Goal: Task Accomplishment & Management: Manage account settings

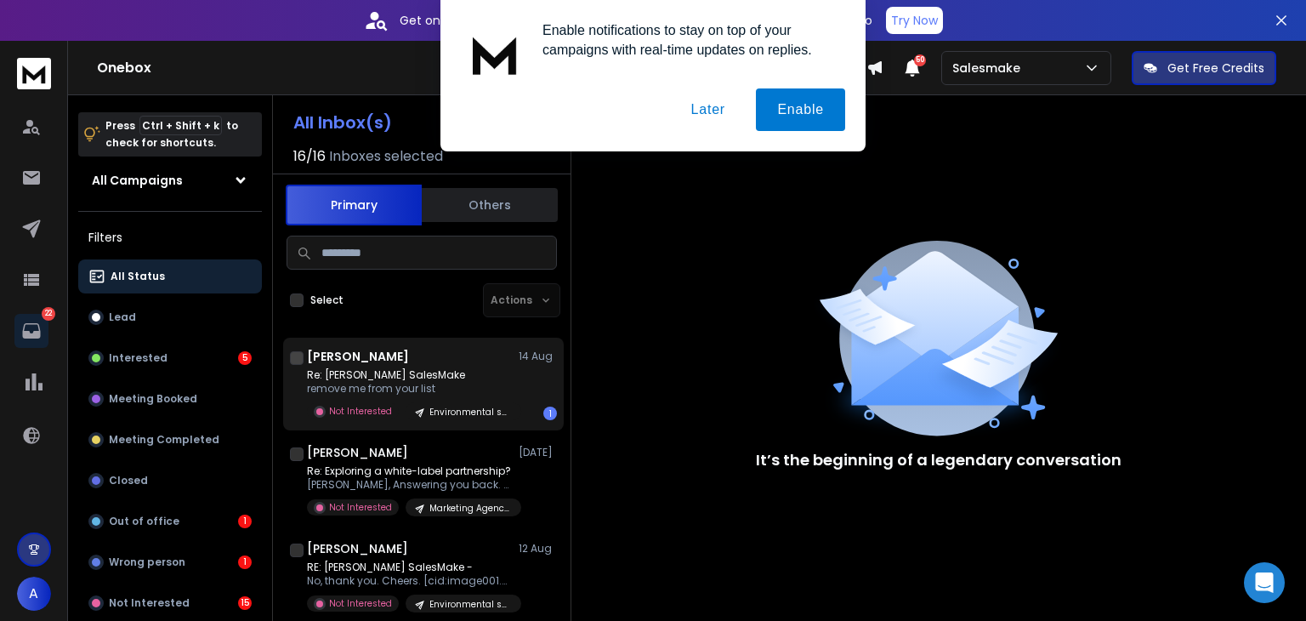
click at [406, 355] on div "Steve Clark 14 Aug" at bounding box center [432, 356] width 250 height 17
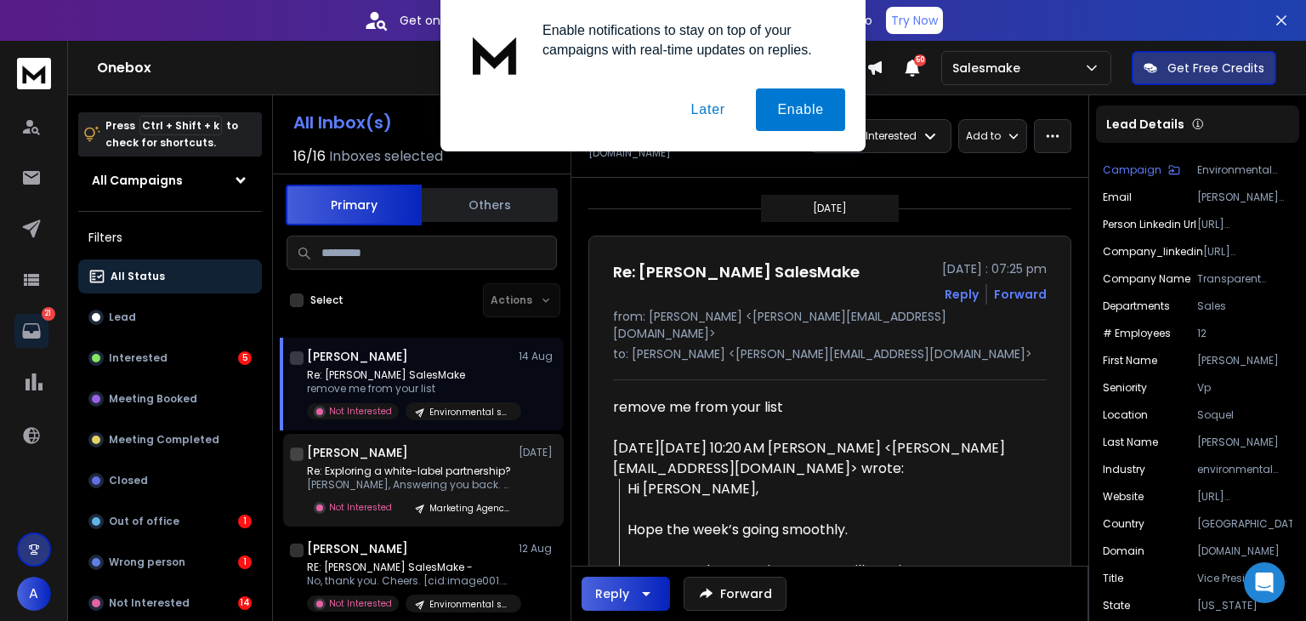
click at [472, 446] on div "Steve Driscoll 13 Aug" at bounding box center [432, 452] width 250 height 17
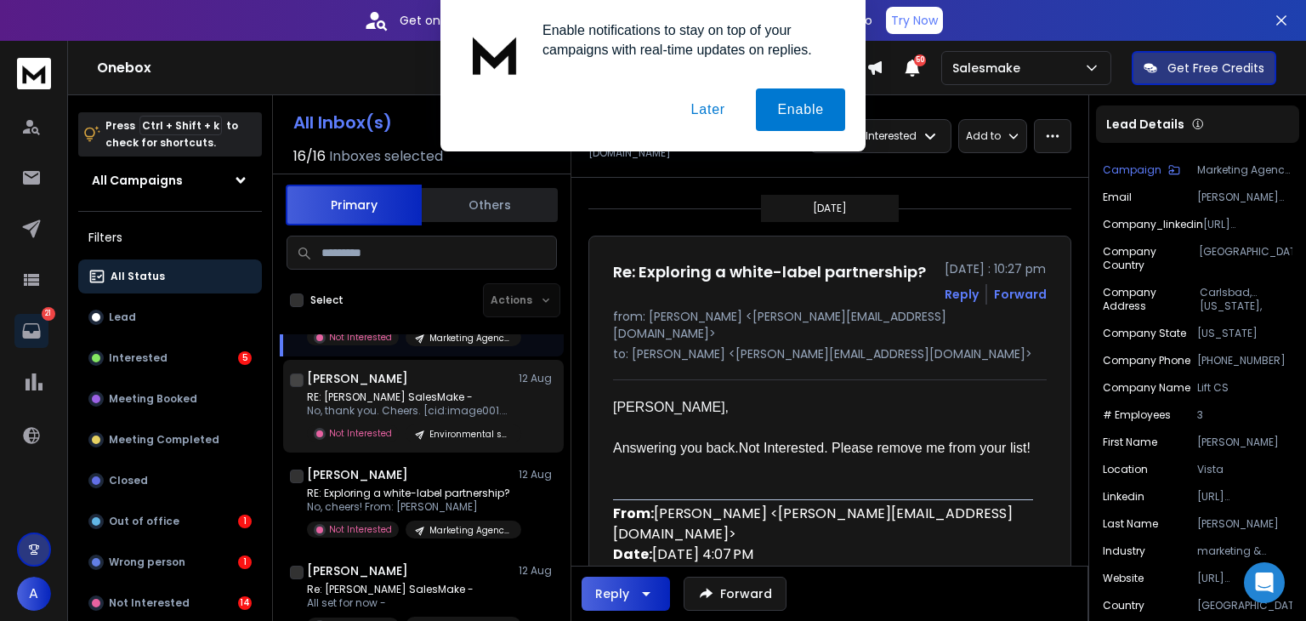
scroll to position [177, 0]
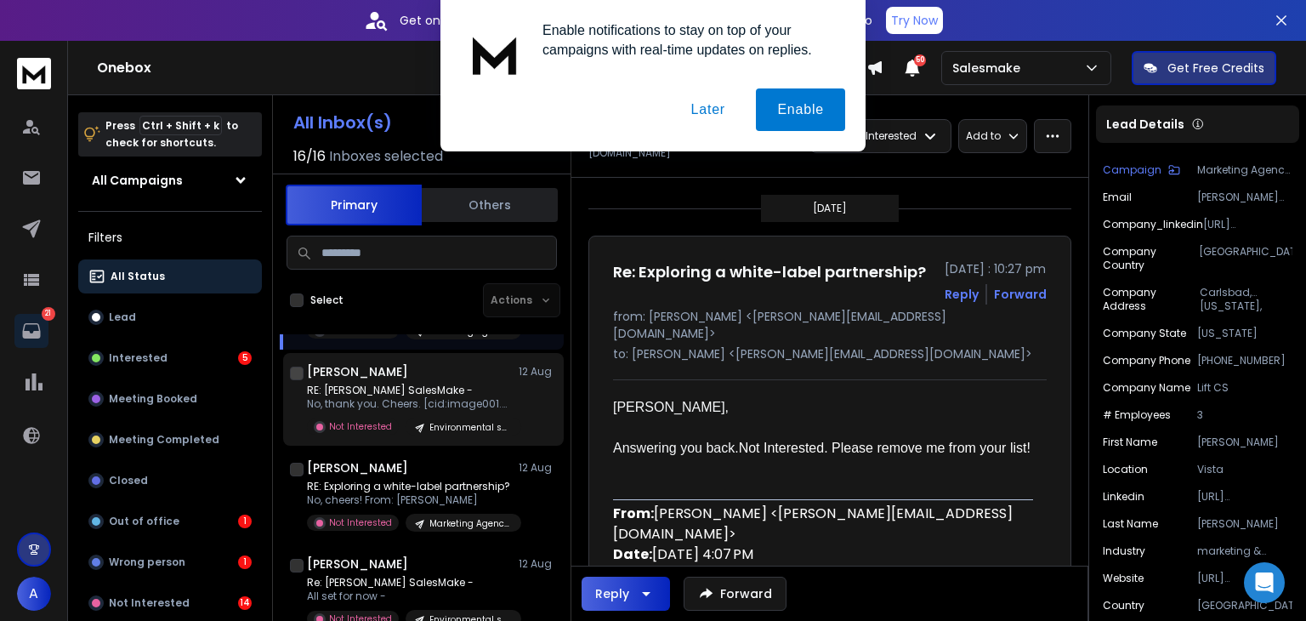
click at [447, 372] on div "Matthew Cullen 12 Aug" at bounding box center [432, 371] width 250 height 17
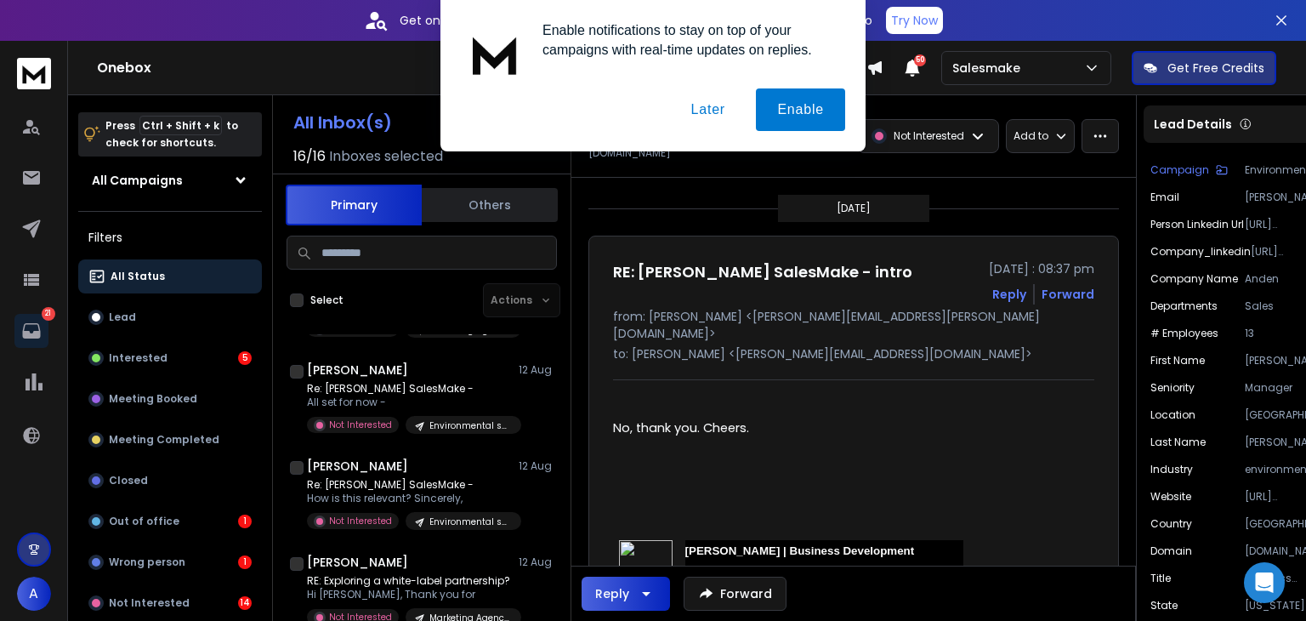
scroll to position [0, 0]
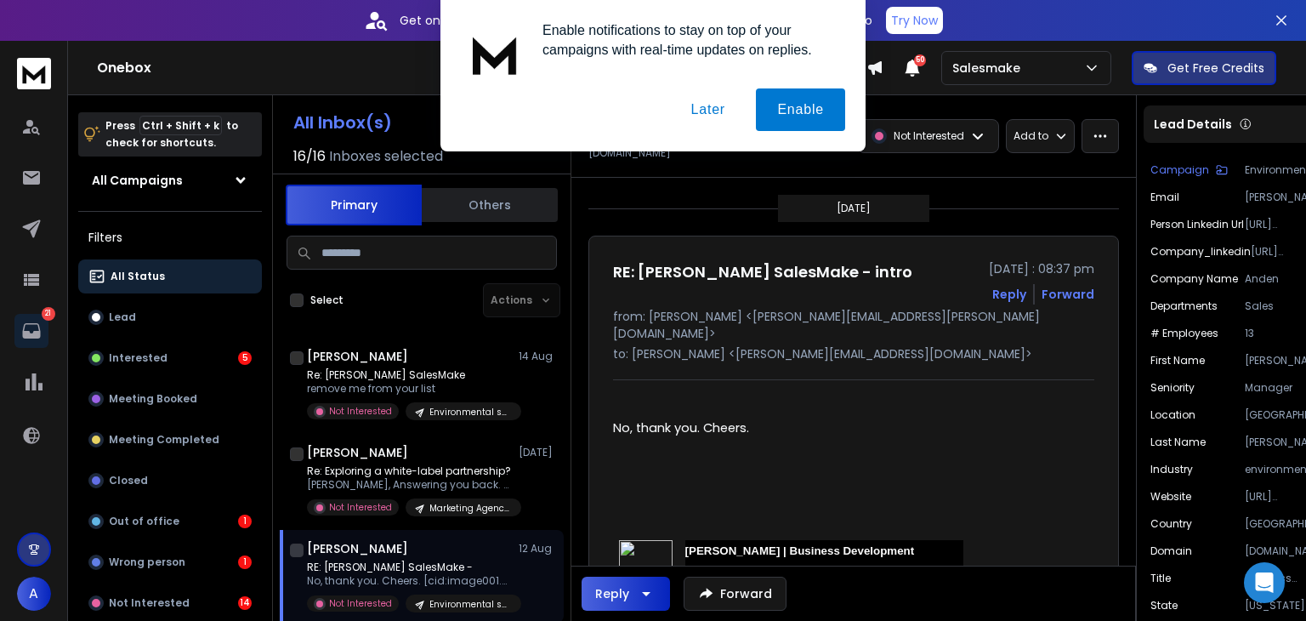
click at [437, 345] on div "Steve Clark 14 Aug Re: Steve x SalesMake remove me from your list Not Intereste…" at bounding box center [423, 384] width 281 height 93
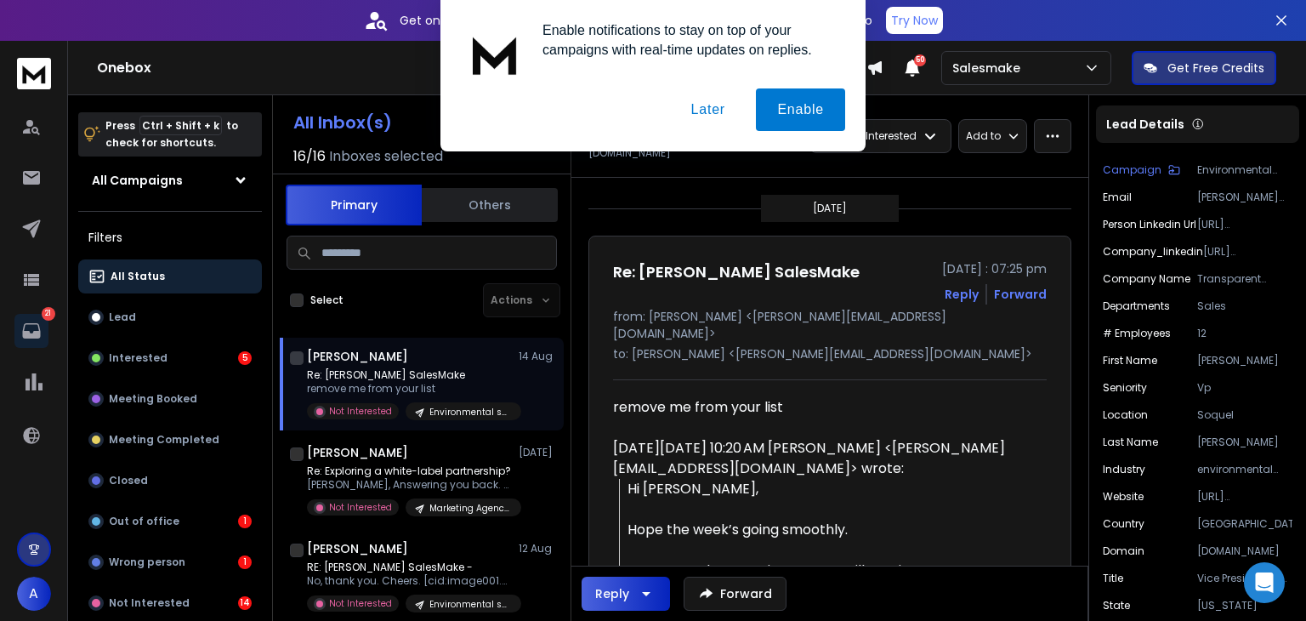
click at [722, 116] on button "Later" at bounding box center [707, 109] width 77 height 43
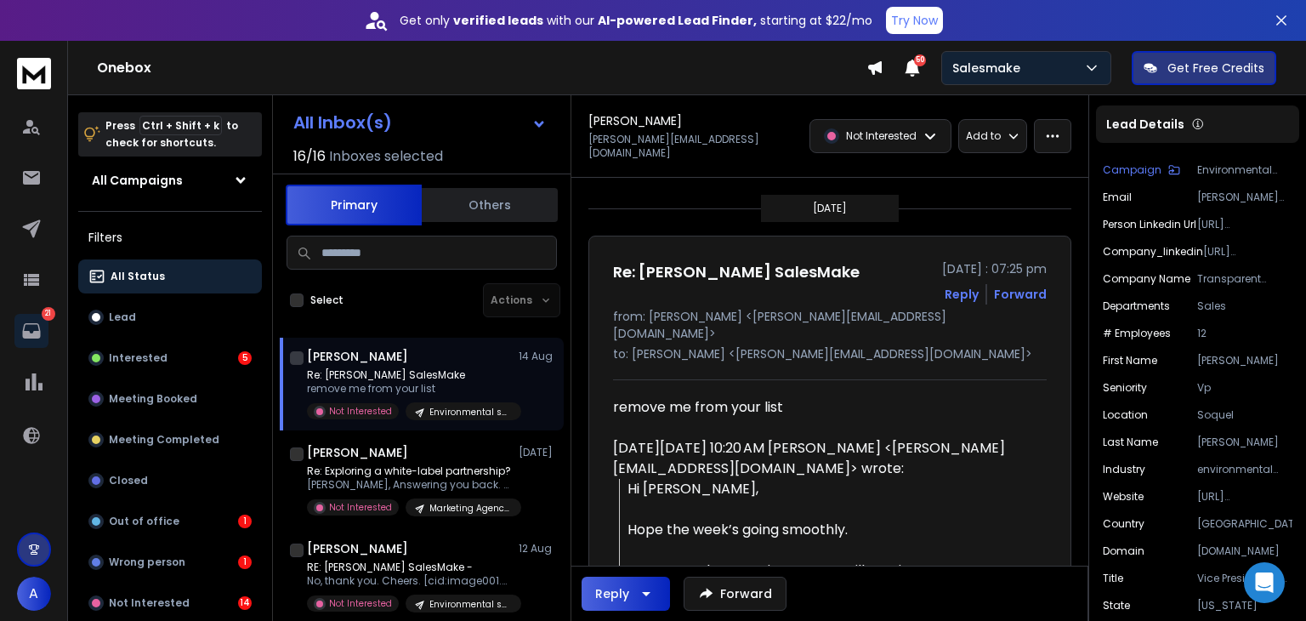
click at [1041, 60] on div "Salesmake" at bounding box center [1026, 68] width 148 height 17
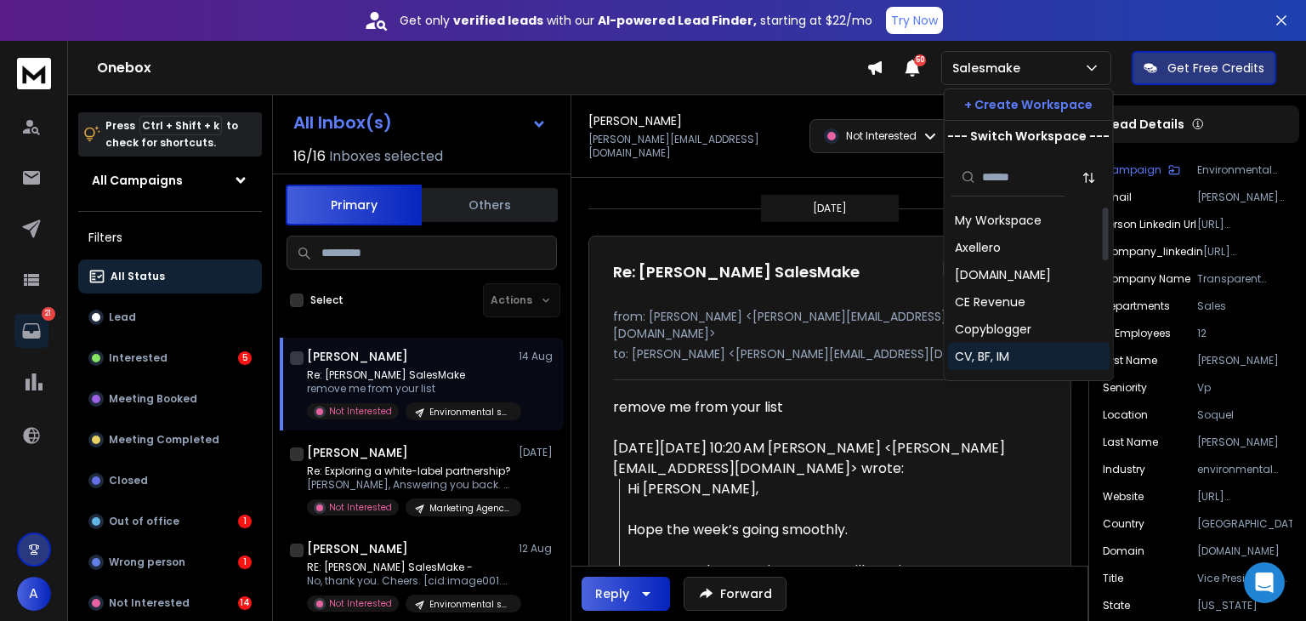
click at [1010, 353] on div "CV, BF, IM" at bounding box center [1029, 356] width 162 height 27
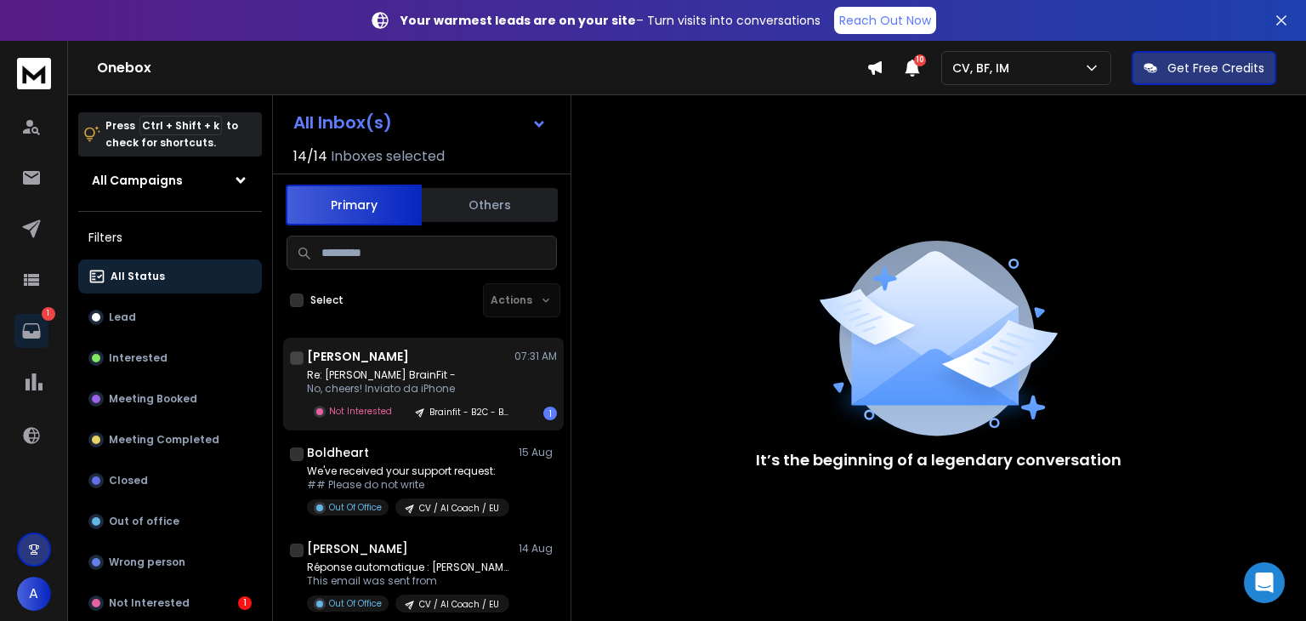
click at [507, 365] on div "Michele@SportAlCentro 07:31 AM Re: Michele x BrainFit - No, cheers! Inviato da …" at bounding box center [432, 384] width 250 height 72
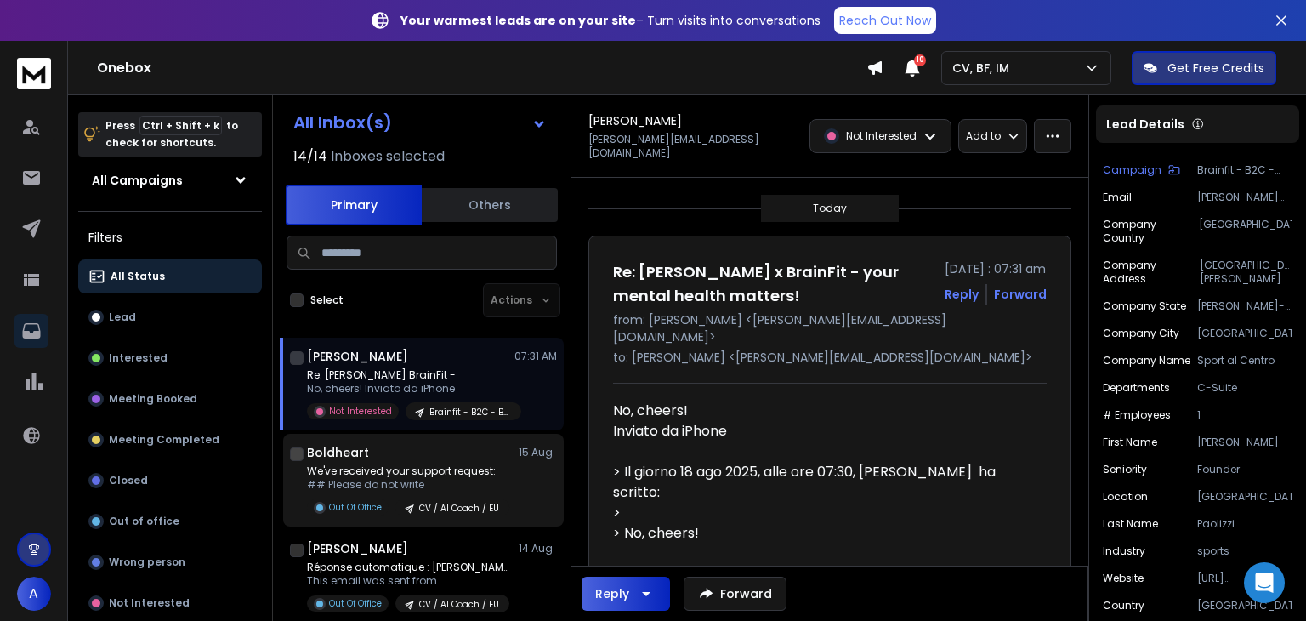
click at [480, 460] on div "Boldheart 15 Aug" at bounding box center [432, 452] width 250 height 17
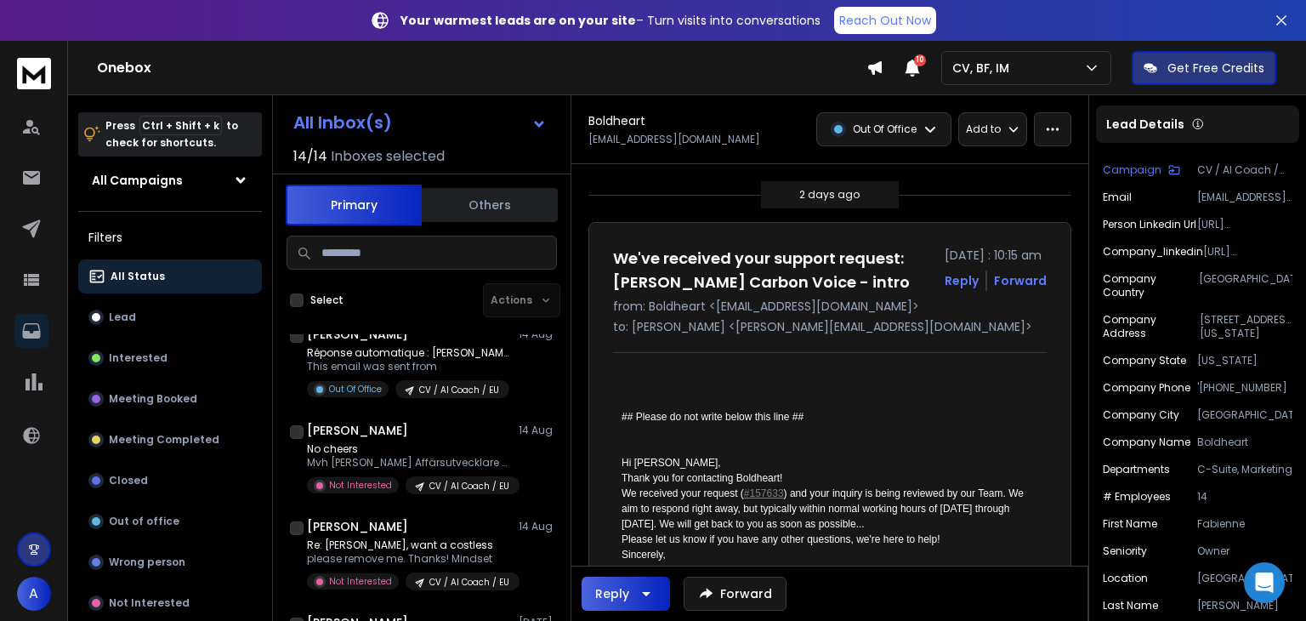
scroll to position [245, 0]
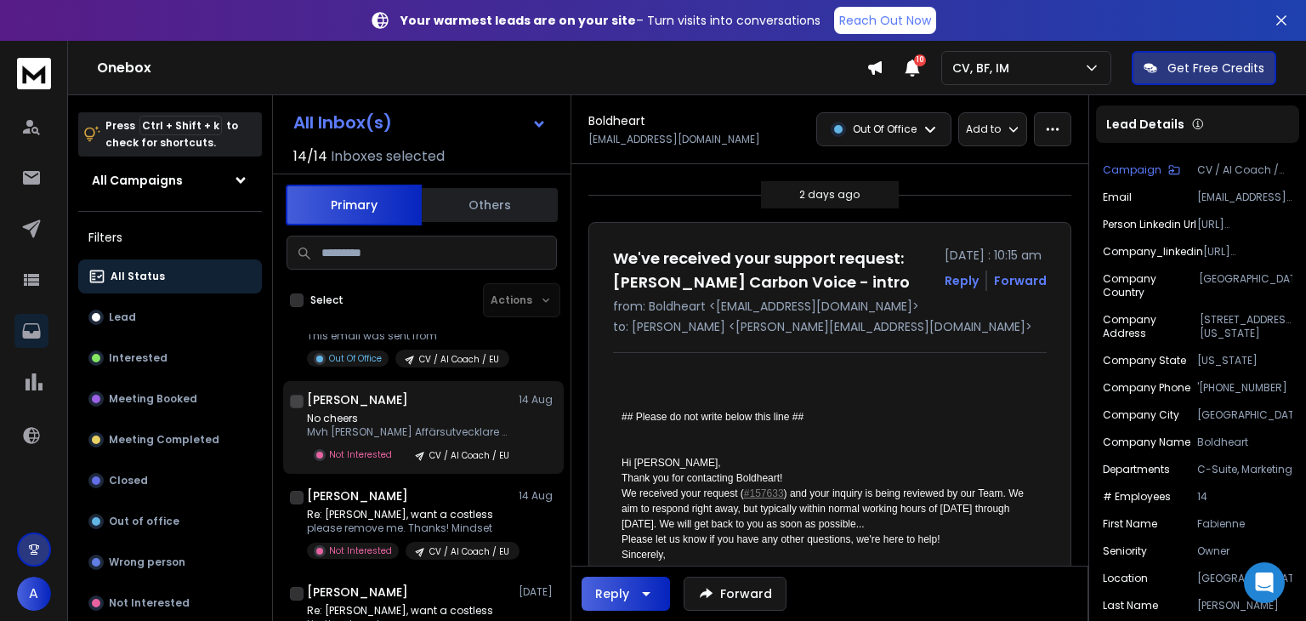
click at [457, 398] on div "Philip Svanfeldt 14 Aug" at bounding box center [432, 399] width 250 height 17
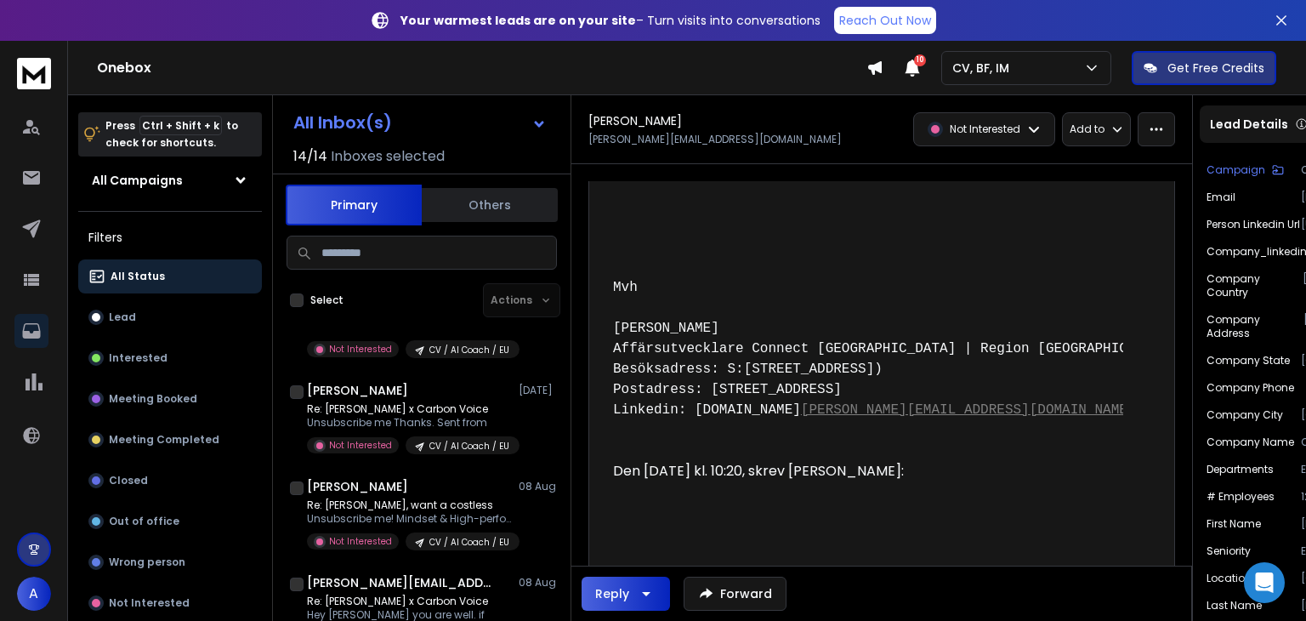
scroll to position [1245, 0]
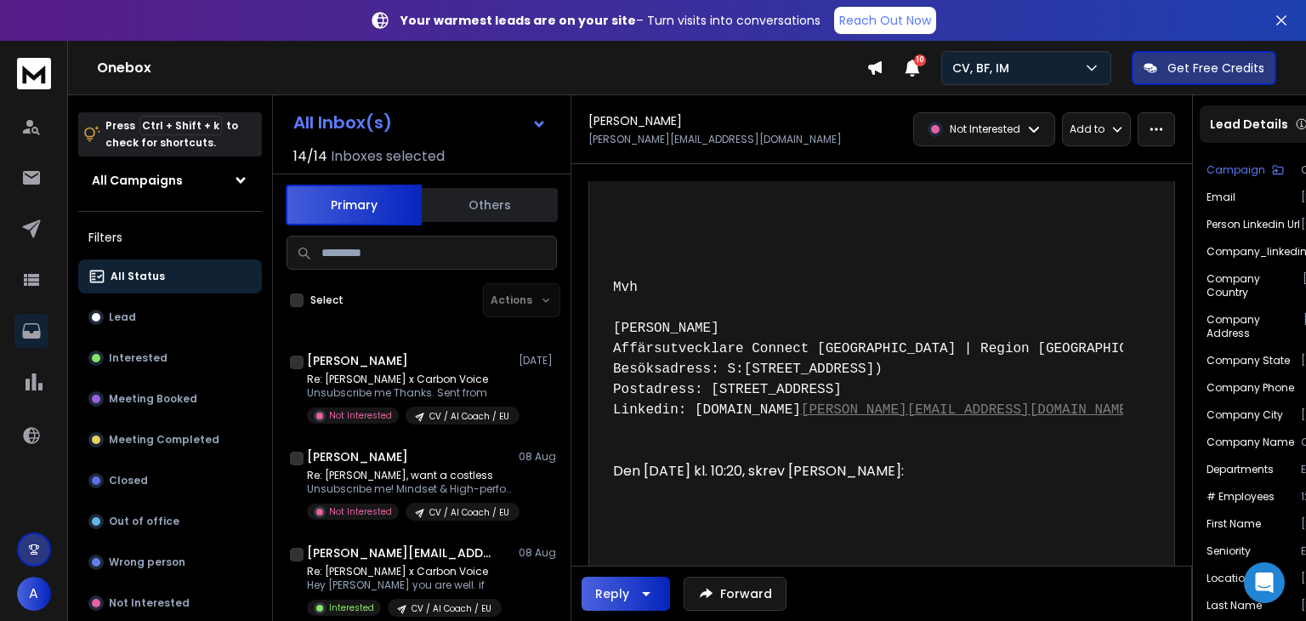
click at [1005, 64] on p "CV, BF, IM" at bounding box center [984, 68] width 64 height 17
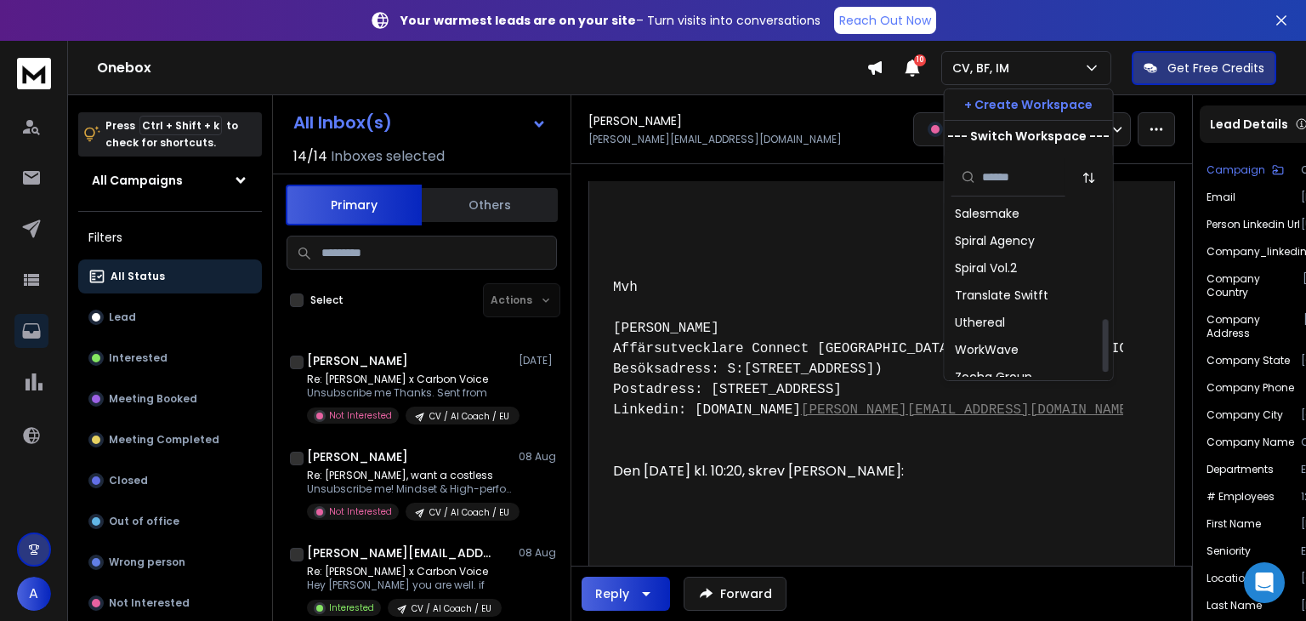
scroll to position [374, 0]
drag, startPoint x: 1105, startPoint y: 228, endPoint x: 1116, endPoint y: 365, distance: 137.3
click at [1109, 365] on div at bounding box center [1106, 349] width 6 height 53
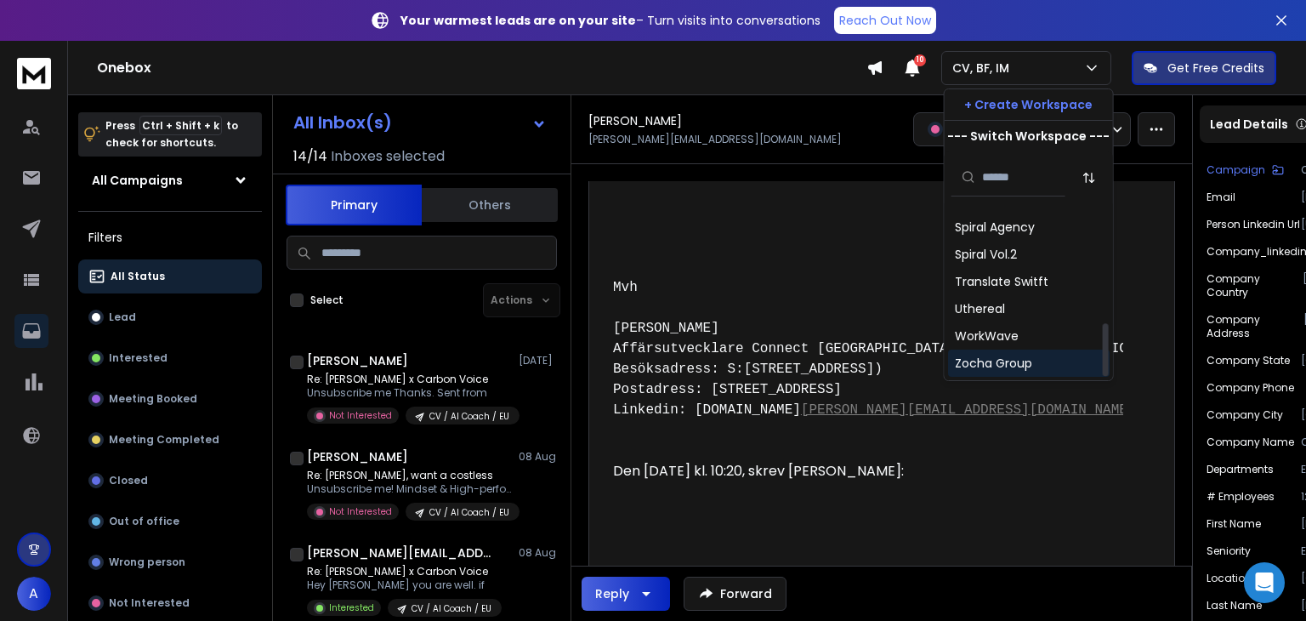
click at [1025, 348] on div "WorkWave" at bounding box center [1029, 335] width 162 height 27
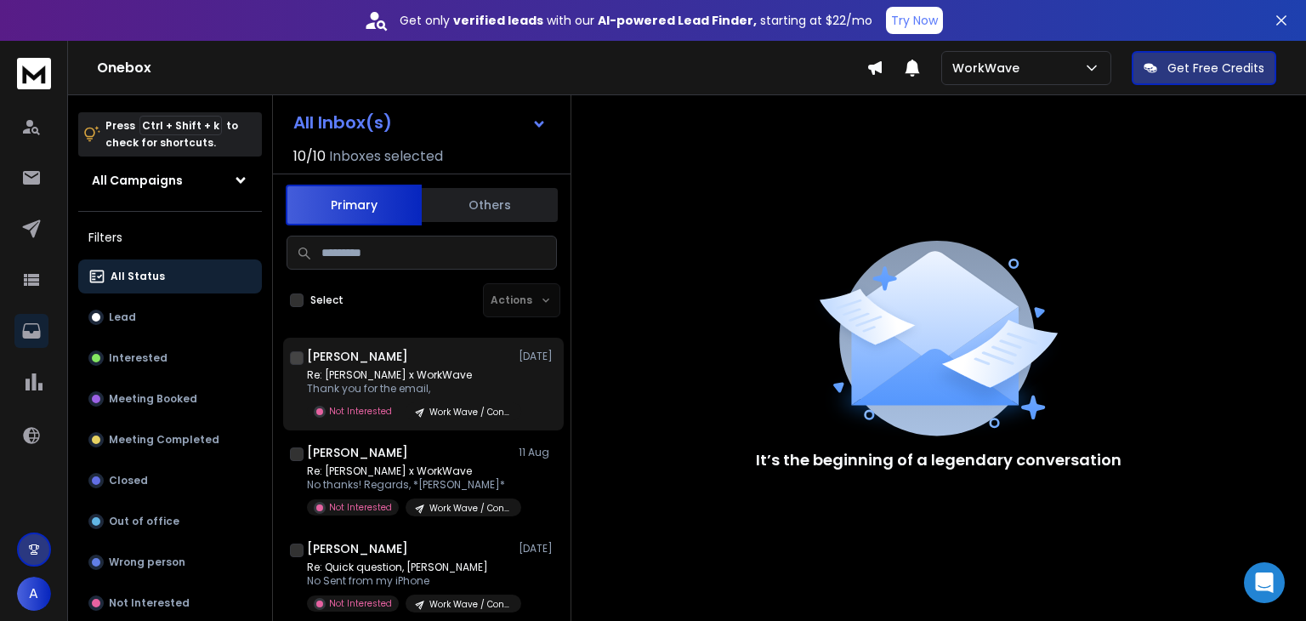
click at [462, 349] on div "Danny Drossos 13 Aug" at bounding box center [432, 356] width 250 height 17
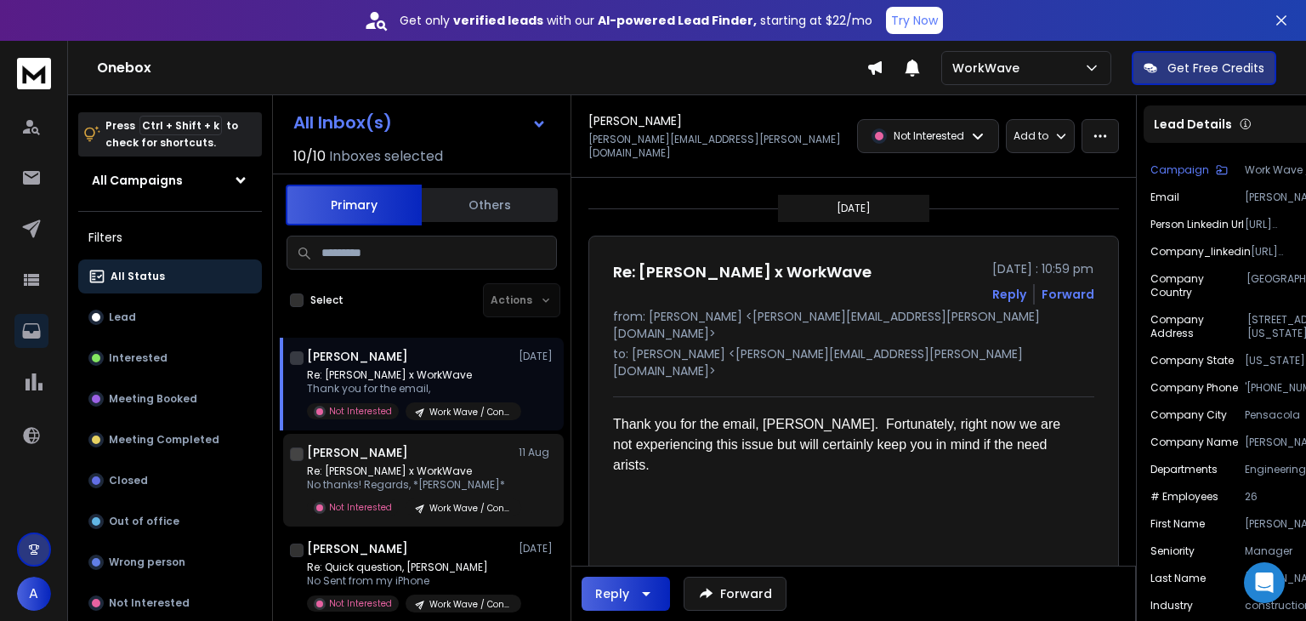
click at [451, 461] on div "Chad Hawkins 11 Aug Re: Sheegog x WorkWave No thanks! Regards, *Chad Hawkins* N…" at bounding box center [432, 480] width 250 height 72
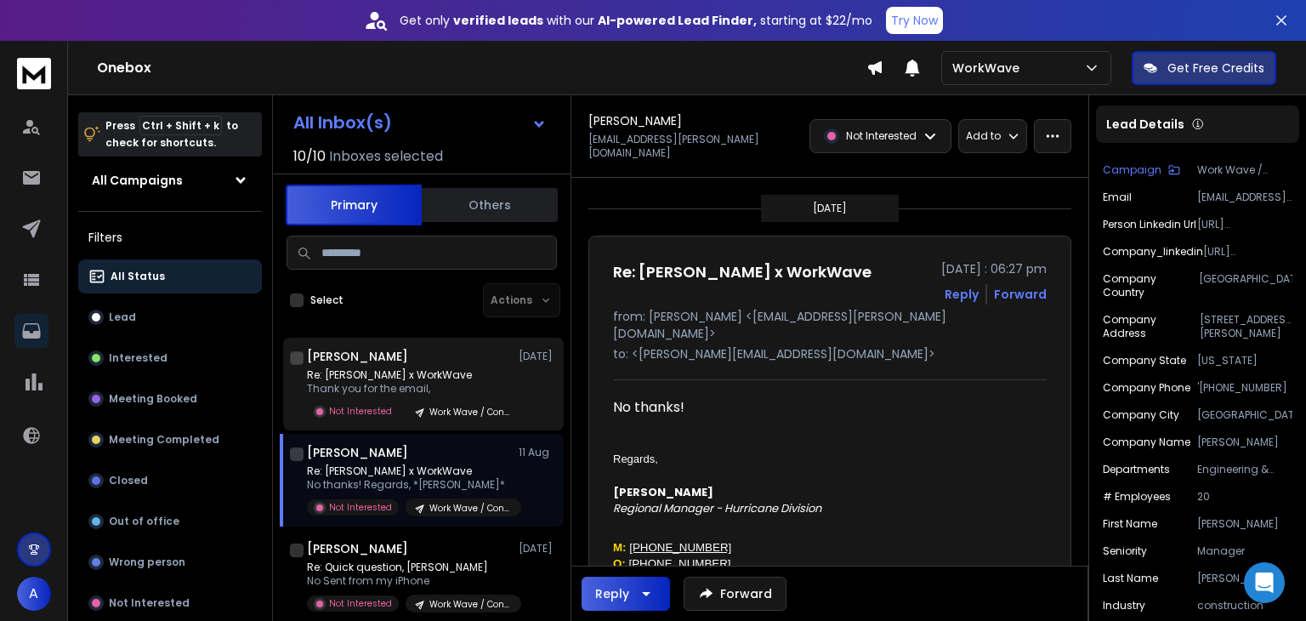
click at [443, 351] on div "Danny Drossos 13 Aug" at bounding box center [432, 356] width 250 height 17
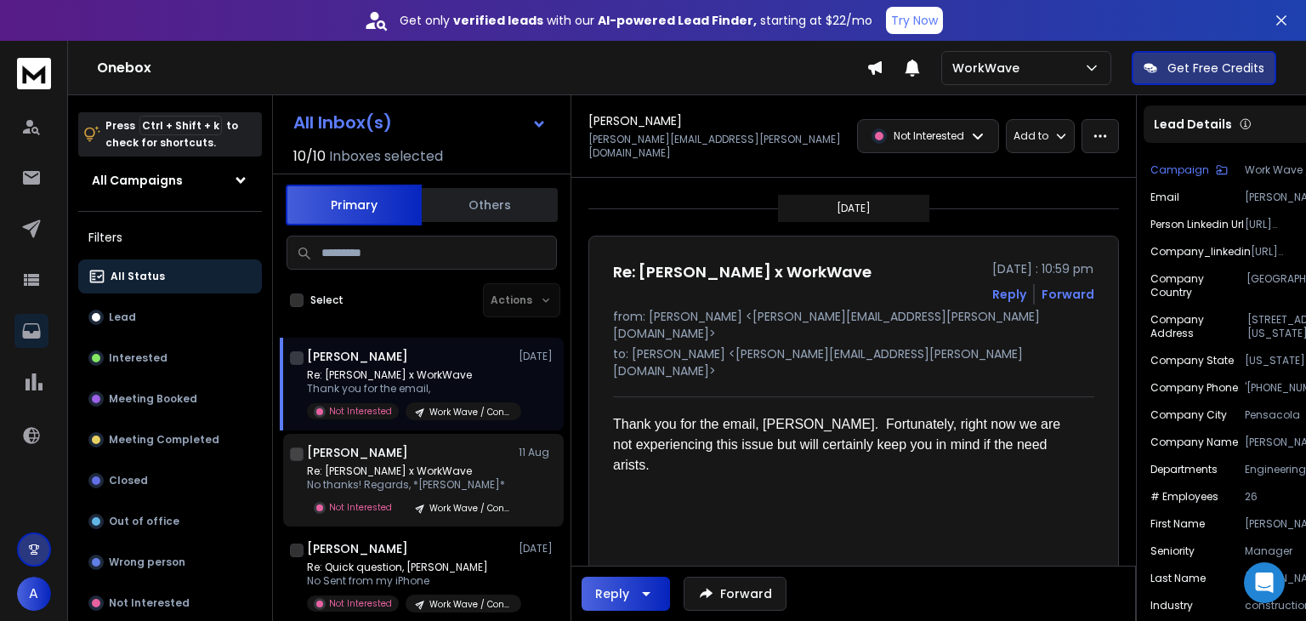
click at [460, 457] on div "Chad Hawkins 11 Aug" at bounding box center [432, 452] width 250 height 17
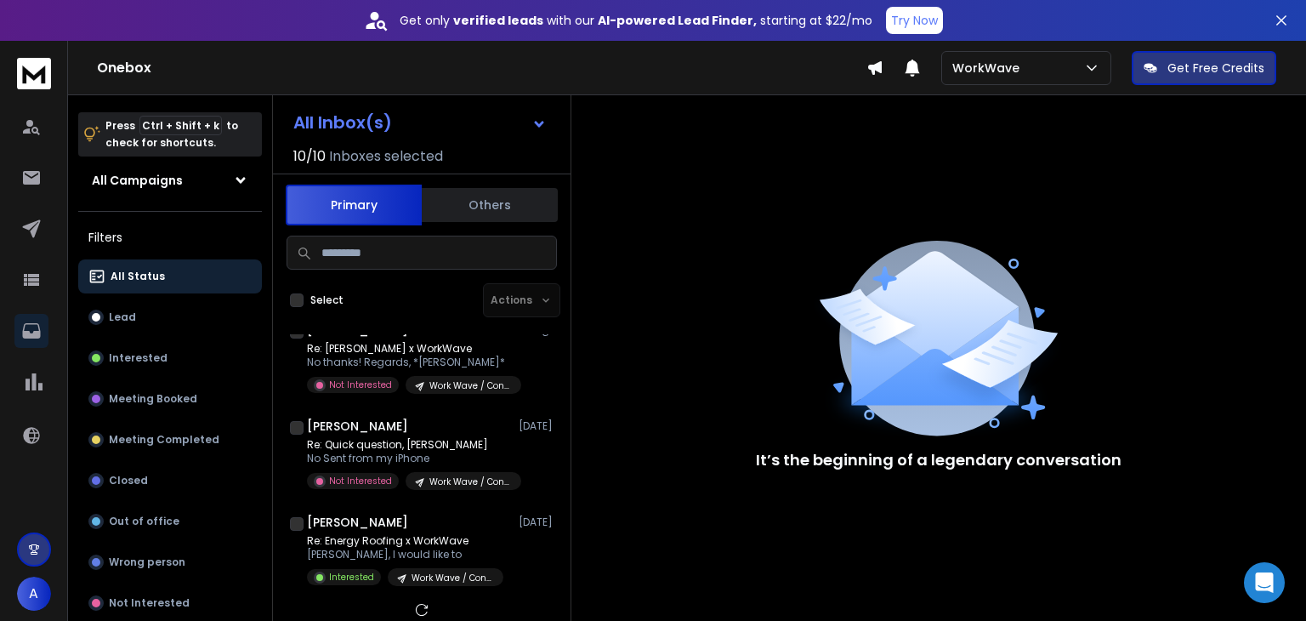
scroll to position [105, 0]
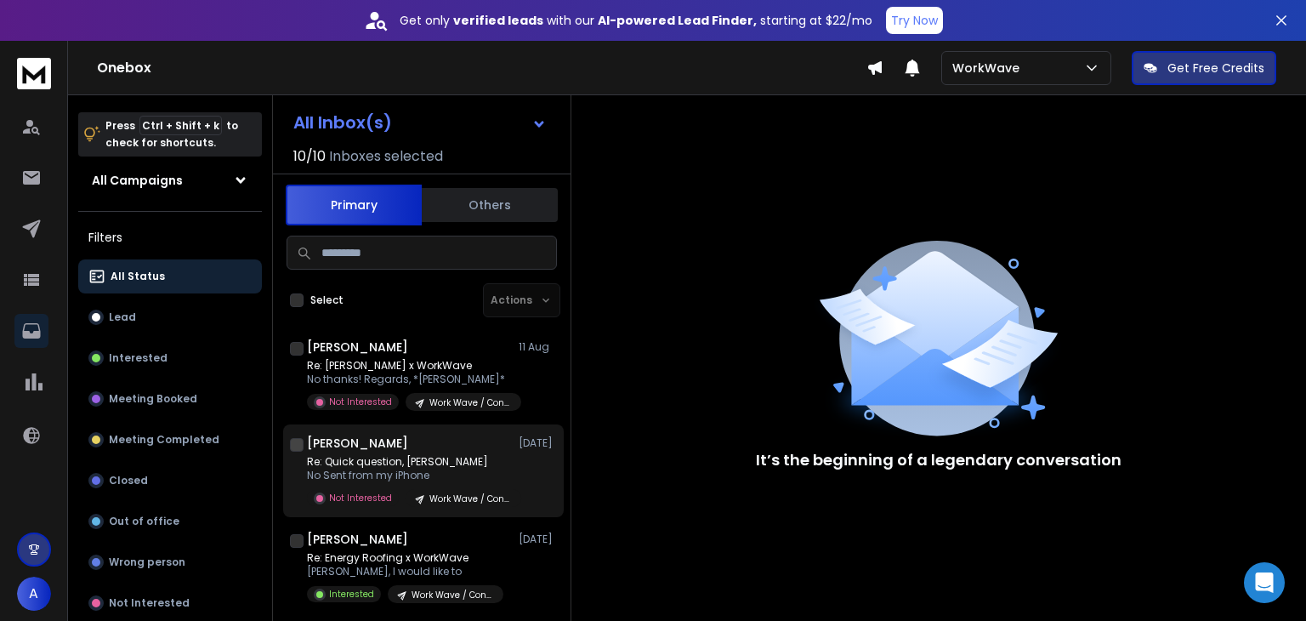
click at [480, 467] on p "Re: Quick question, Wardell" at bounding box center [409, 462] width 204 height 14
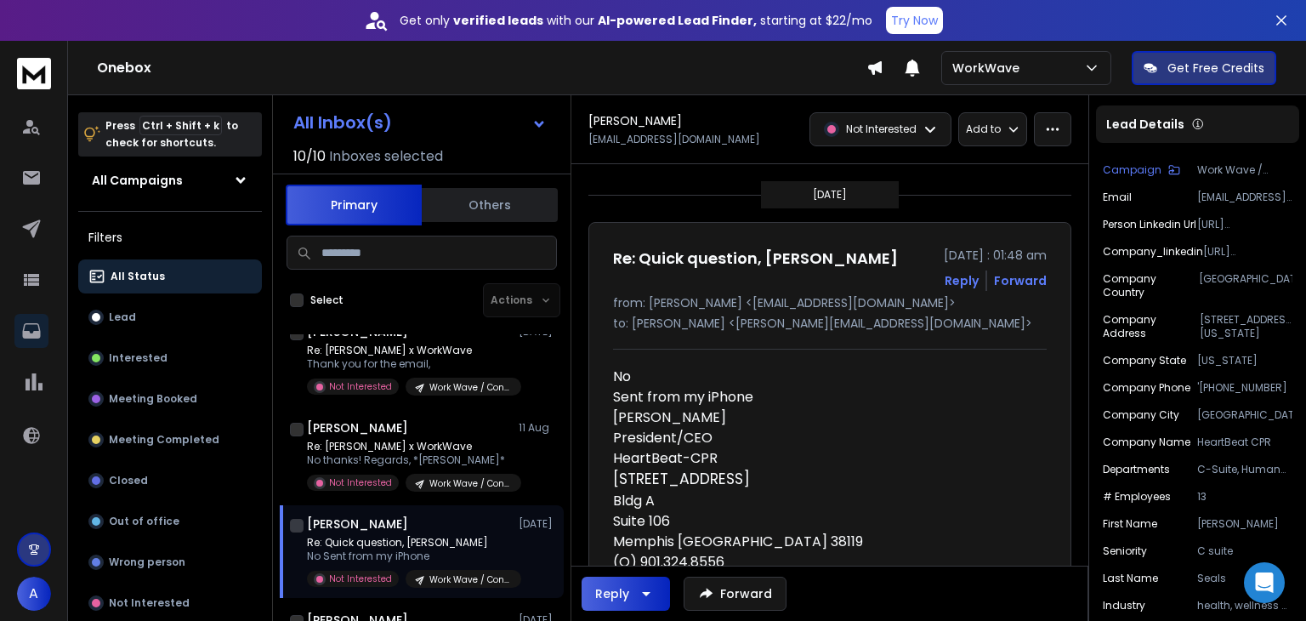
scroll to position [0, 0]
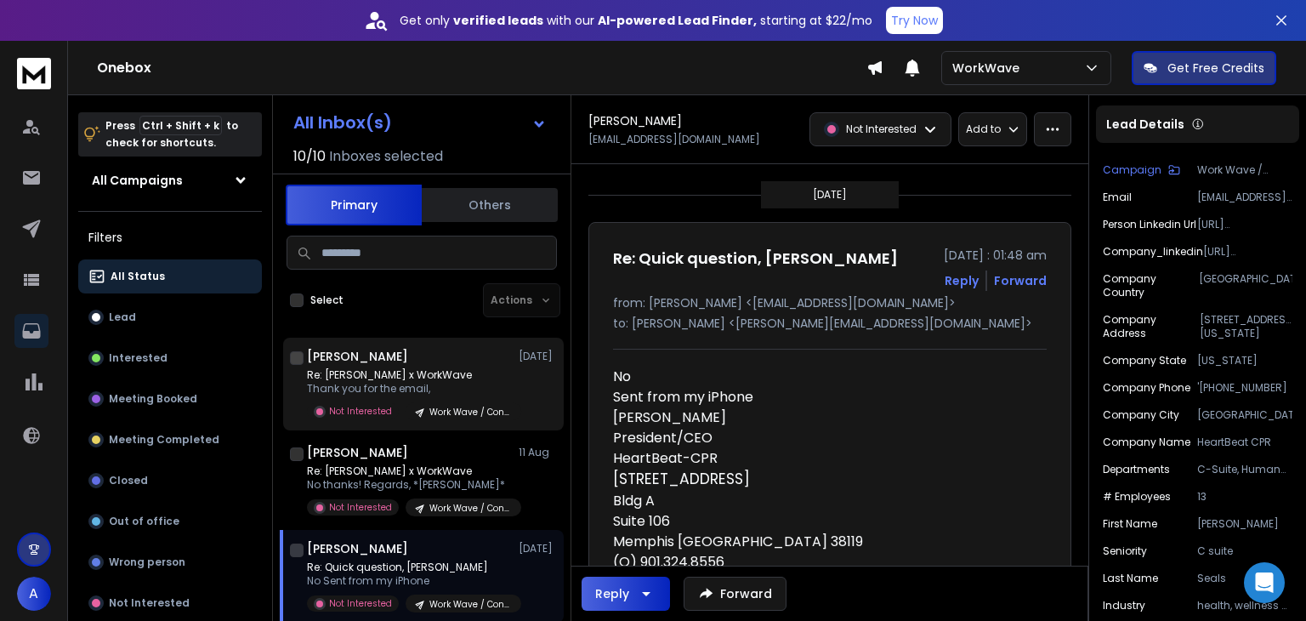
click at [437, 361] on div "Danny Drossos 13 Aug" at bounding box center [432, 356] width 250 height 17
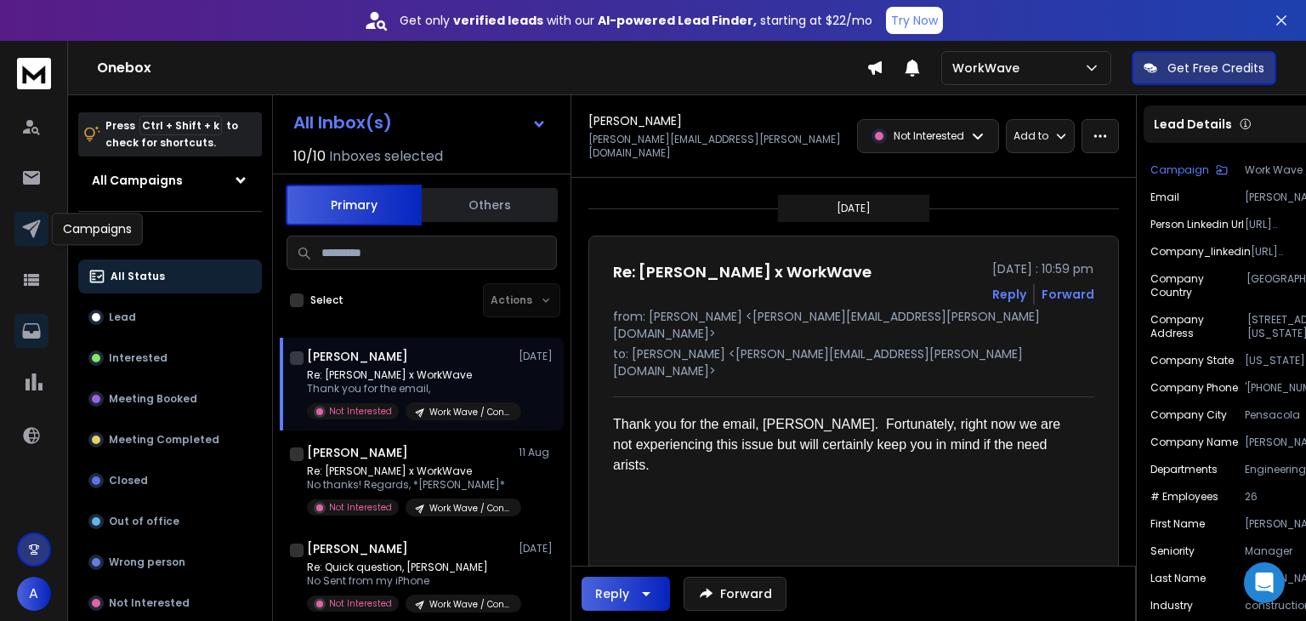
click at [31, 233] on icon at bounding box center [31, 228] width 18 height 18
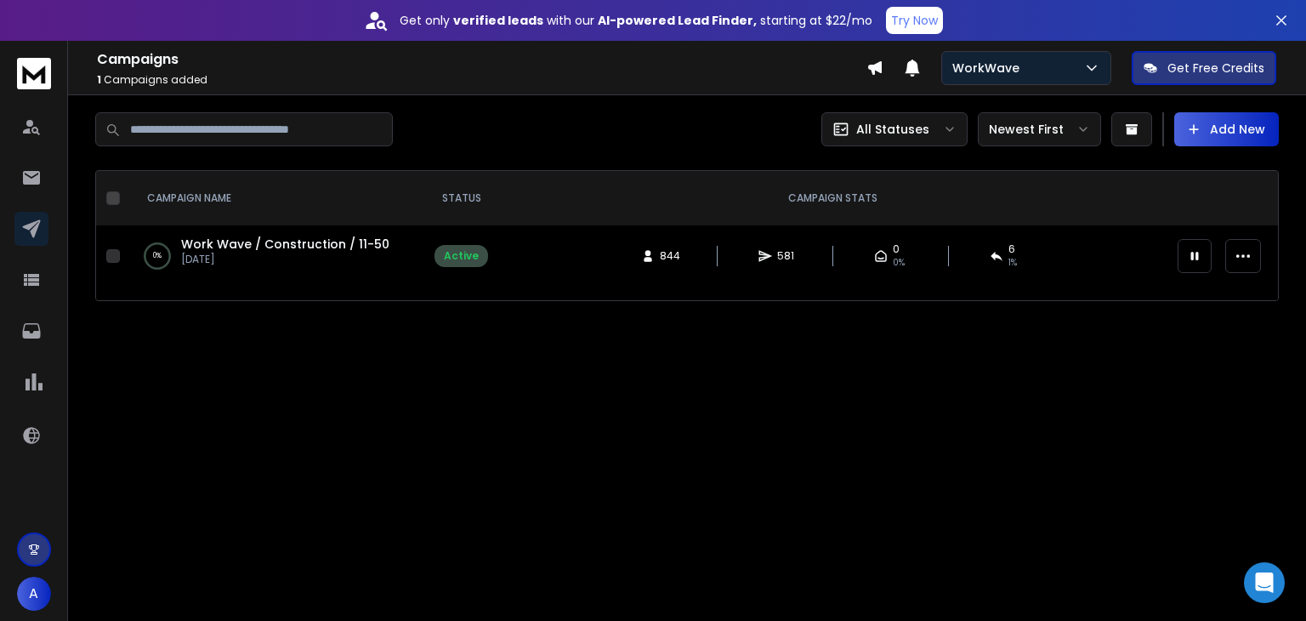
click at [1058, 60] on div "WorkWave" at bounding box center [1026, 68] width 148 height 17
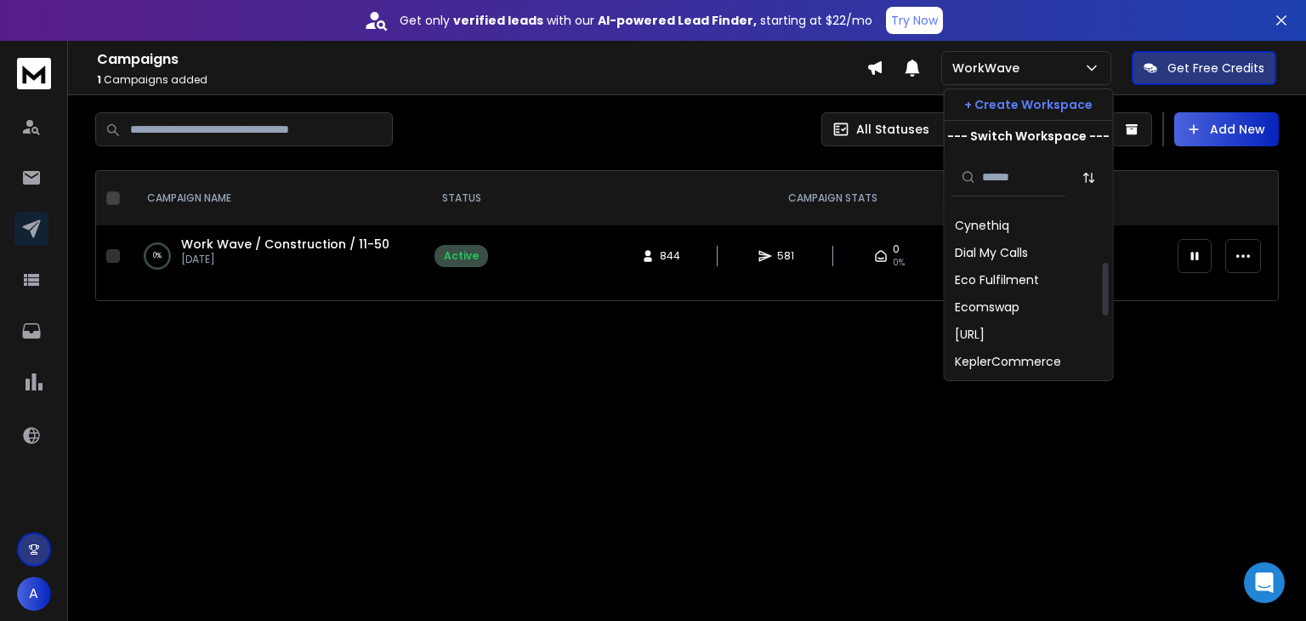
drag, startPoint x: 1106, startPoint y: 236, endPoint x: 1105, endPoint y: 285, distance: 48.5
click at [1105, 285] on div at bounding box center [1106, 289] width 6 height 53
click at [1044, 274] on div "Eco Fulfilment" at bounding box center [1029, 282] width 162 height 27
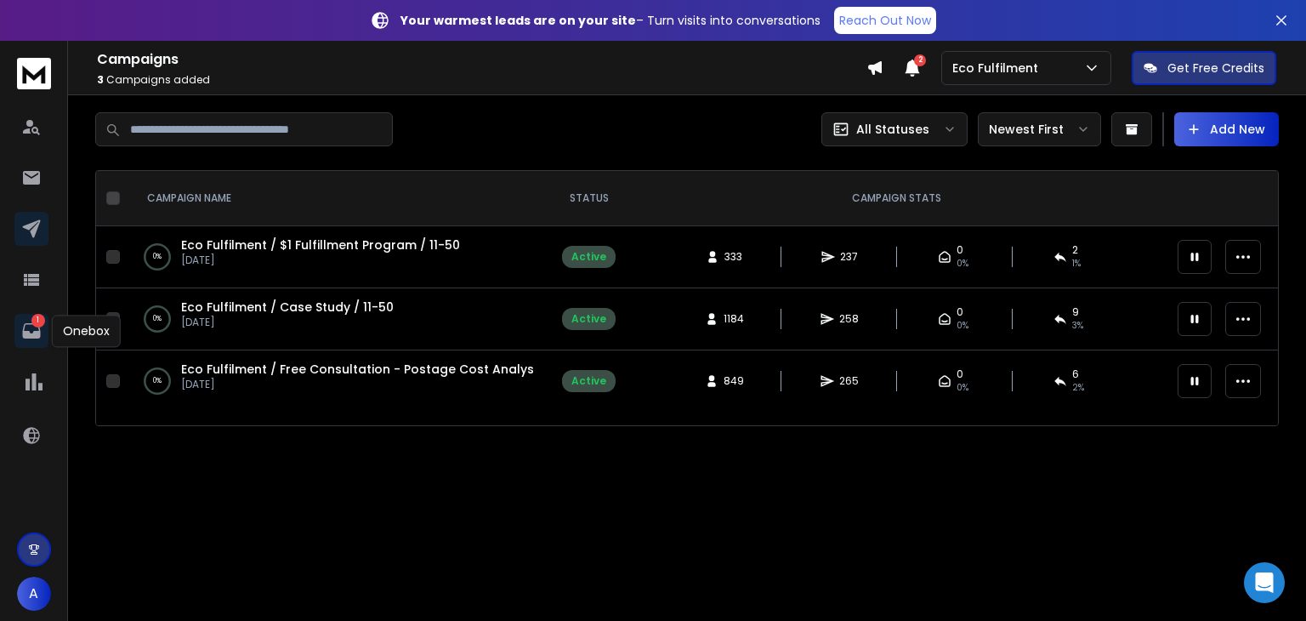
click at [20, 337] on link "1" at bounding box center [31, 331] width 34 height 34
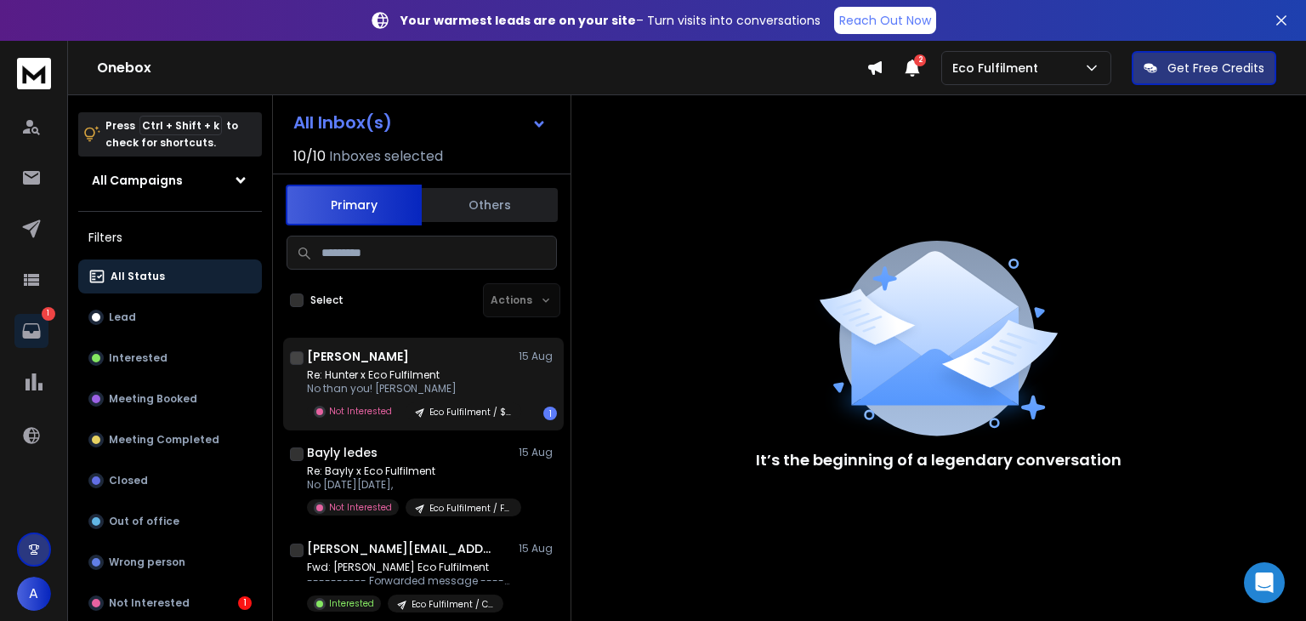
click at [459, 359] on div "Hunter Neubauer 15 Aug" at bounding box center [432, 356] width 250 height 17
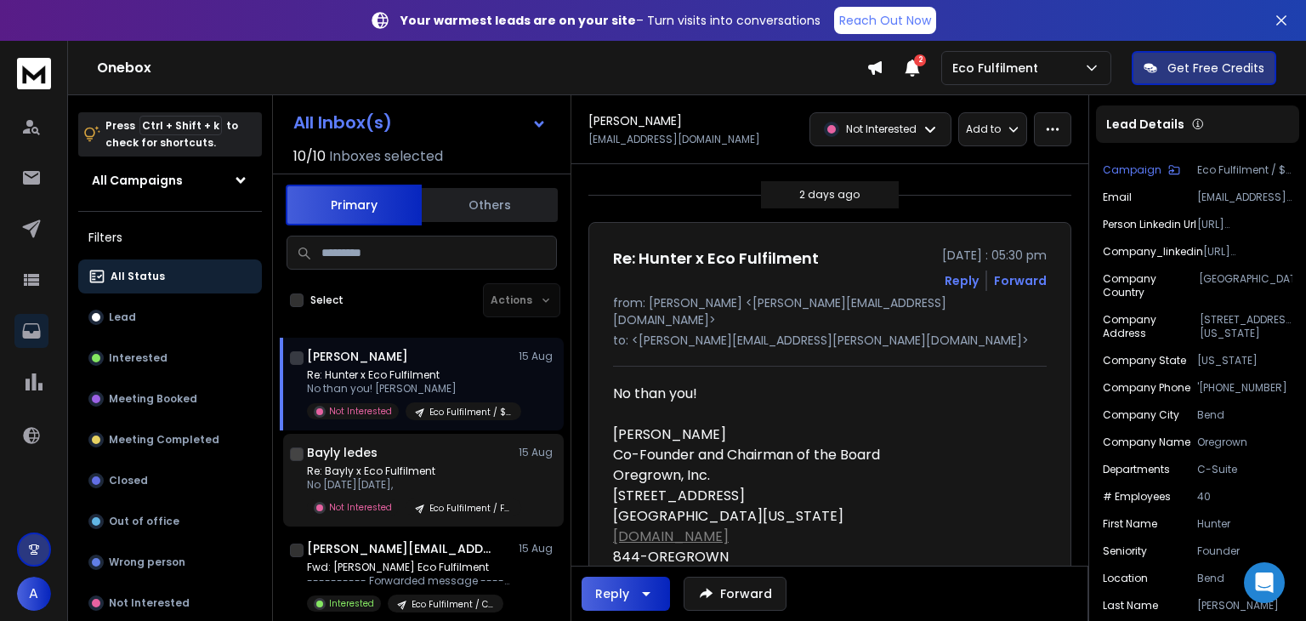
click at [463, 463] on div "Bayly ledes 15 Aug Re: Bayly x Eco Fulfilment No On Thu, Aug 14, Not Interested…" at bounding box center [432, 480] width 250 height 72
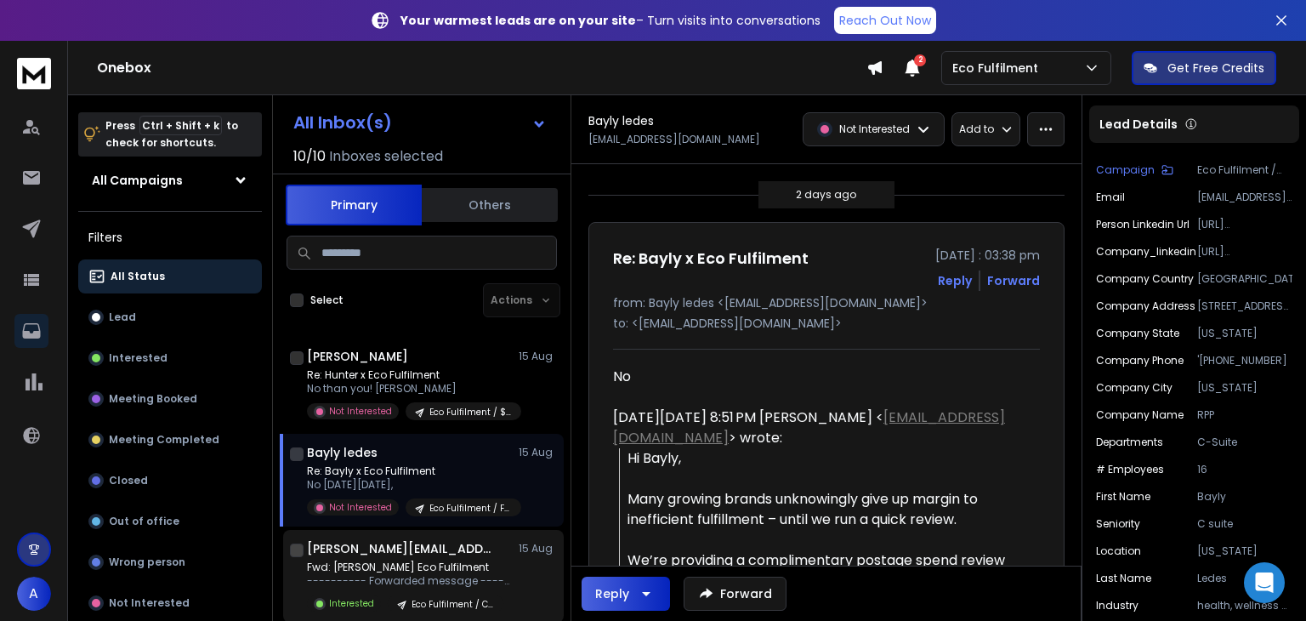
click at [452, 532] on div "chris@ecofulfill.com 15 Aug Fwd: Michael x Eco Fulfilment ---------- Forwarded …" at bounding box center [423, 576] width 281 height 93
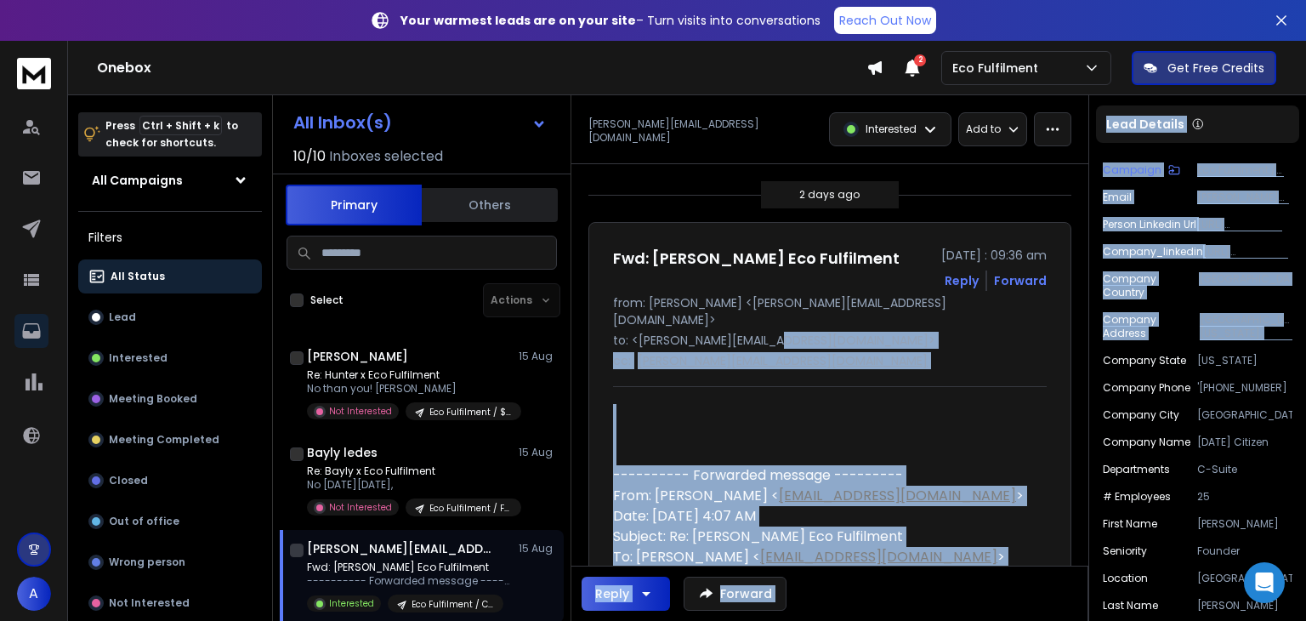
drag, startPoint x: 1082, startPoint y: 324, endPoint x: 1091, endPoint y: 376, distance: 52.7
click at [1091, 378] on div "All Inbox(s) 10 / 10 Inboxes selected Primary Others Select Actions Hunter Neub…" at bounding box center [789, 405] width 1034 height 621
click at [940, 445] on div at bounding box center [823, 455] width 420 height 20
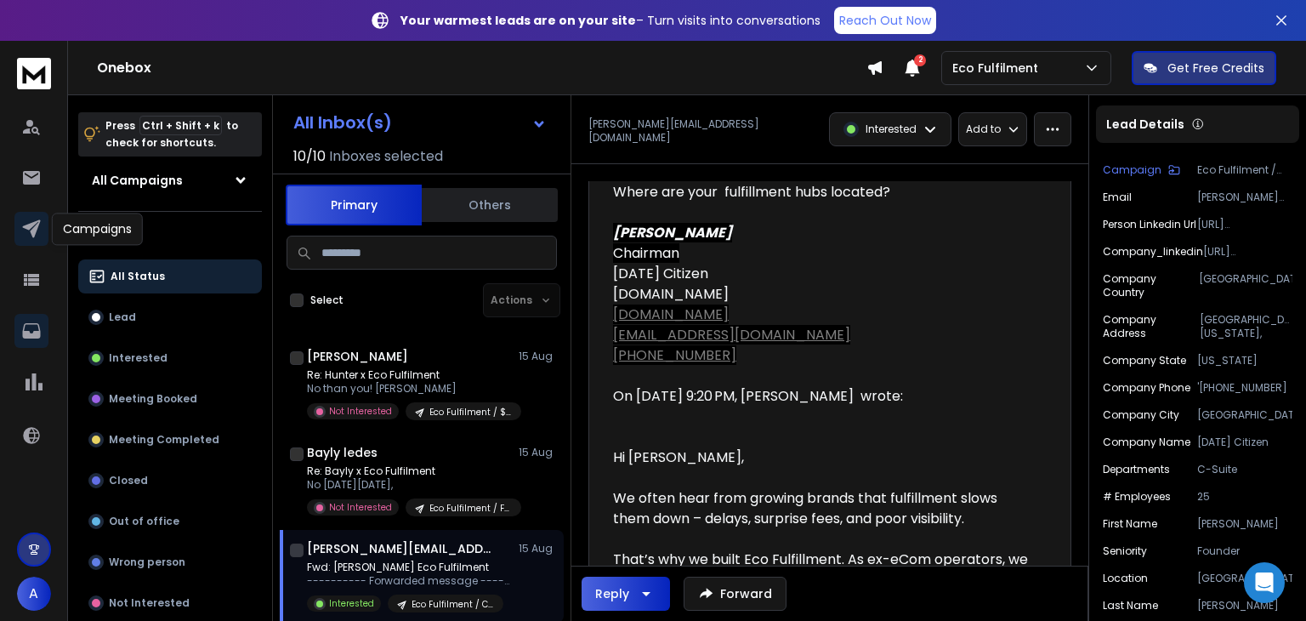
click at [41, 240] on link at bounding box center [31, 229] width 34 height 34
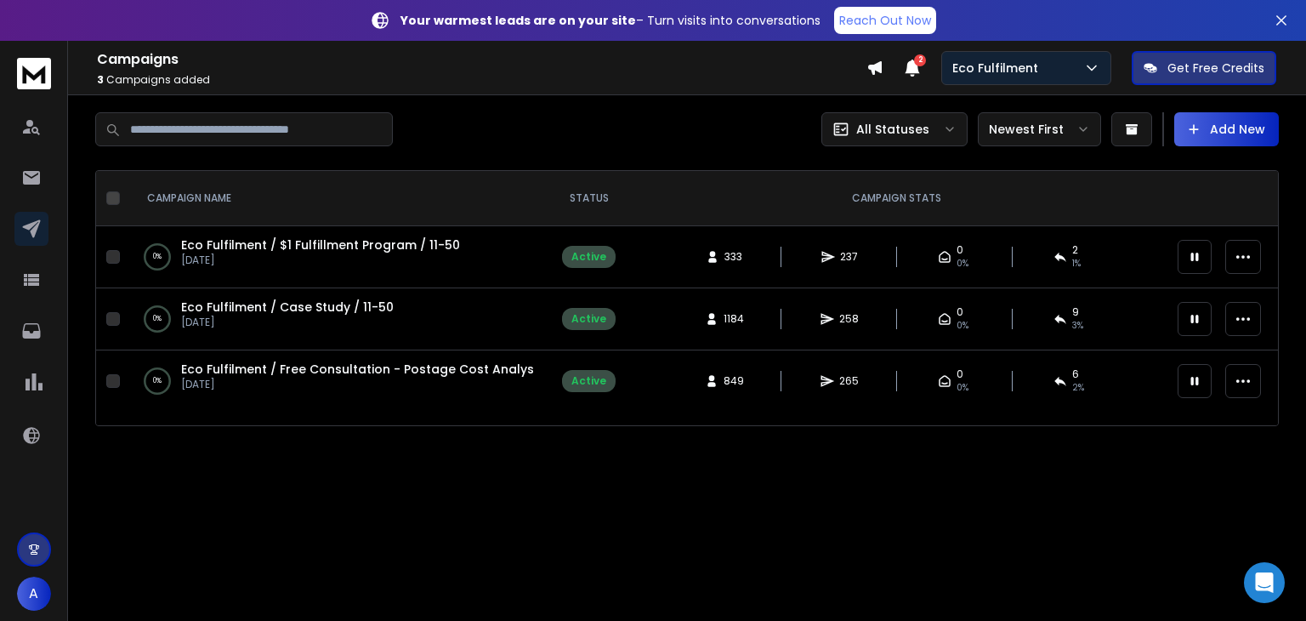
click at [985, 81] on button "Eco Fulfilment" at bounding box center [1026, 68] width 170 height 34
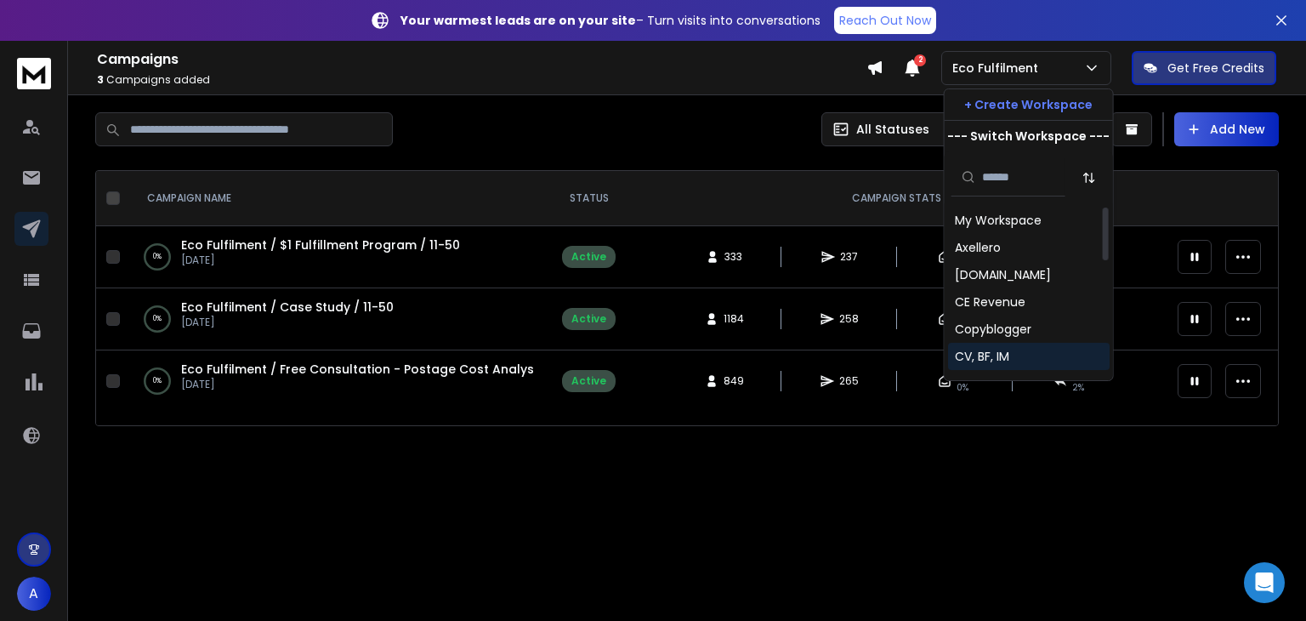
click at [1021, 356] on div "CV, BF, IM" at bounding box center [1029, 356] width 162 height 27
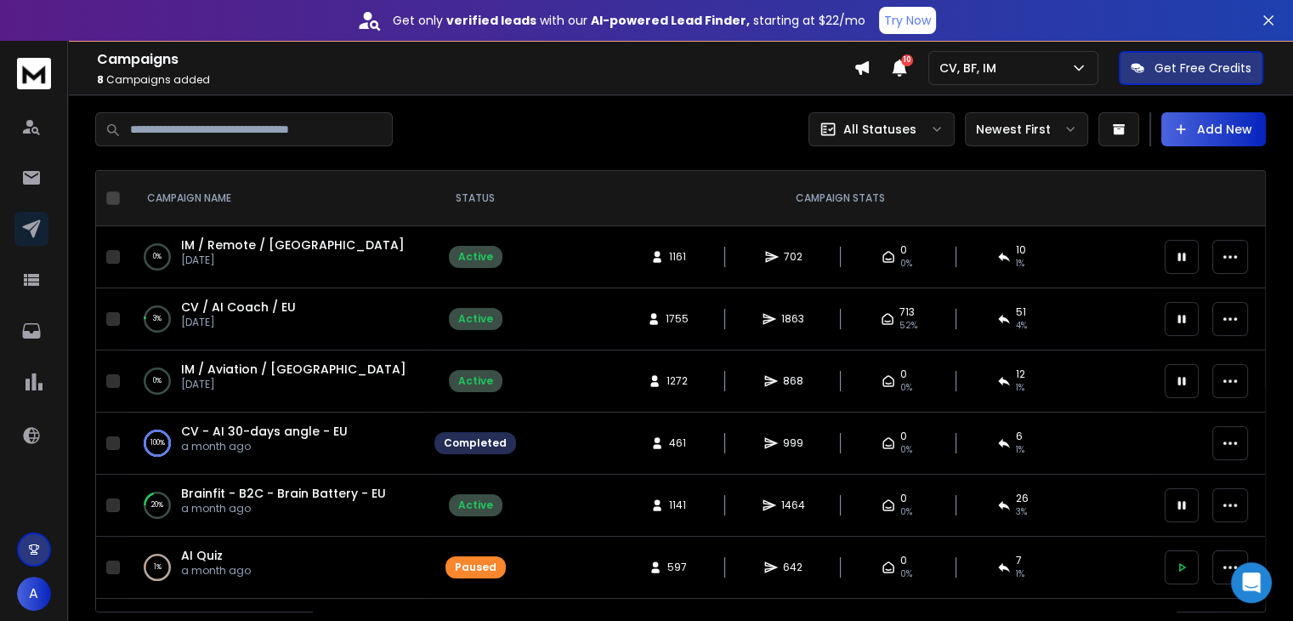
click at [303, 245] on div "0 % IM / Remote / [GEOGRAPHIC_DATA] [DATE]" at bounding box center [276, 256] width 264 height 41
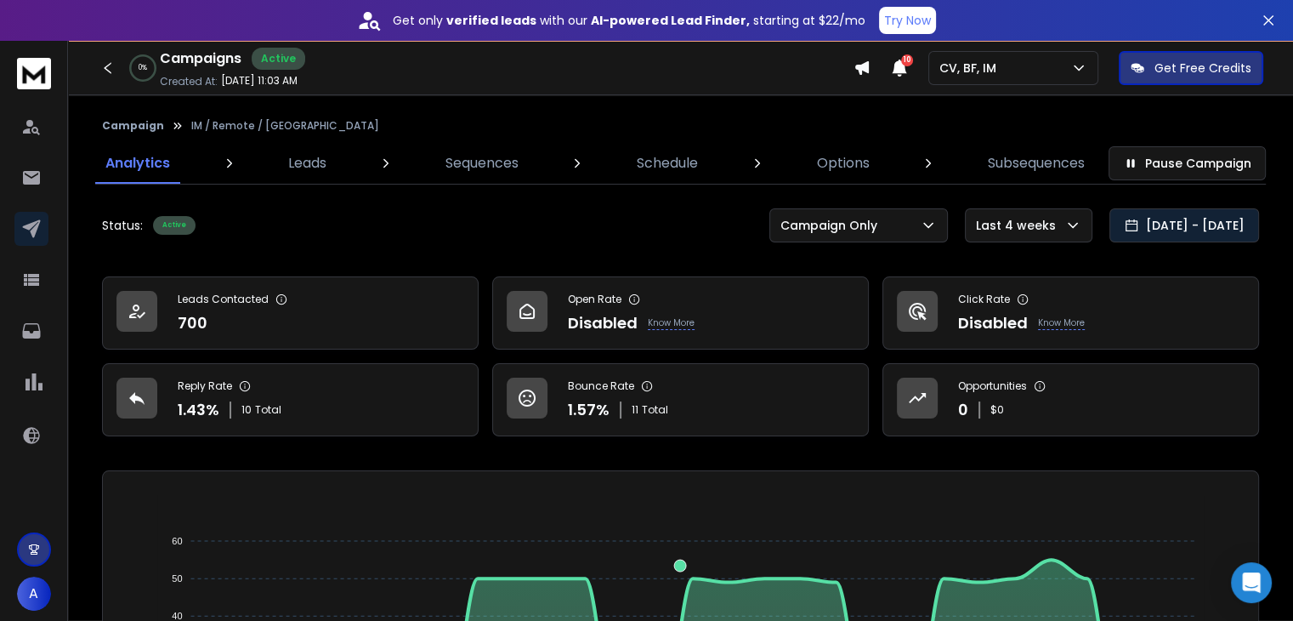
click at [1182, 221] on button "[DATE] - [DATE]" at bounding box center [1185, 225] width 150 height 34
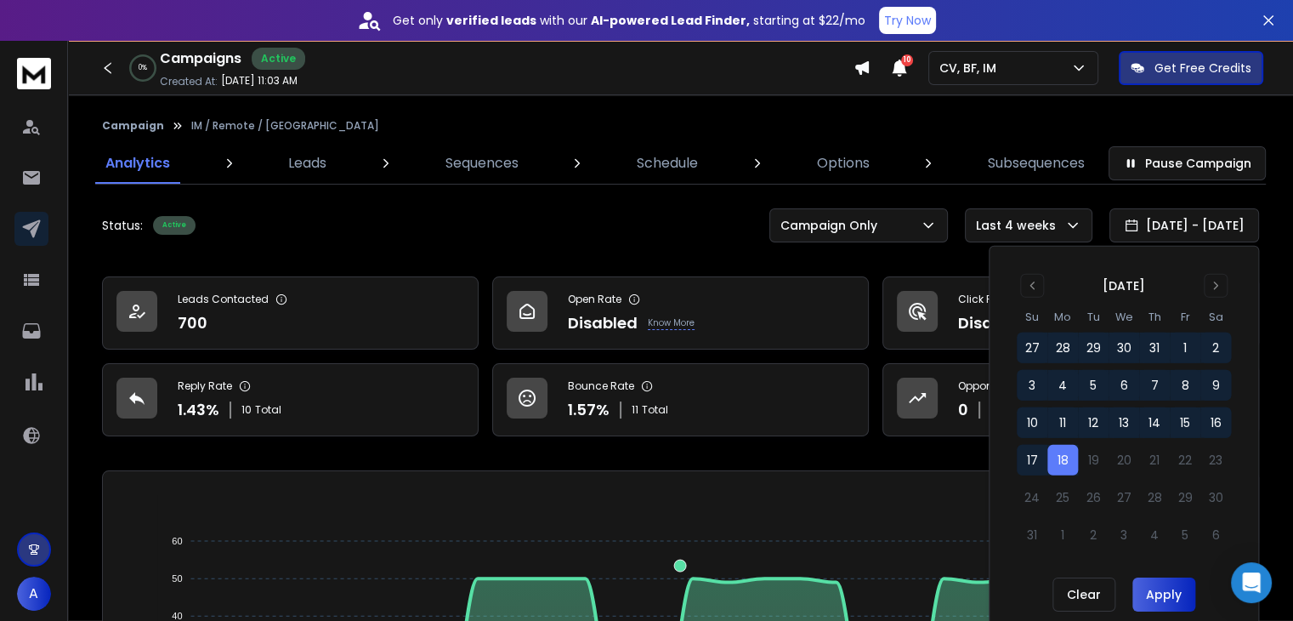
click at [1059, 429] on button "11" at bounding box center [1063, 422] width 31 height 31
click at [1034, 459] on button "17" at bounding box center [1032, 460] width 31 height 31
click at [1061, 417] on button "11" at bounding box center [1063, 422] width 31 height 31
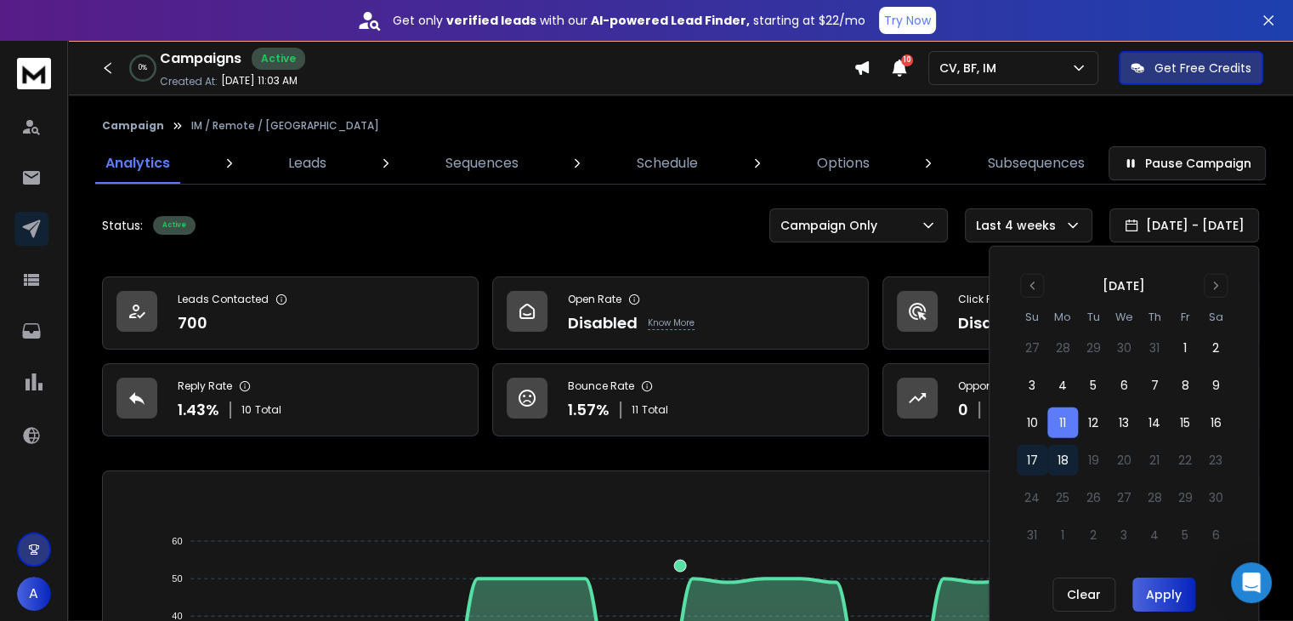
click at [1030, 460] on button "17" at bounding box center [1032, 460] width 31 height 31
click at [1161, 593] on button "Apply" at bounding box center [1164, 594] width 63 height 34
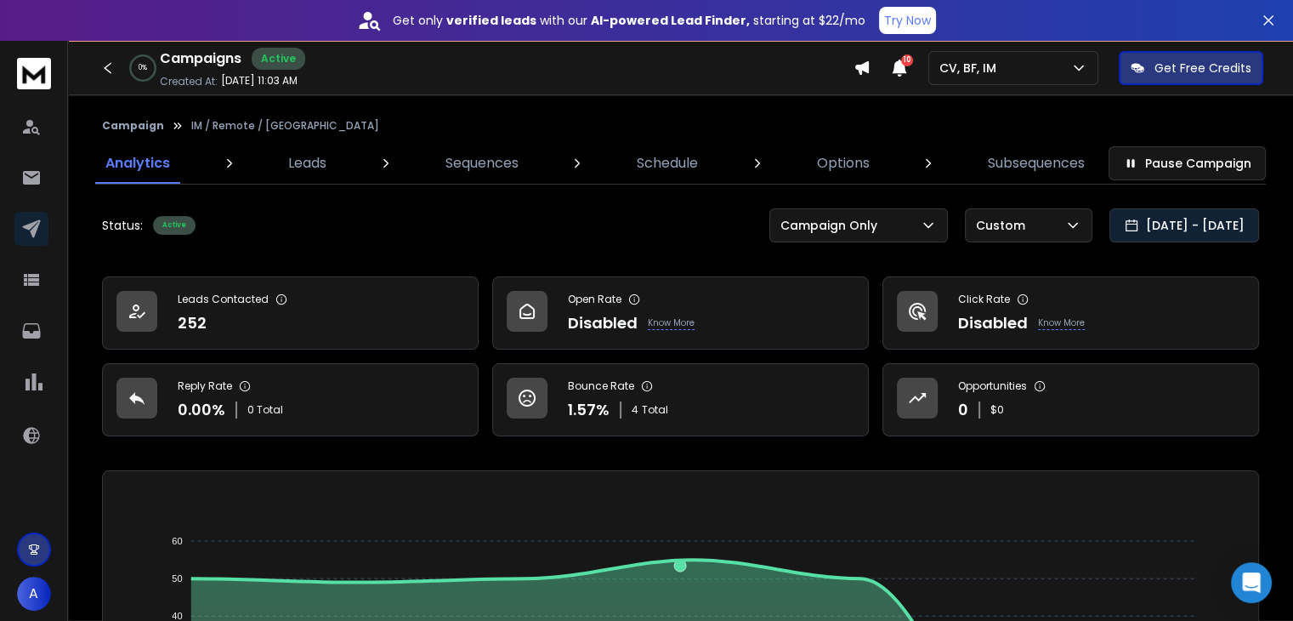
click at [1122, 224] on button "[DATE] - [DATE]" at bounding box center [1185, 225] width 150 height 34
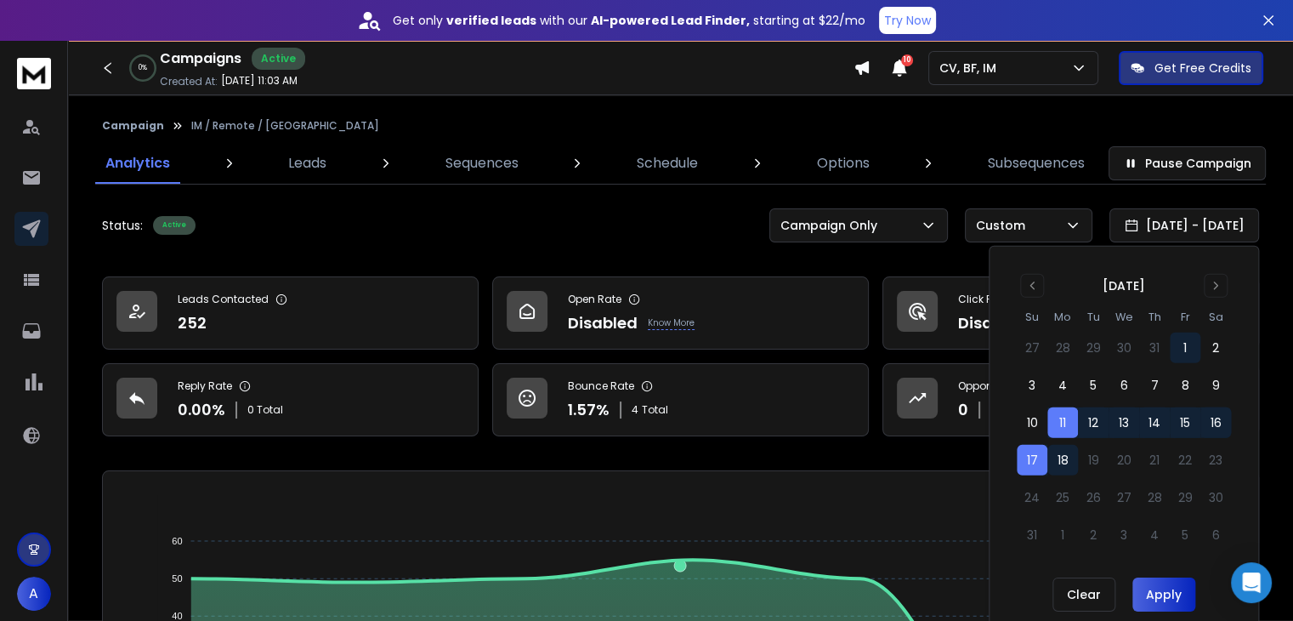
click at [1180, 349] on button "1" at bounding box center [1185, 347] width 31 height 31
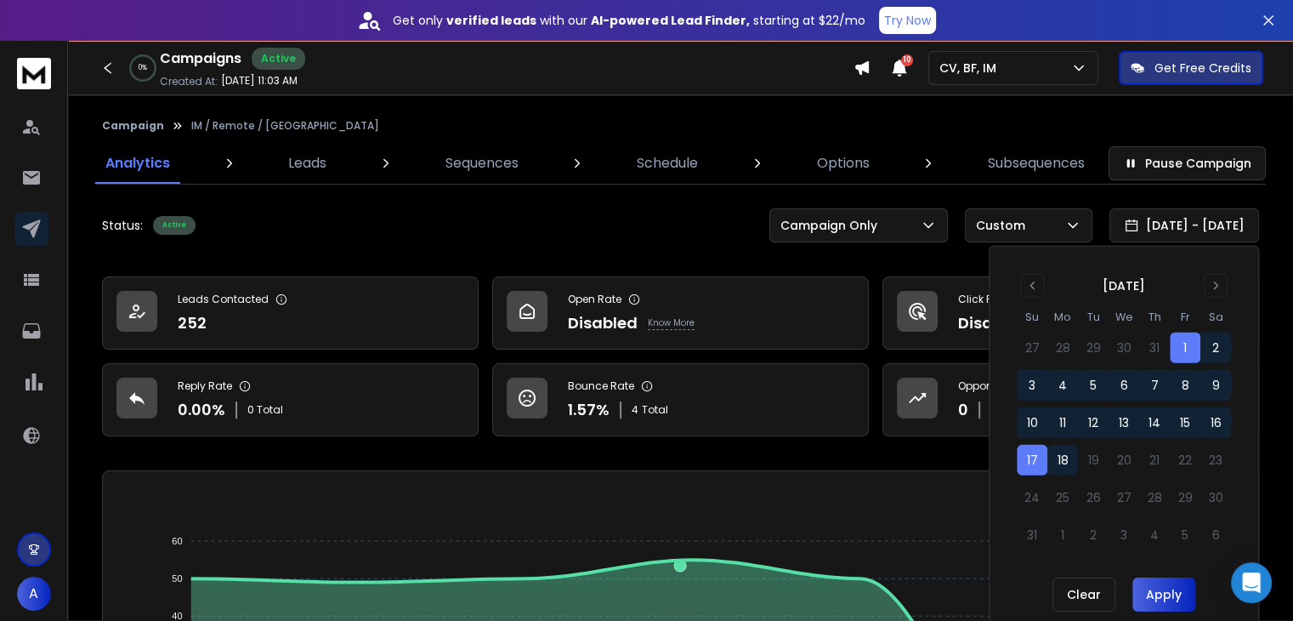
click at [1059, 457] on button "18" at bounding box center [1063, 460] width 31 height 31
click at [1172, 592] on button "Apply" at bounding box center [1164, 594] width 63 height 34
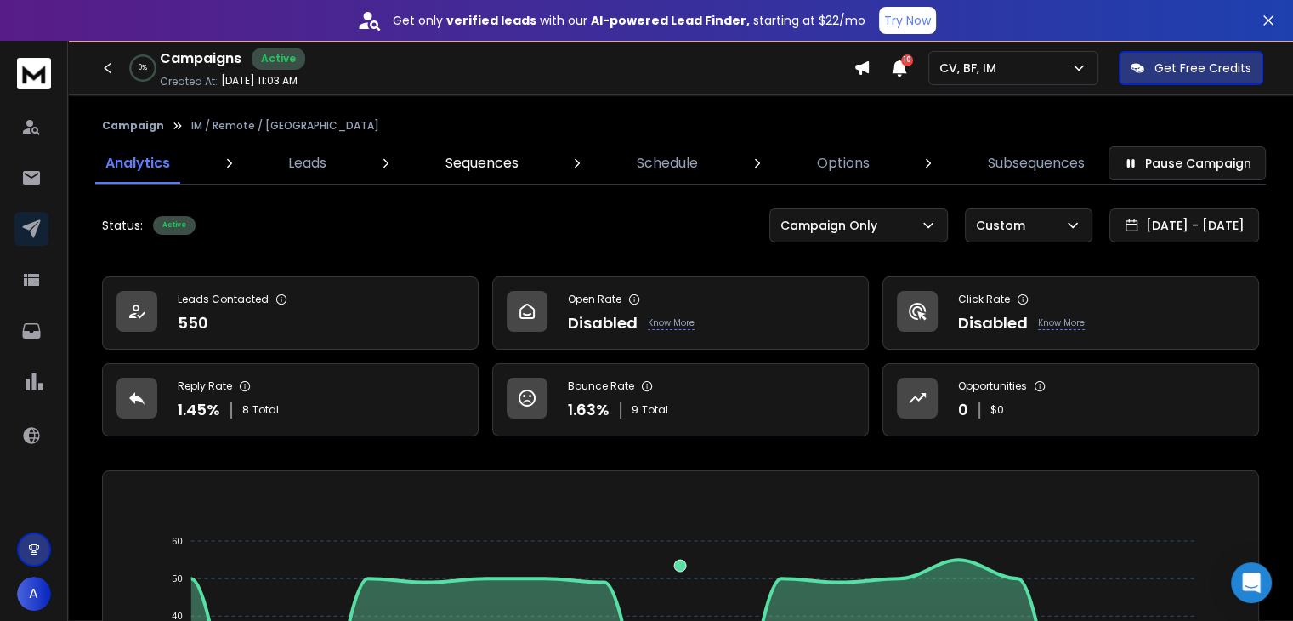
click at [488, 169] on p "Sequences" at bounding box center [482, 163] width 73 height 20
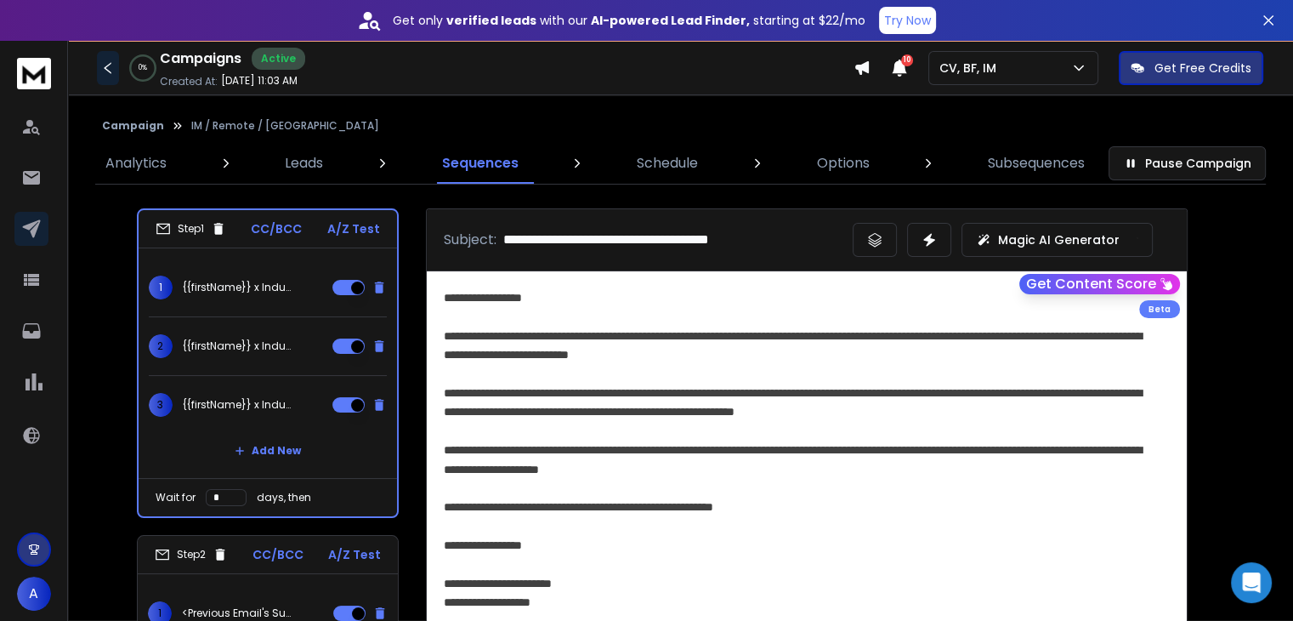
click at [100, 82] on button at bounding box center [108, 68] width 22 height 34
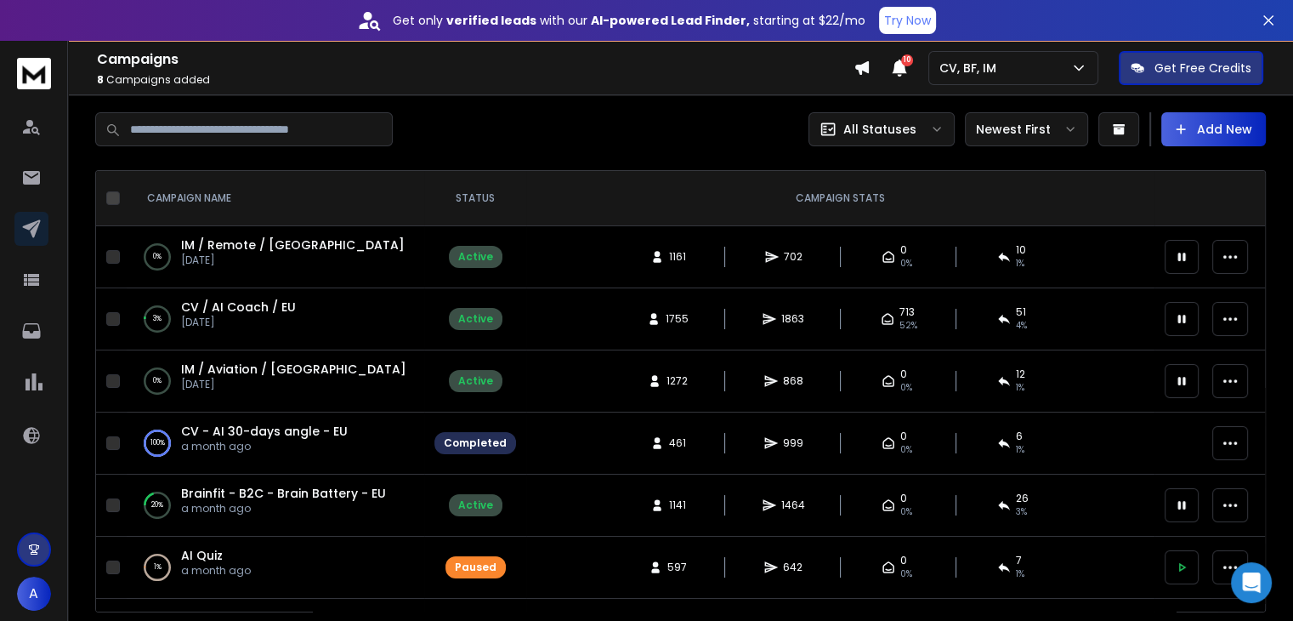
click at [327, 262] on div "0 % IM / Remote / [GEOGRAPHIC_DATA] [DATE]" at bounding box center [276, 256] width 264 height 41
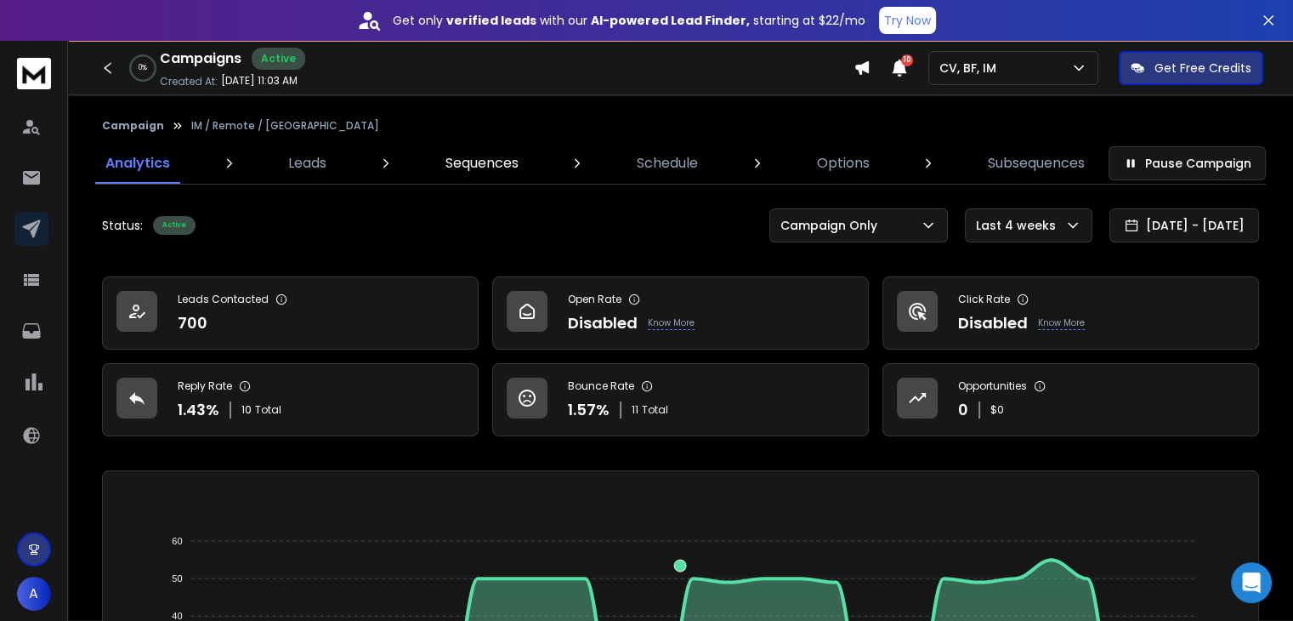
click at [509, 157] on p "Sequences" at bounding box center [482, 163] width 73 height 20
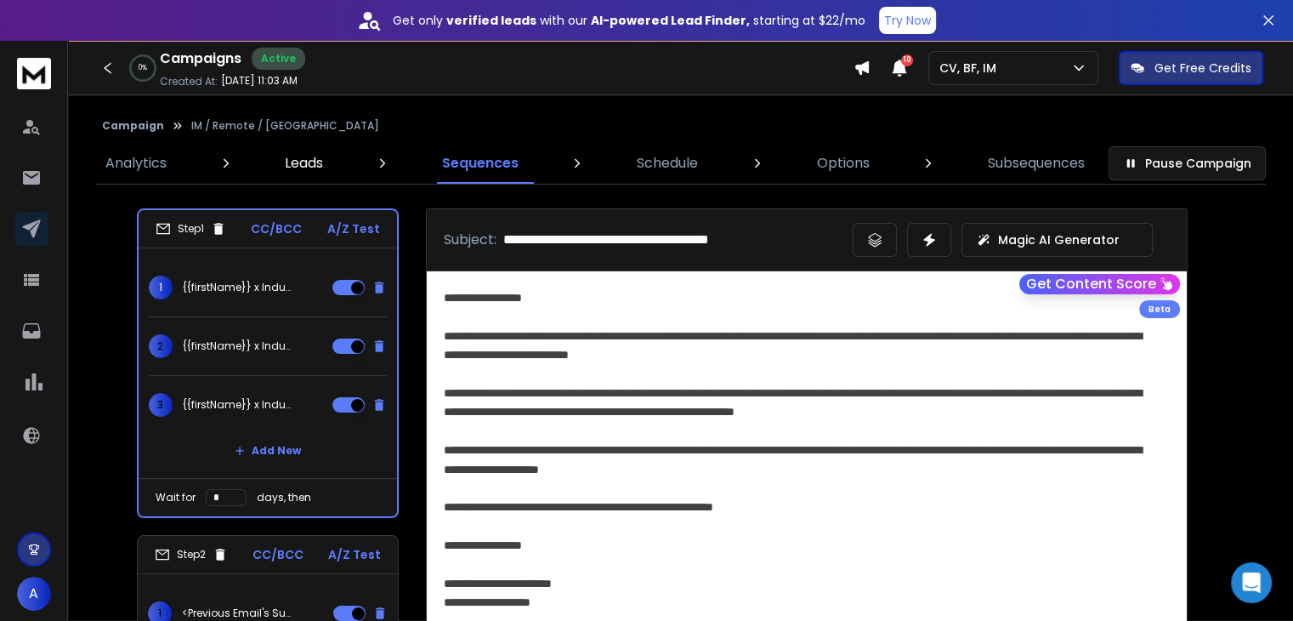
click at [326, 173] on link "Leads" at bounding box center [304, 163] width 59 height 41
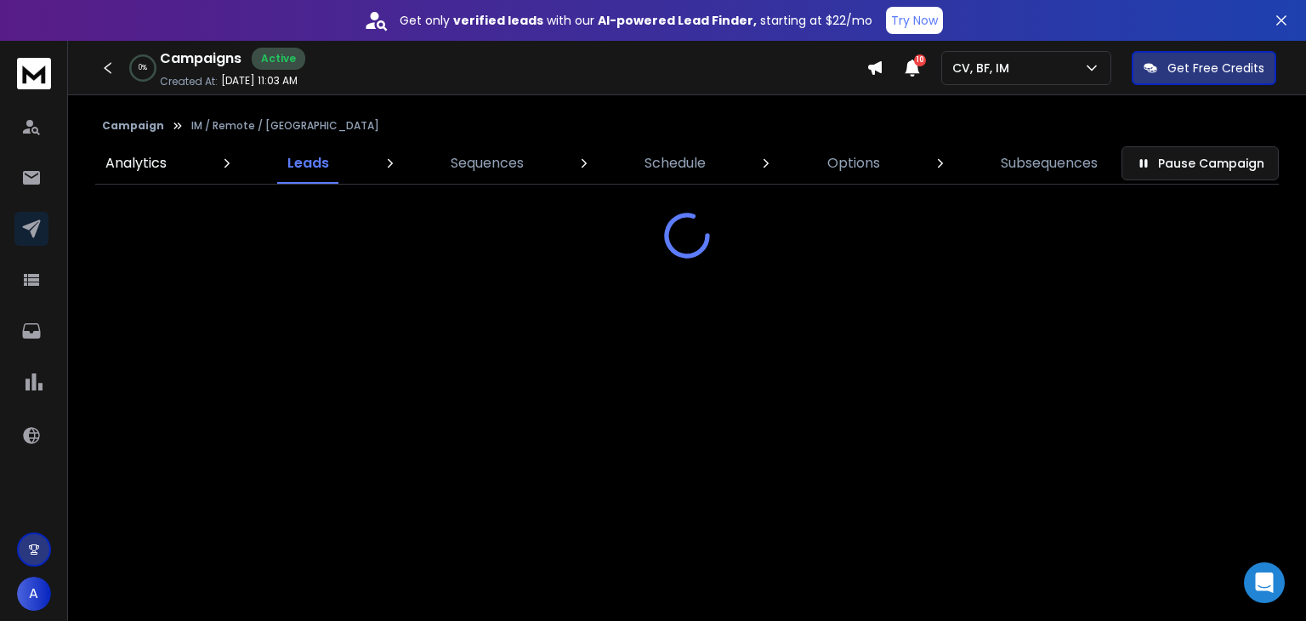
click at [147, 171] on p "Analytics" at bounding box center [135, 163] width 61 height 20
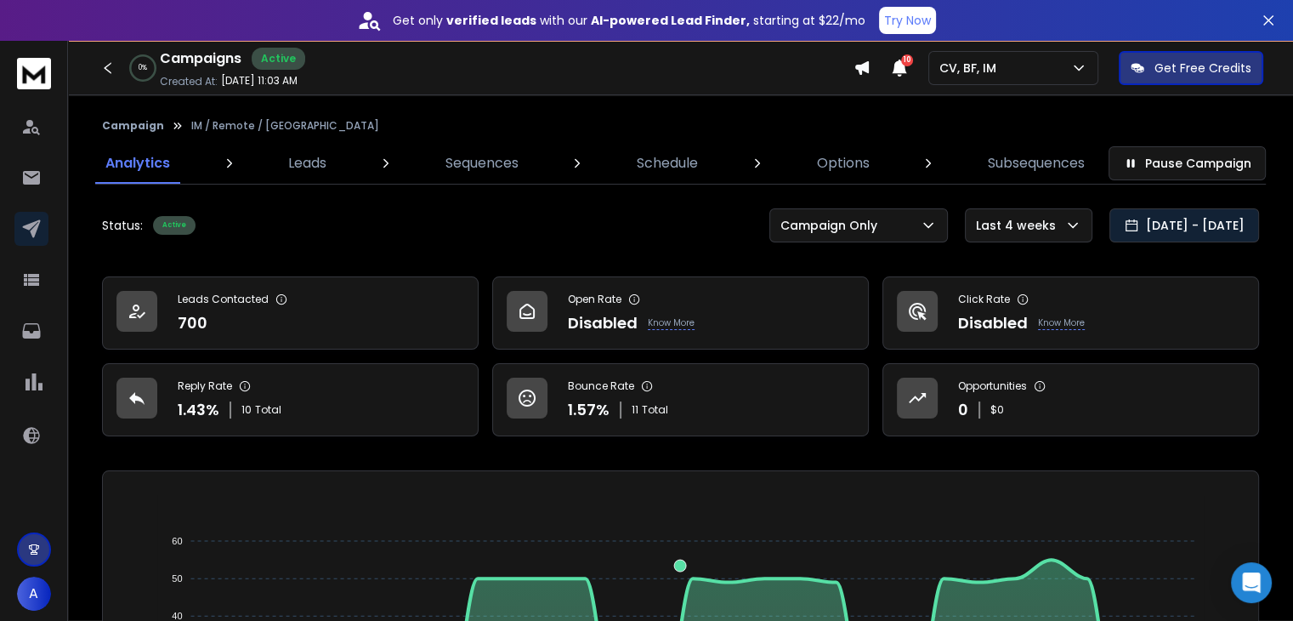
click at [1163, 222] on button "[DATE] - [DATE]" at bounding box center [1185, 225] width 150 height 34
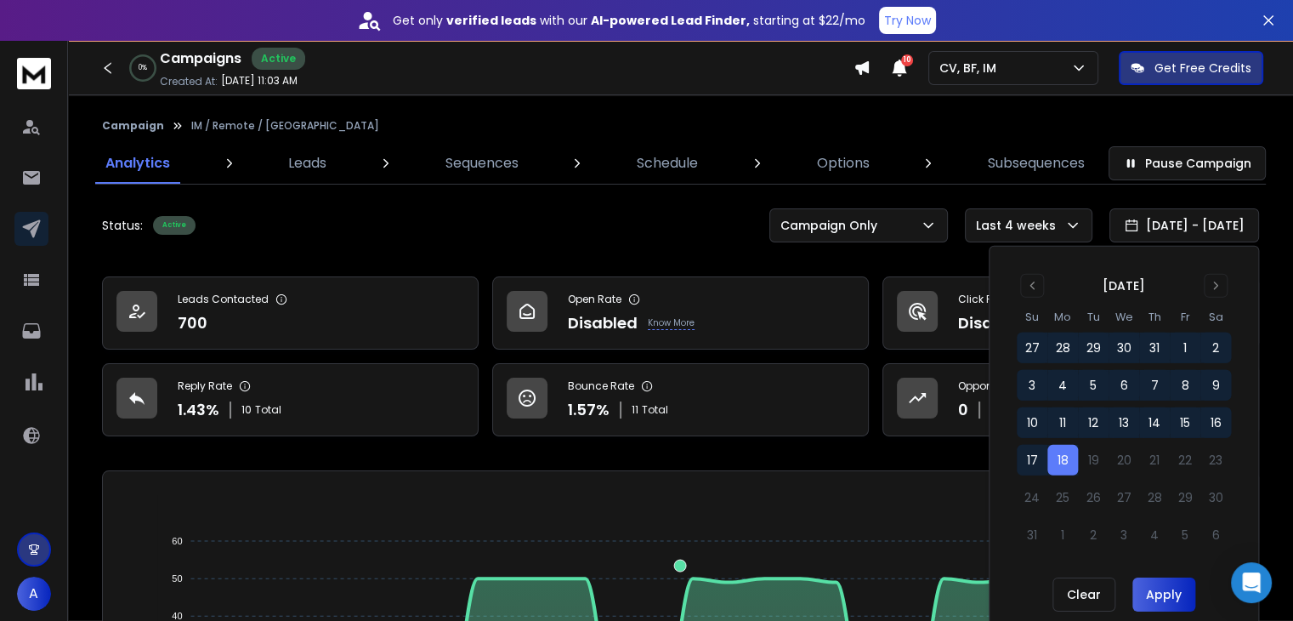
click at [1185, 344] on button "1" at bounding box center [1185, 347] width 31 height 31
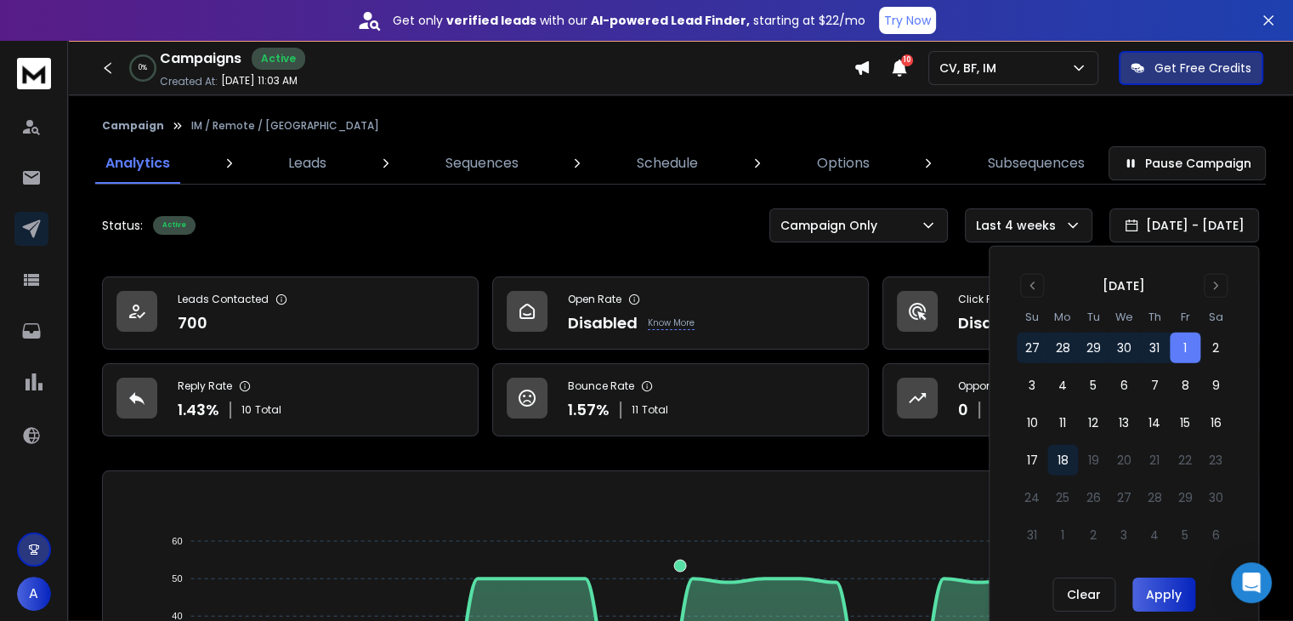
click at [1067, 458] on button "18" at bounding box center [1063, 460] width 31 height 31
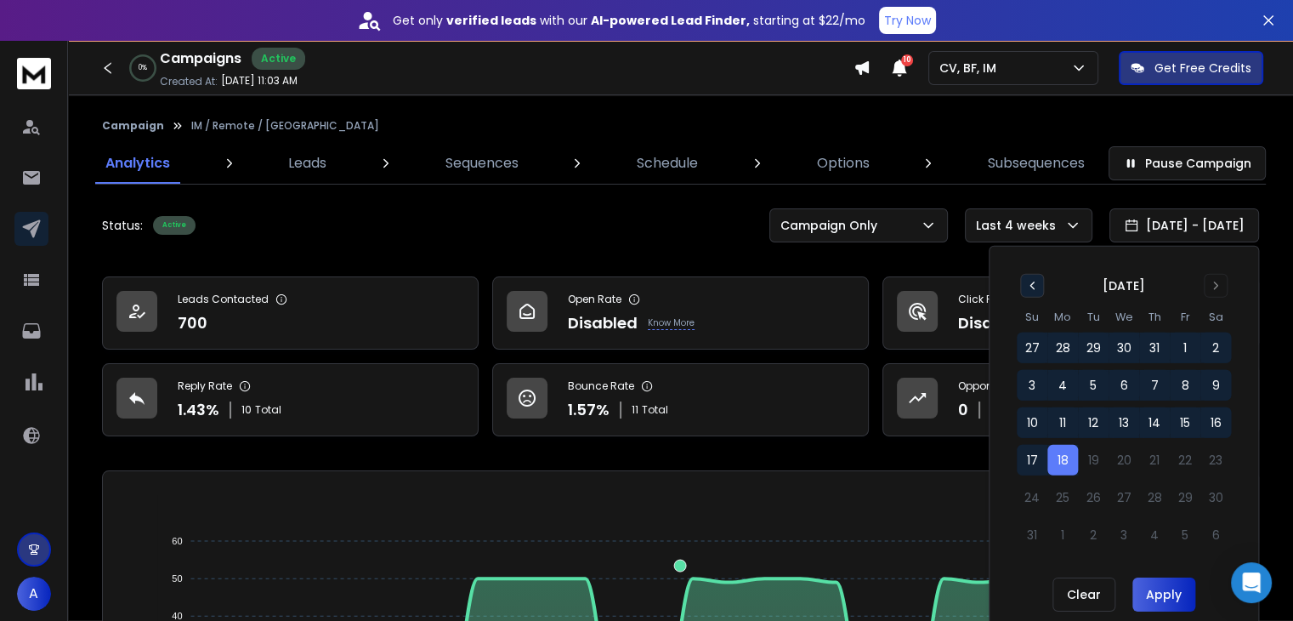
click at [1031, 293] on button "Go to previous month" at bounding box center [1032, 286] width 24 height 24
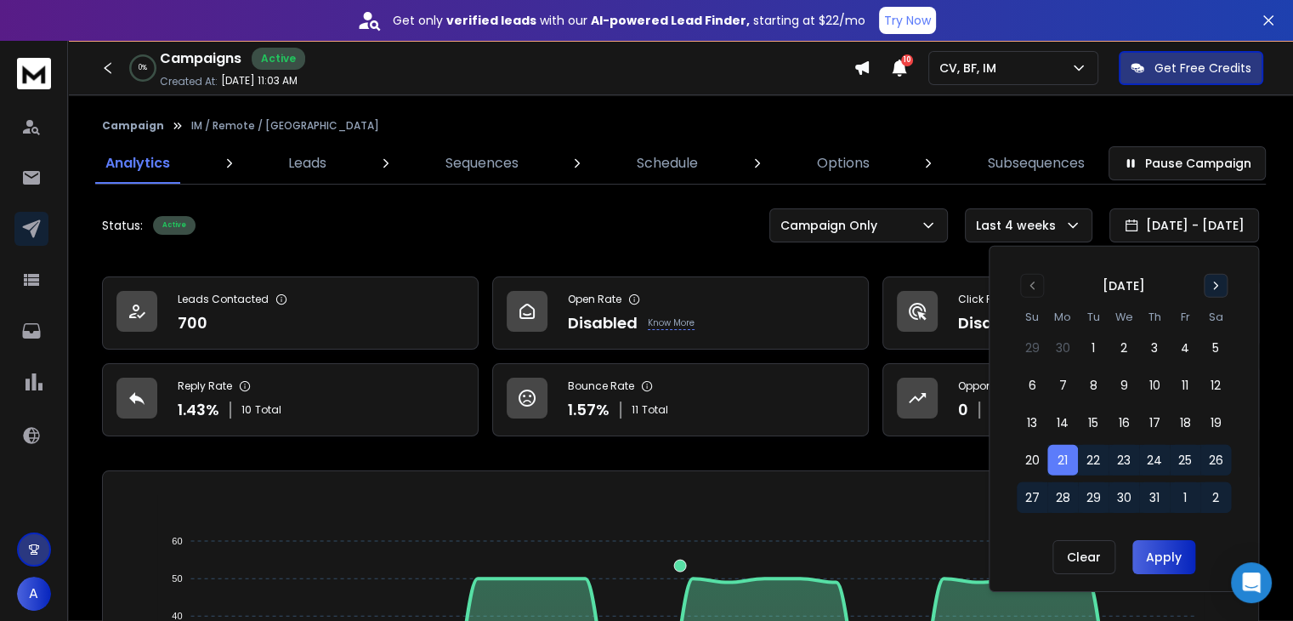
click at [1214, 287] on icon "Go to next month" at bounding box center [1216, 286] width 14 height 14
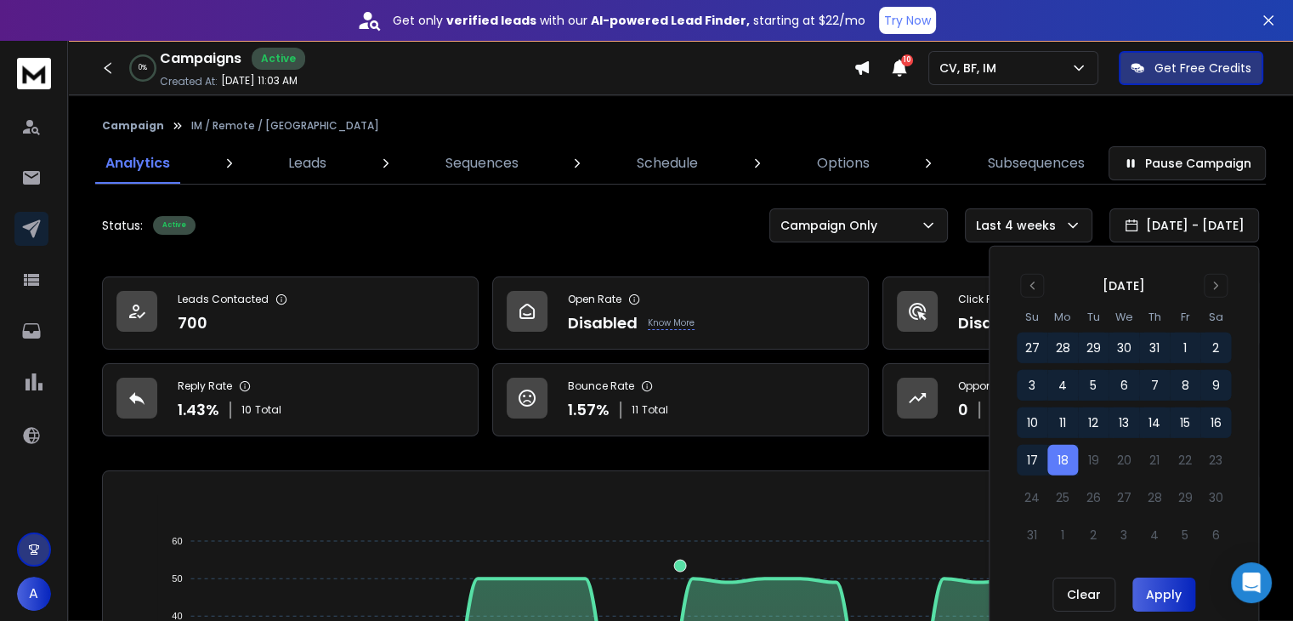
click at [1166, 593] on button "Apply" at bounding box center [1164, 594] width 63 height 34
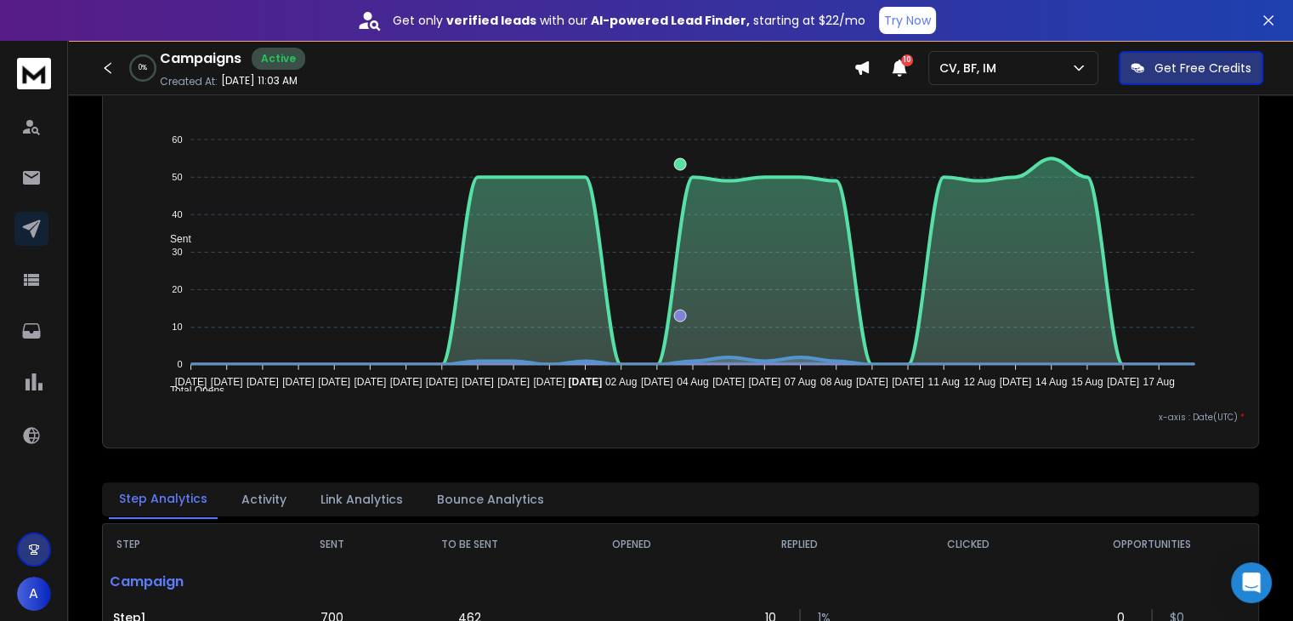
scroll to position [548, 0]
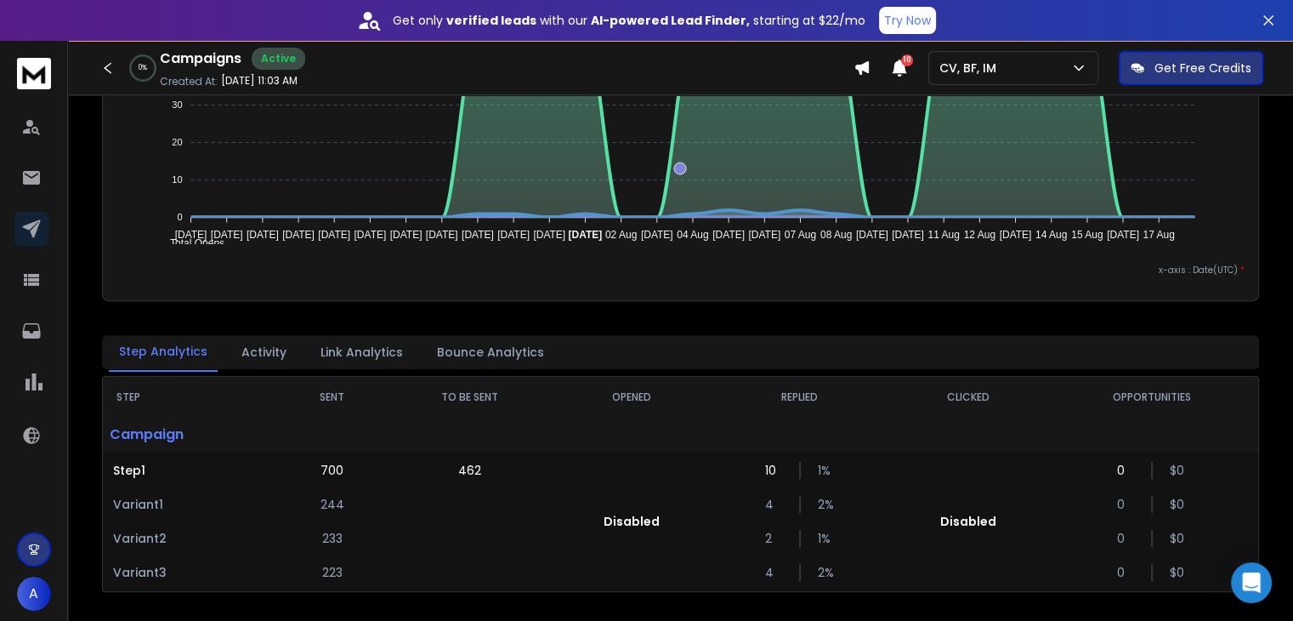
click at [418, 464] on div "462" at bounding box center [470, 470] width 150 height 17
click at [251, 354] on button "Activity" at bounding box center [263, 351] width 65 height 37
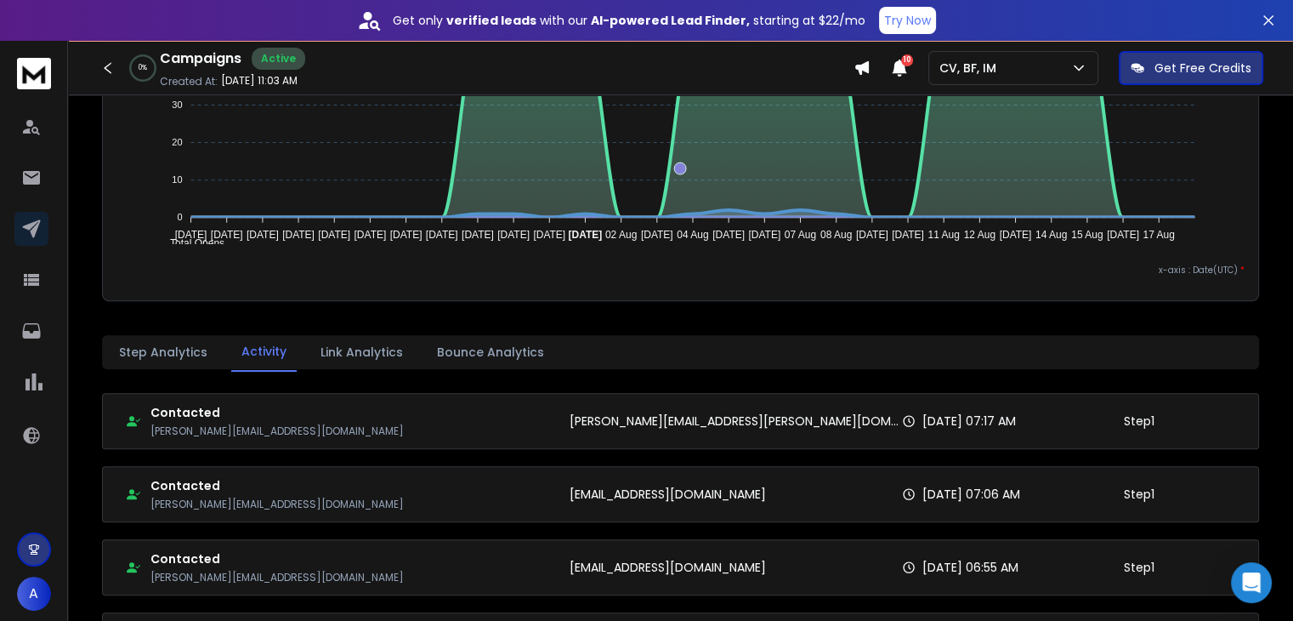
click at [365, 349] on button "Link Analytics" at bounding box center [361, 351] width 103 height 37
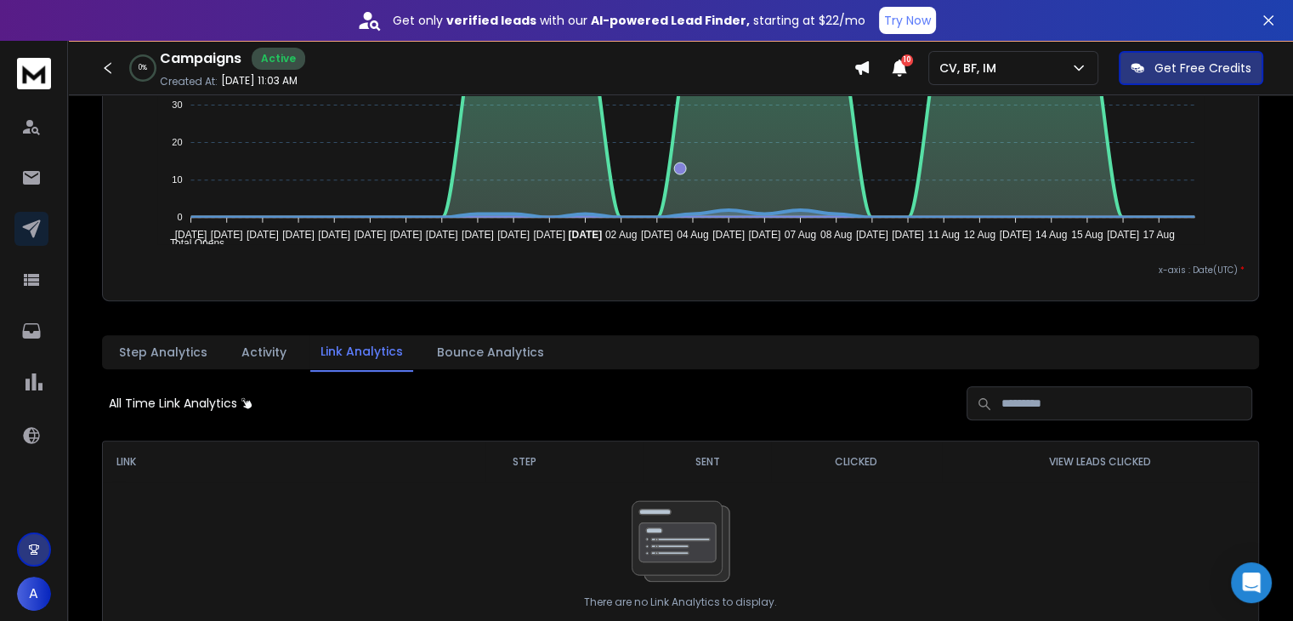
click at [462, 352] on button "Bounce Analytics" at bounding box center [491, 351] width 128 height 37
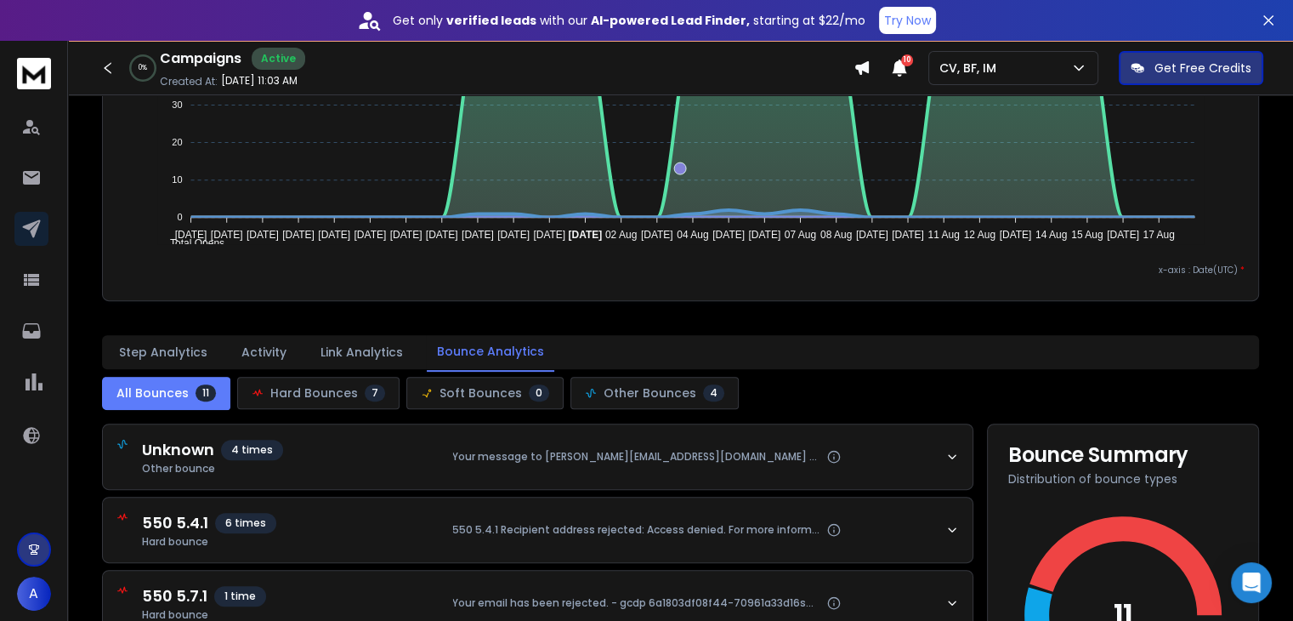
click at [184, 351] on button "Step Analytics" at bounding box center [163, 351] width 109 height 37
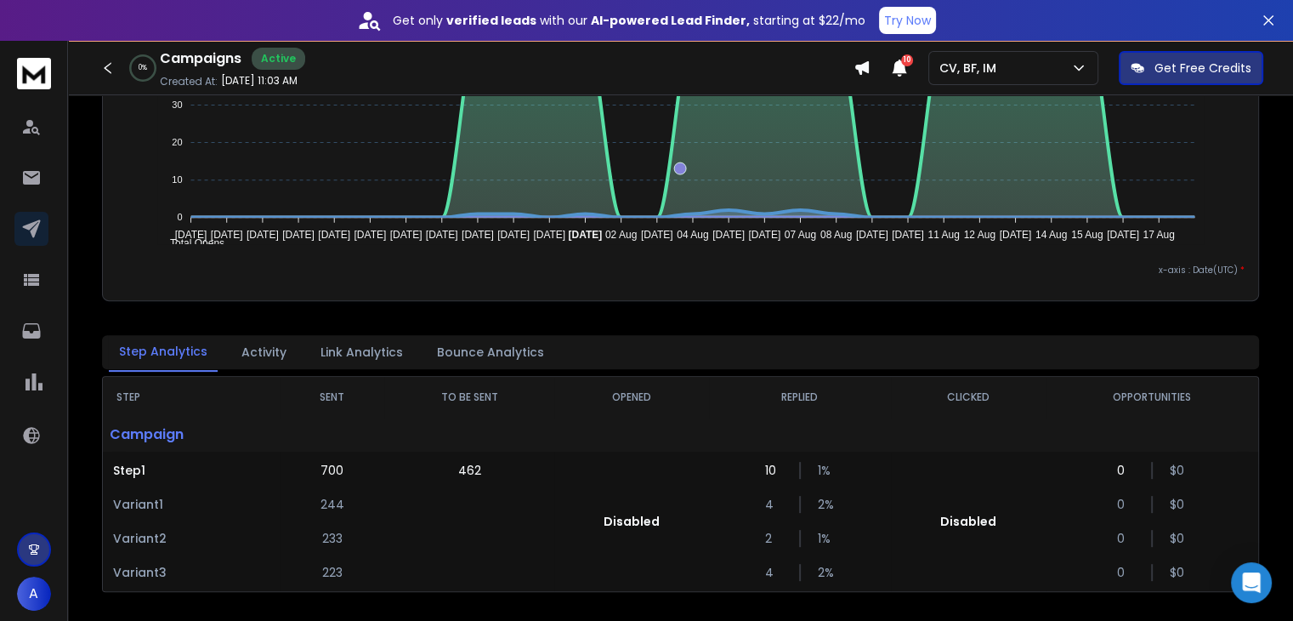
click at [263, 537] on p "Variant 2" at bounding box center [191, 538] width 156 height 17
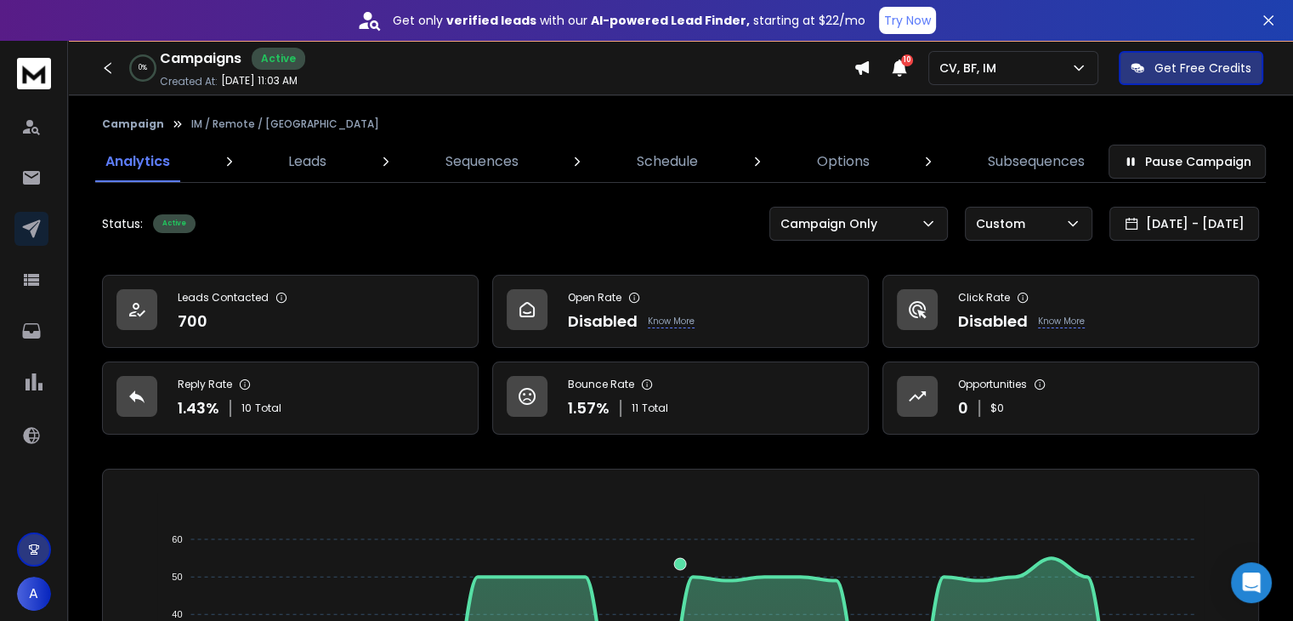
scroll to position [0, 0]
click at [322, 151] on link "Leads" at bounding box center [307, 163] width 59 height 41
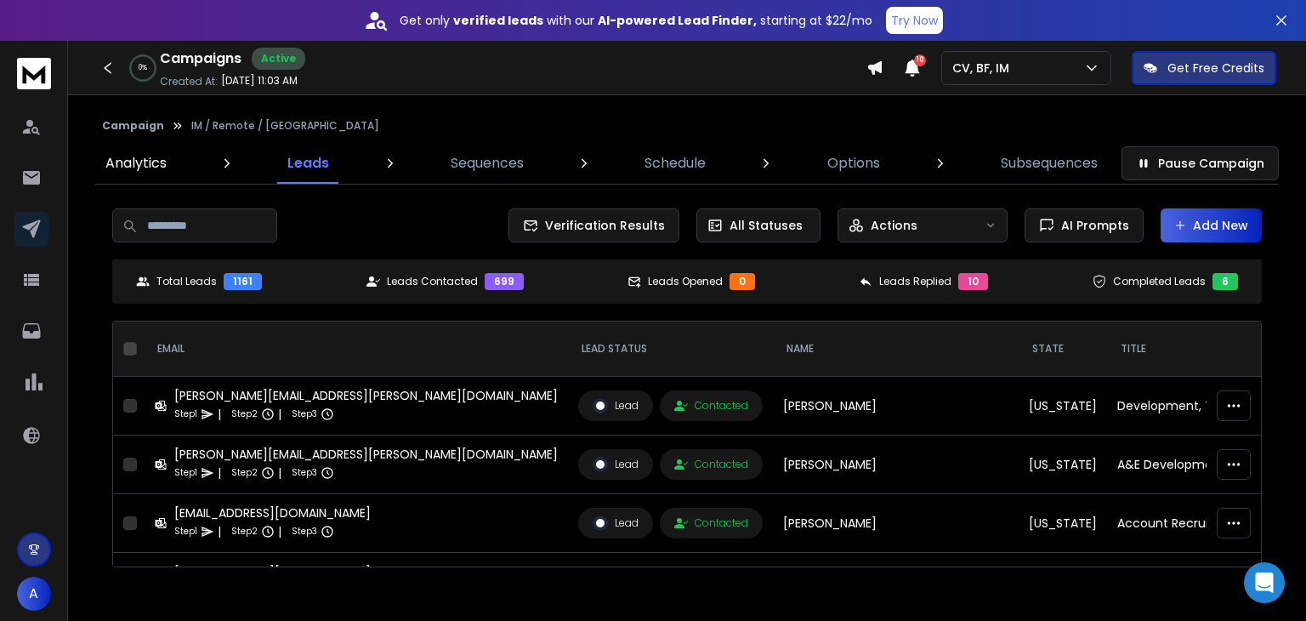
click at [152, 162] on p "Analytics" at bounding box center [135, 163] width 61 height 20
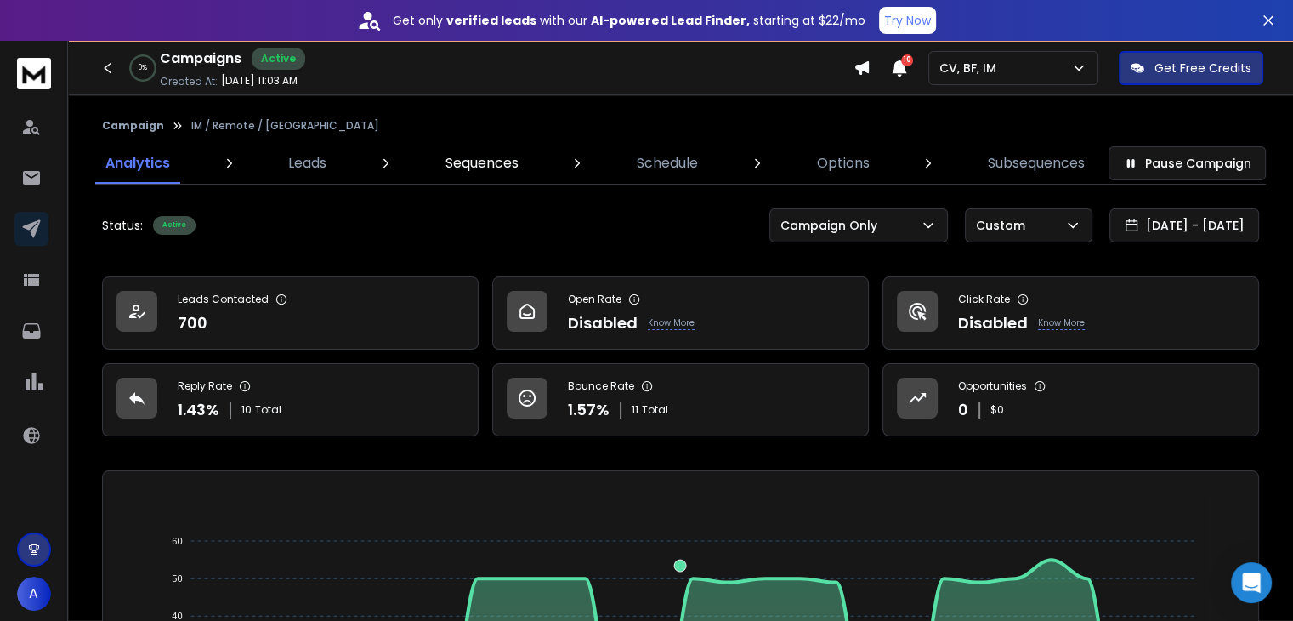
click at [486, 160] on p "Sequences" at bounding box center [482, 163] width 73 height 20
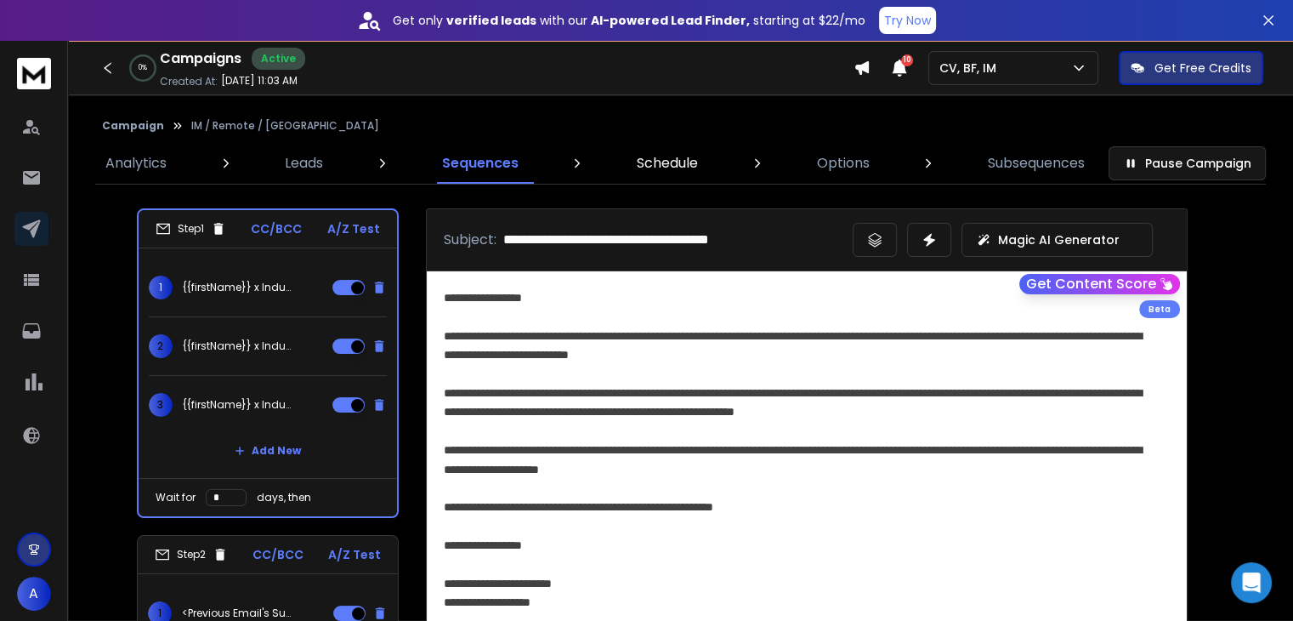
click at [675, 160] on p "Schedule" at bounding box center [667, 163] width 61 height 20
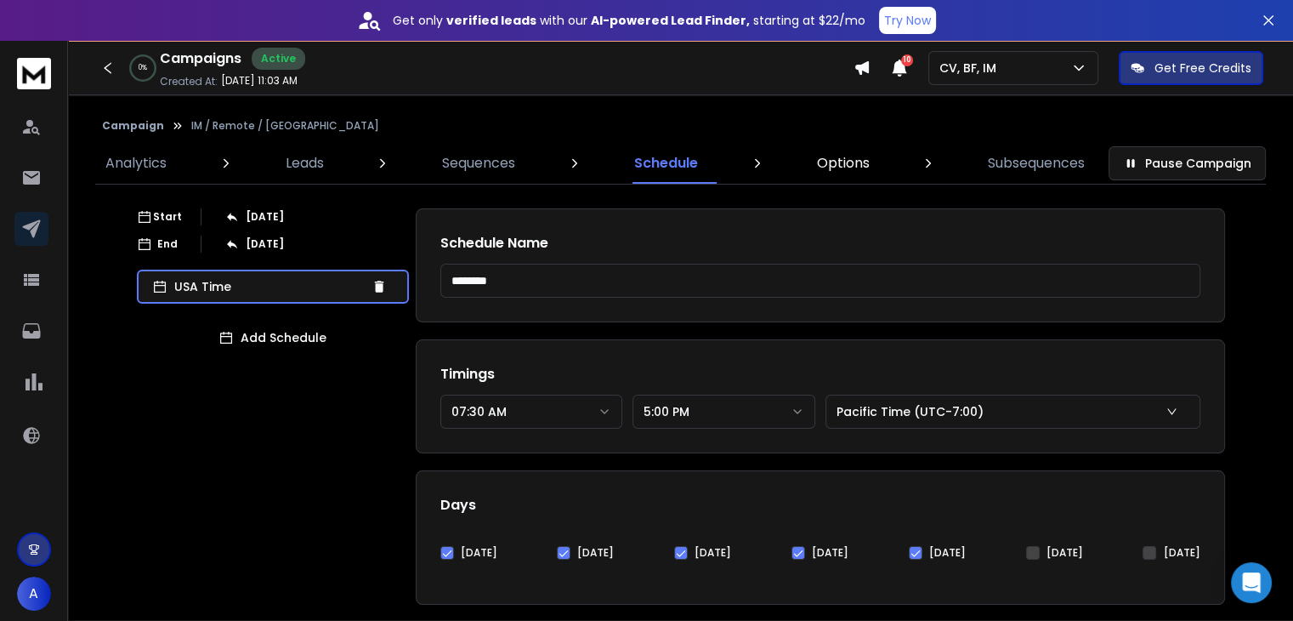
click at [866, 157] on p "Options" at bounding box center [842, 163] width 53 height 20
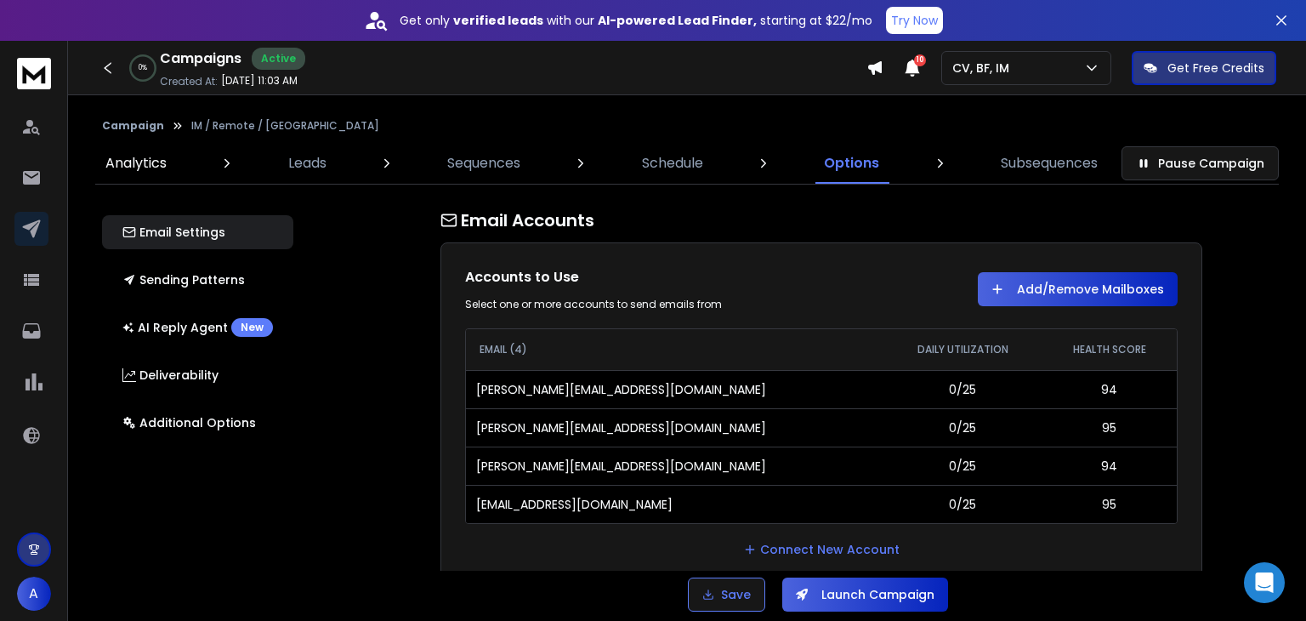
click at [163, 163] on p "Analytics" at bounding box center [135, 163] width 61 height 20
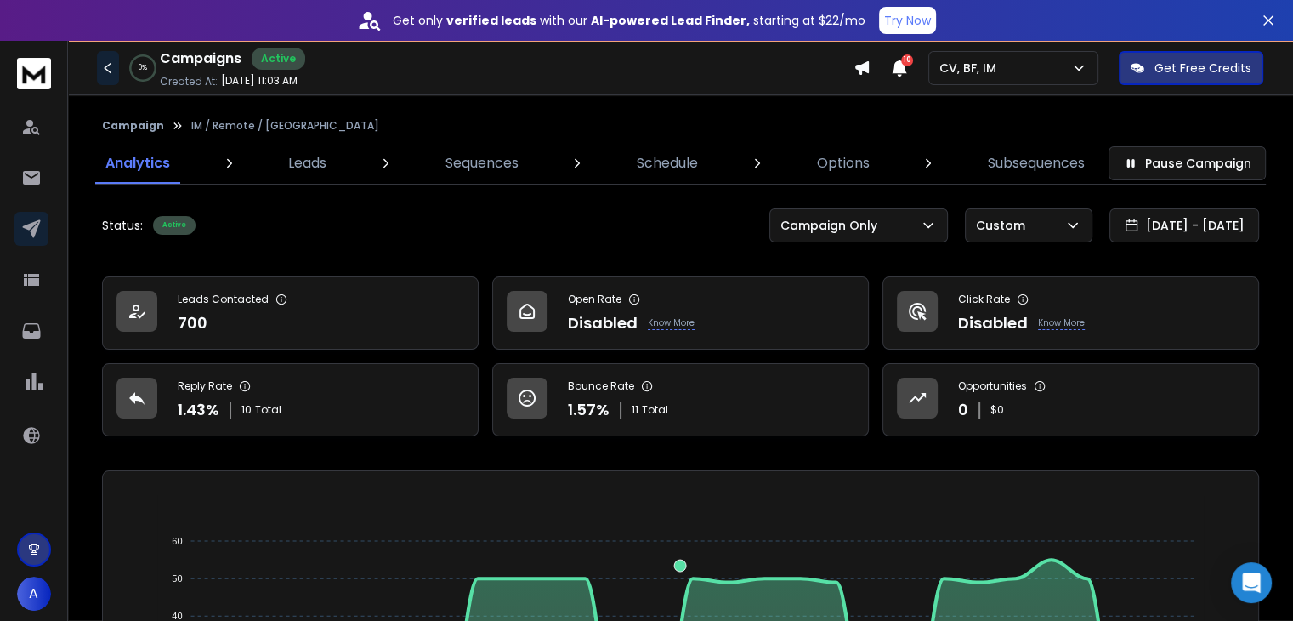
click at [108, 73] on icon at bounding box center [107, 67] width 15 height 15
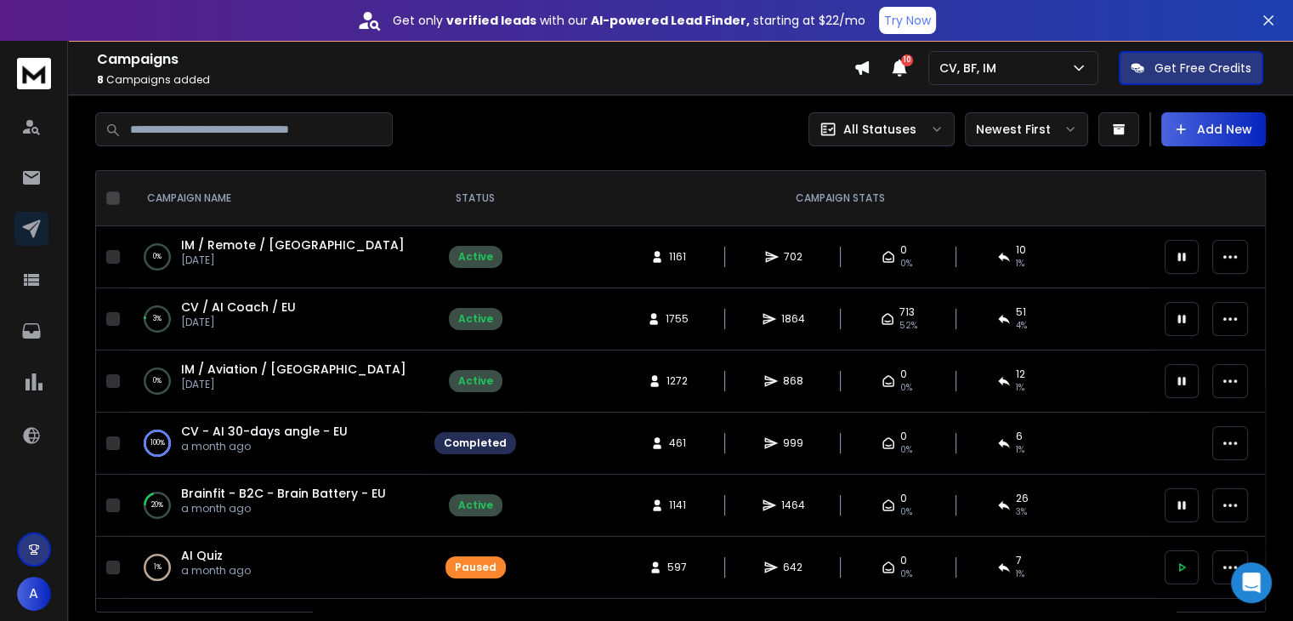
click at [333, 320] on div "3 % CV / AI Coach / EU [DATE]" at bounding box center [276, 318] width 264 height 41
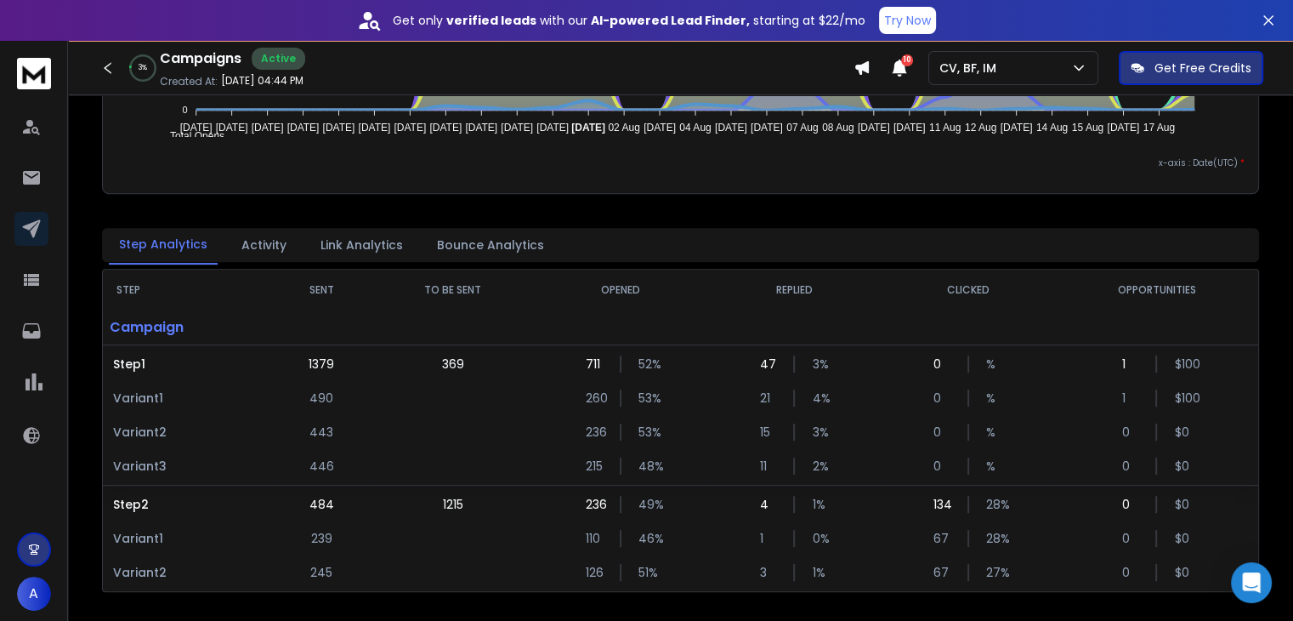
scroll to position [132, 0]
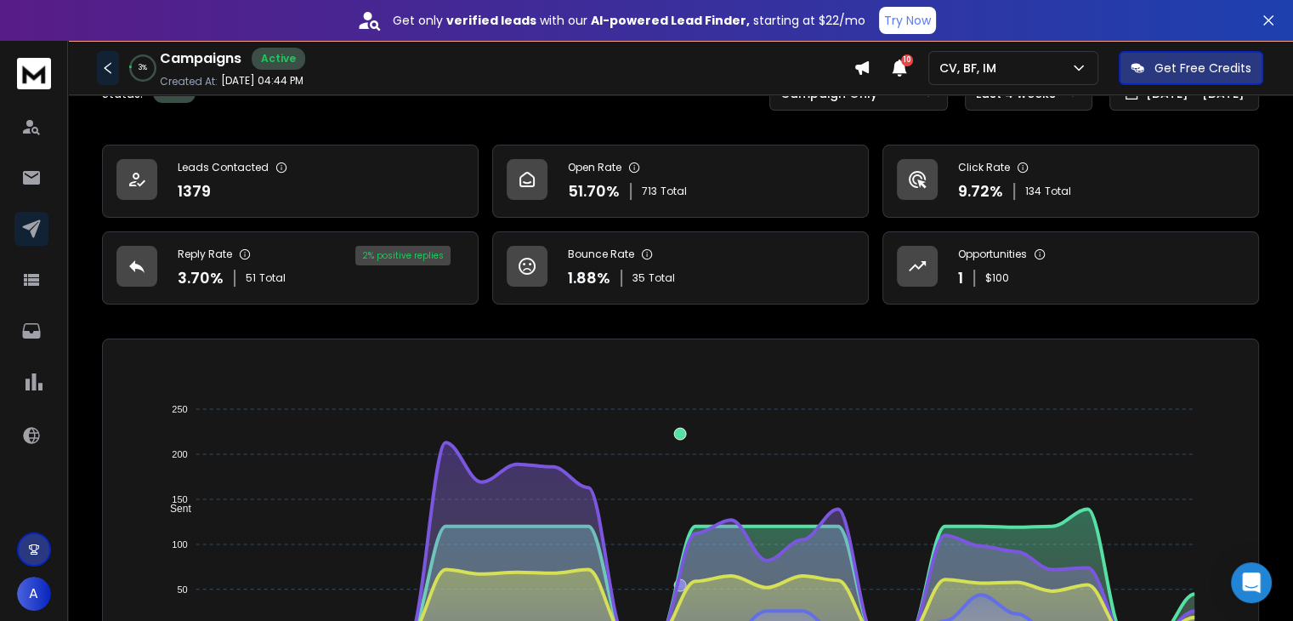
click at [108, 73] on icon at bounding box center [107, 67] width 15 height 15
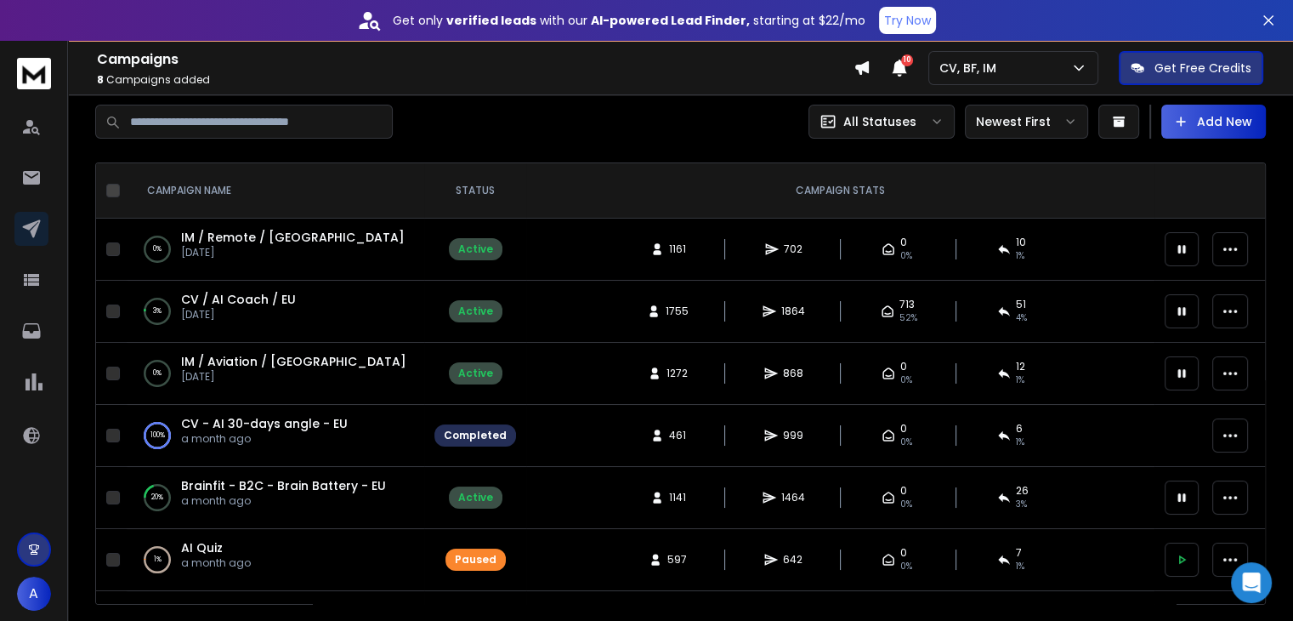
scroll to position [9, 0]
click at [285, 360] on span "IM / Aviation / [GEOGRAPHIC_DATA]" at bounding box center [293, 360] width 225 height 17
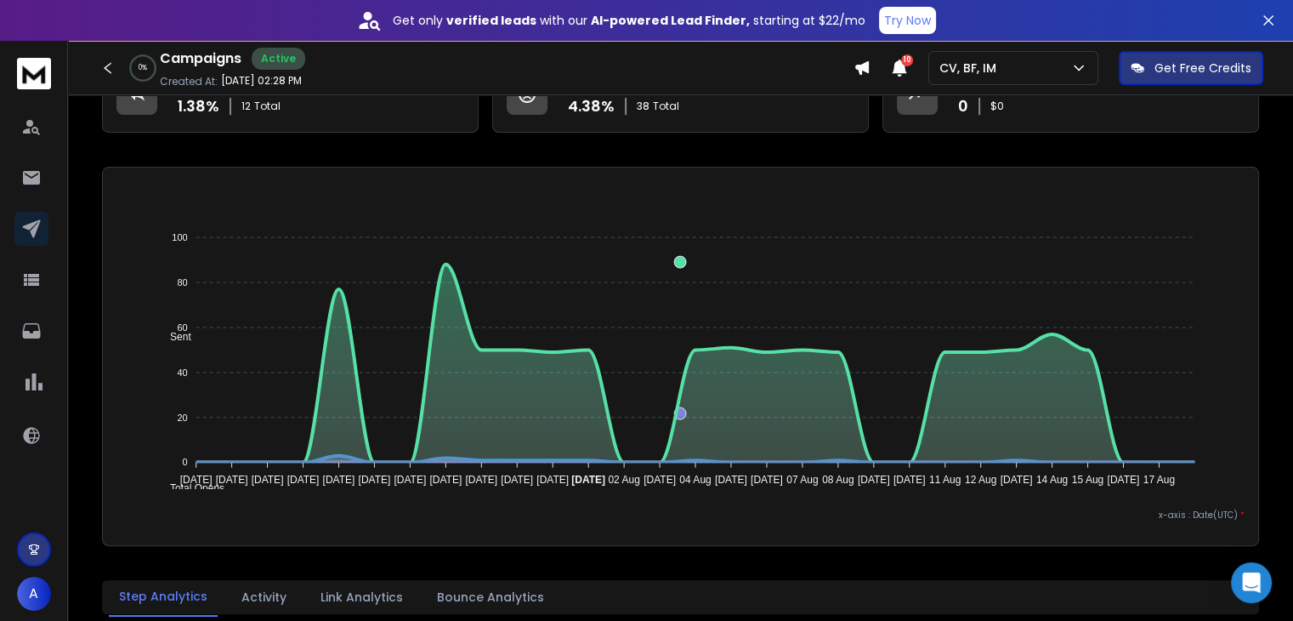
scroll to position [37, 0]
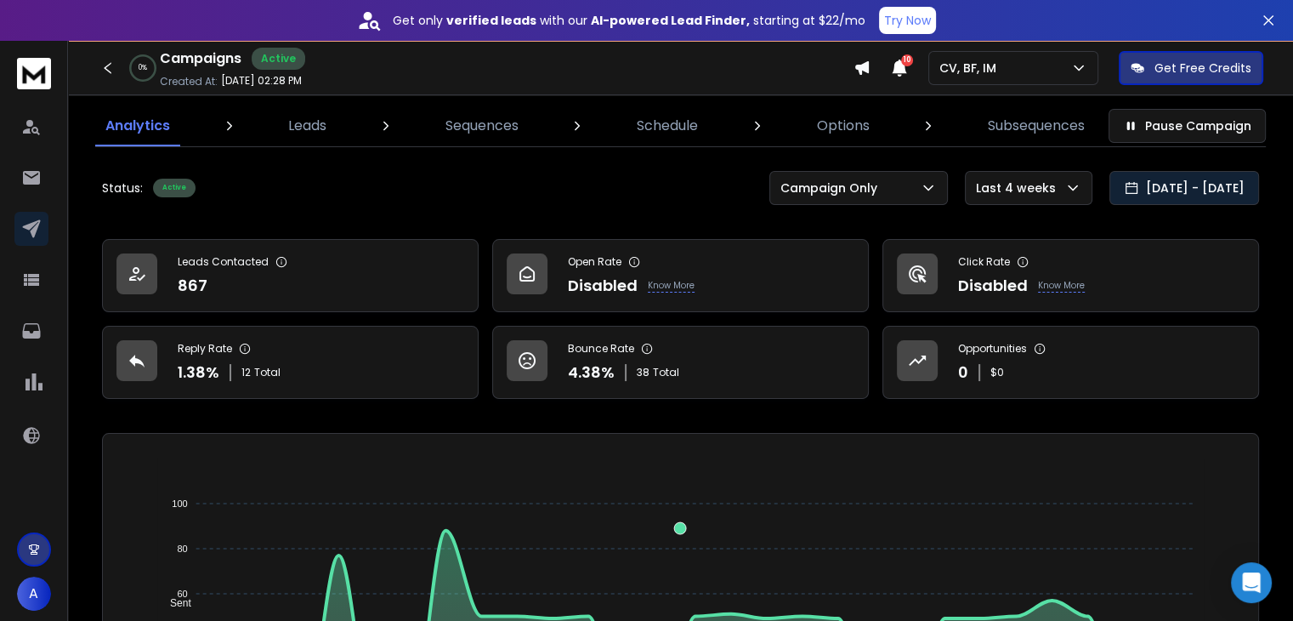
click at [1126, 200] on button "[DATE] - [DATE]" at bounding box center [1185, 188] width 150 height 34
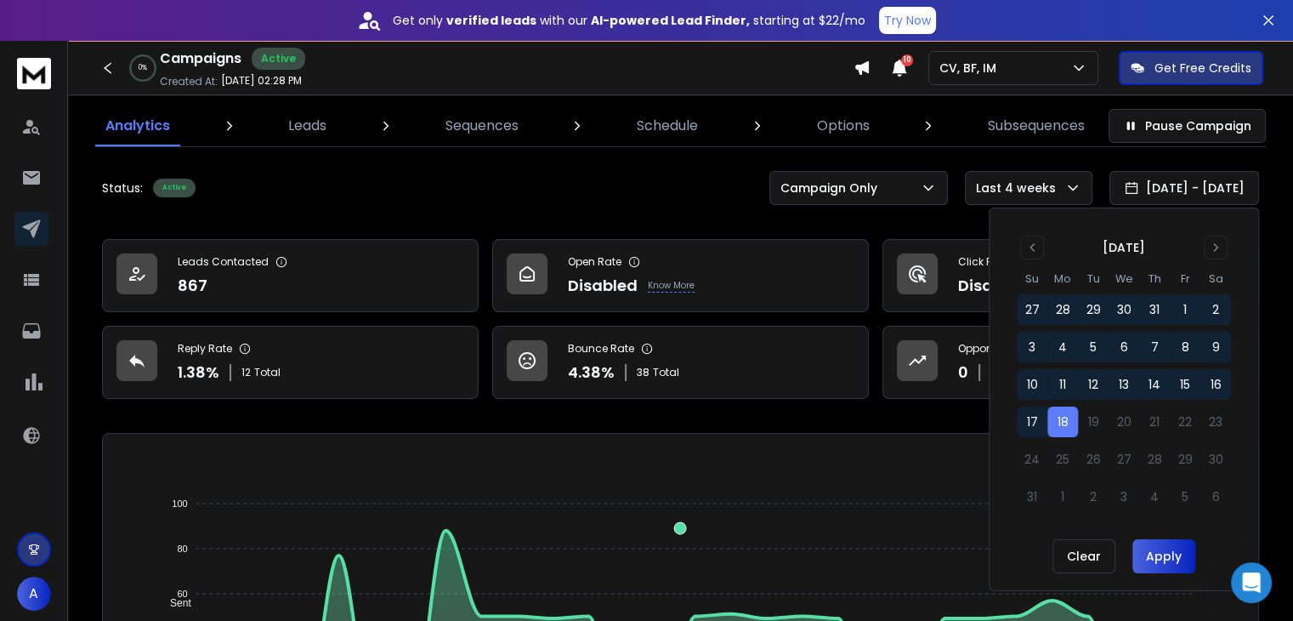
click at [1061, 385] on button "11" at bounding box center [1063, 384] width 31 height 31
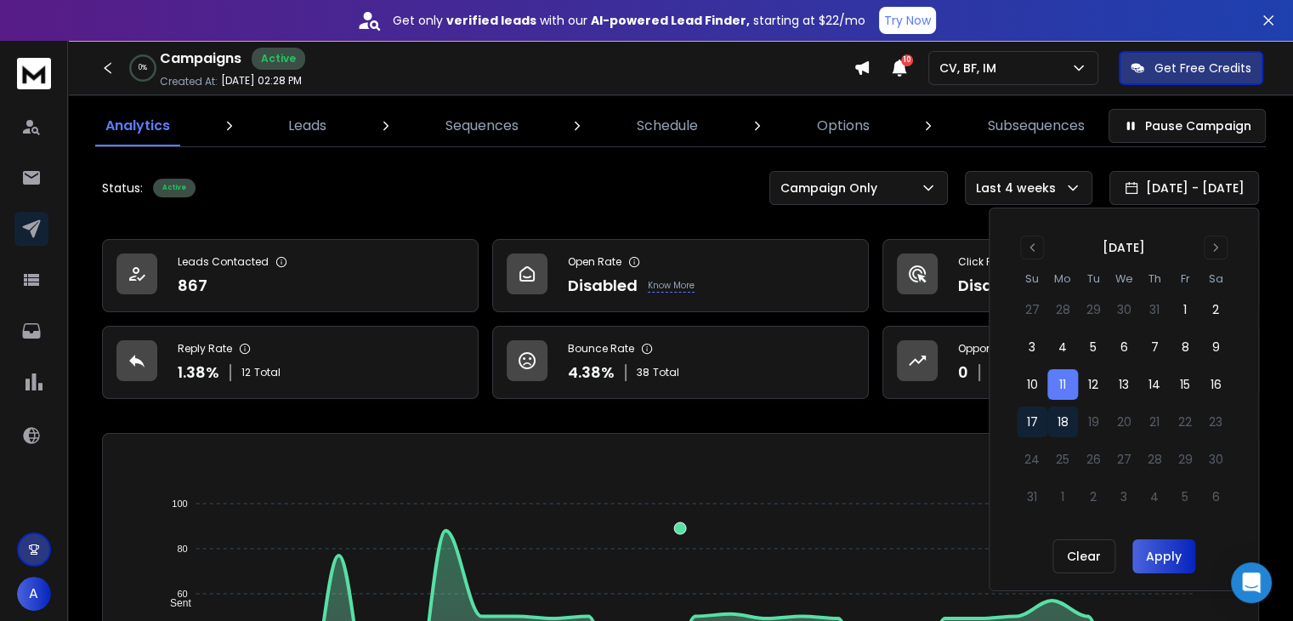
click at [1036, 417] on button "17" at bounding box center [1032, 421] width 31 height 31
click at [1173, 562] on button "Apply" at bounding box center [1164, 556] width 63 height 34
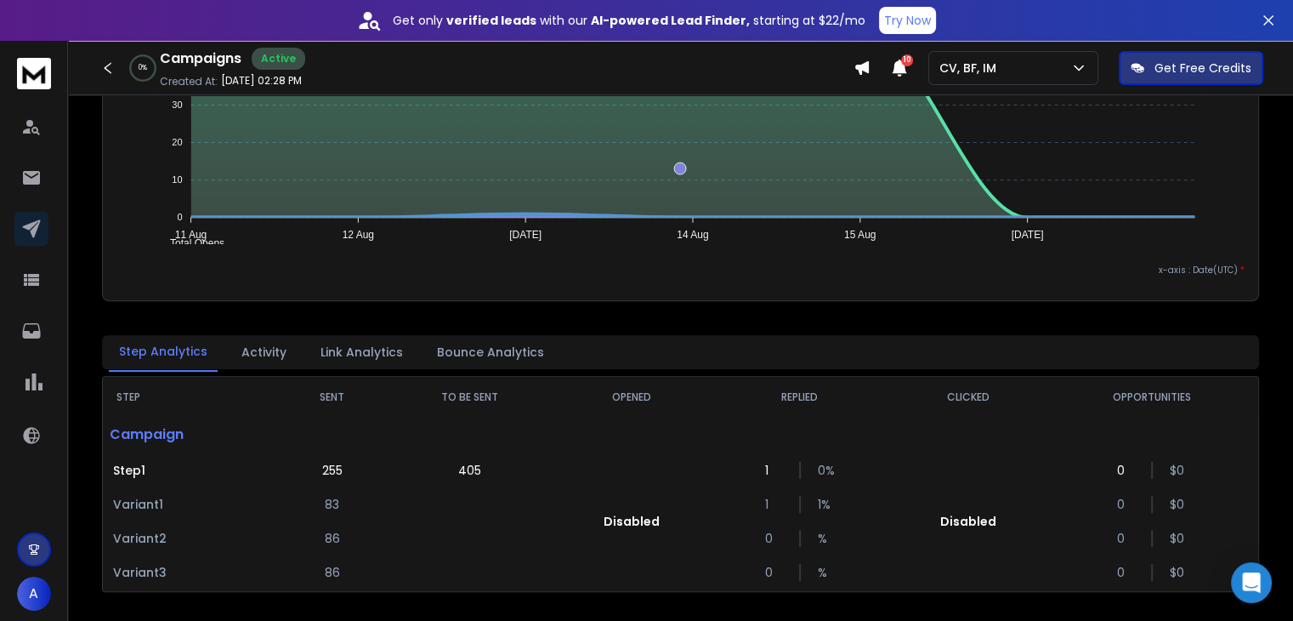
scroll to position [0, 0]
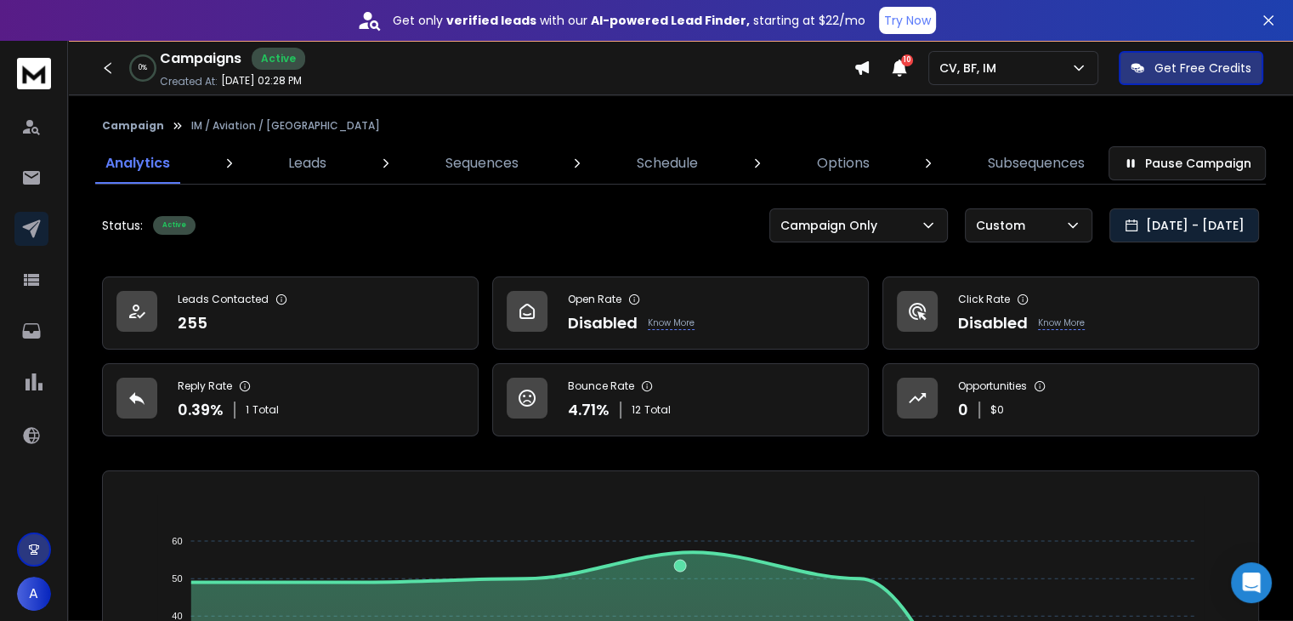
click at [1114, 235] on button "[DATE] - [DATE]" at bounding box center [1185, 225] width 150 height 34
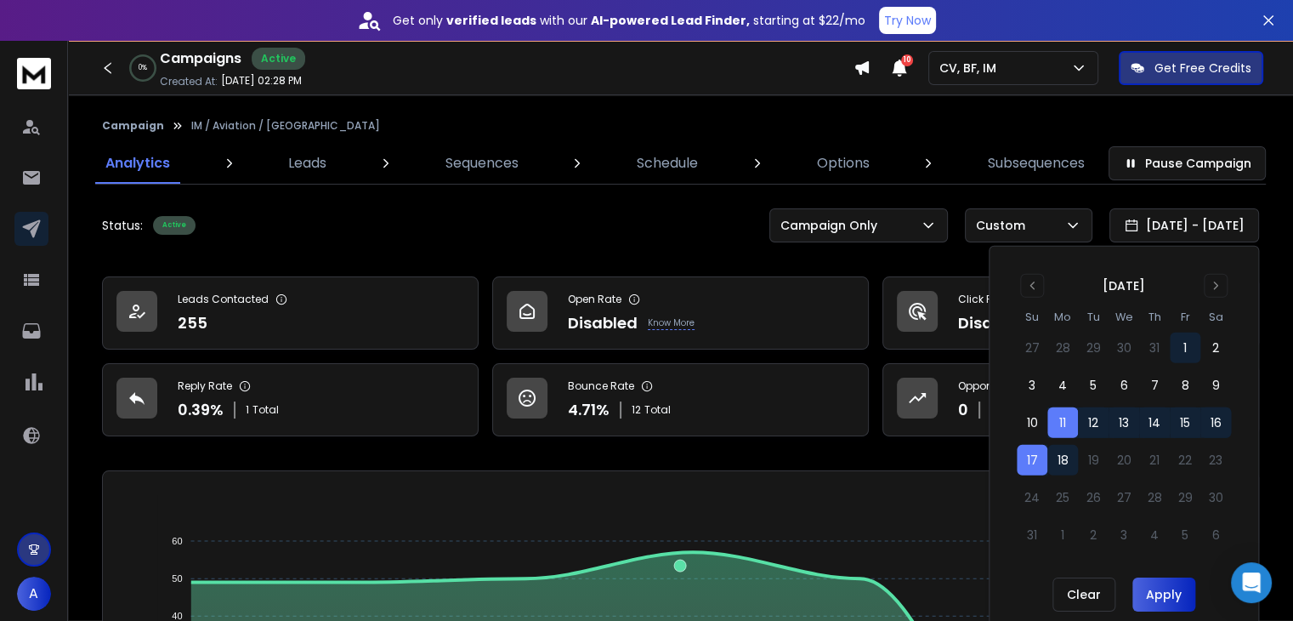
click at [1182, 344] on button "1" at bounding box center [1185, 347] width 31 height 31
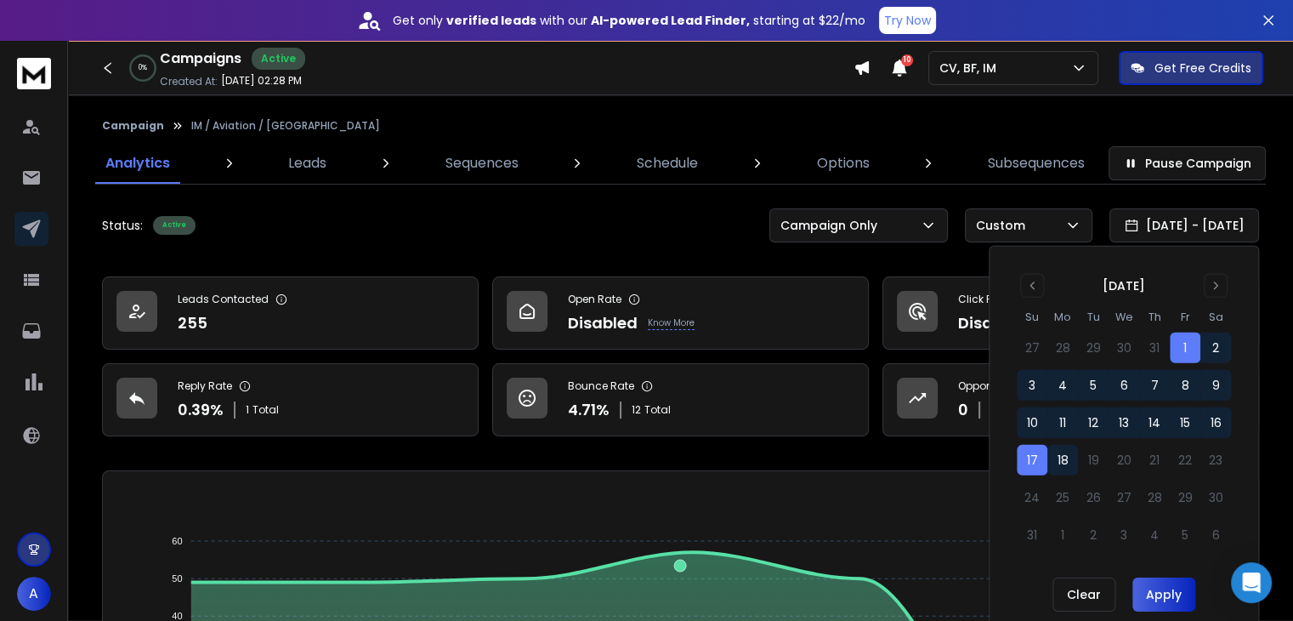
click at [1067, 462] on button "18" at bounding box center [1063, 460] width 31 height 31
click at [1163, 600] on button "Apply" at bounding box center [1164, 594] width 63 height 34
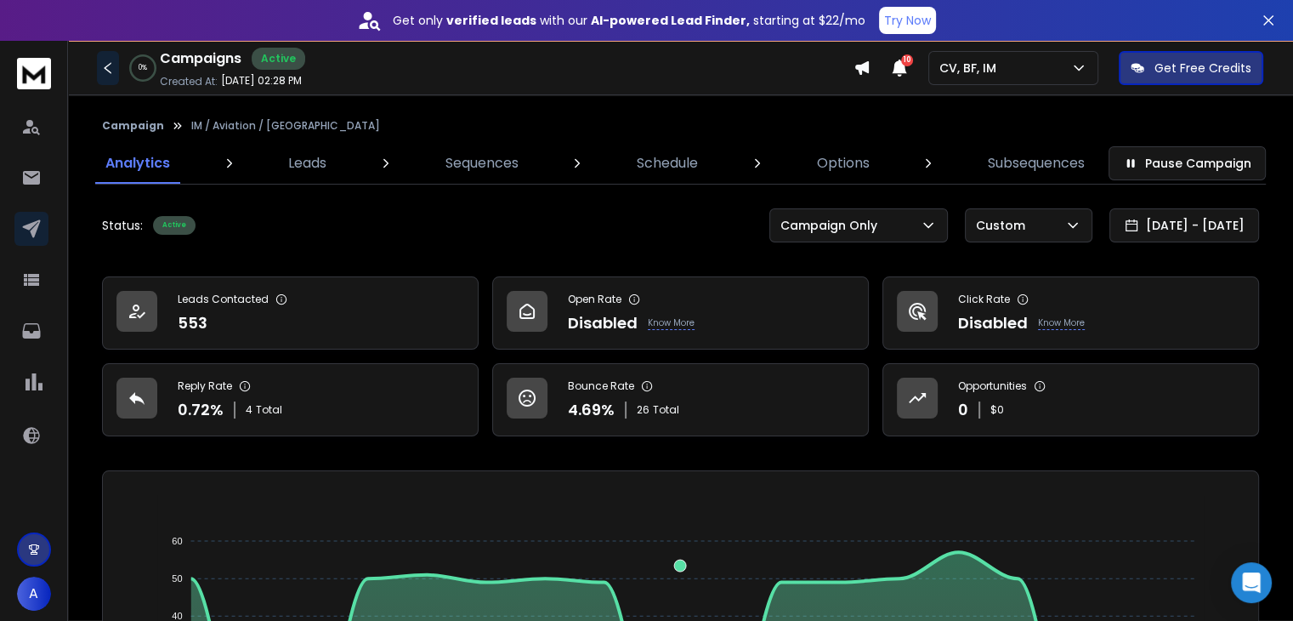
click at [105, 70] on icon at bounding box center [107, 67] width 15 height 15
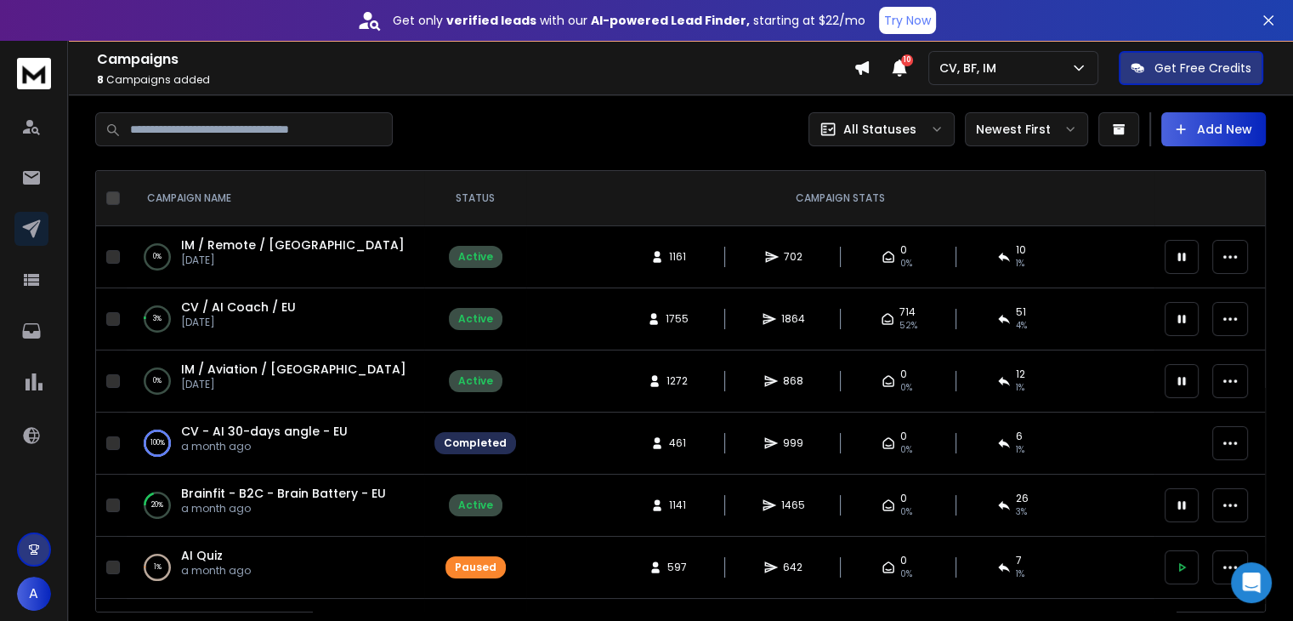
click at [354, 247] on div "0 % IM / Remote / USA 20 days ago" at bounding box center [276, 256] width 264 height 41
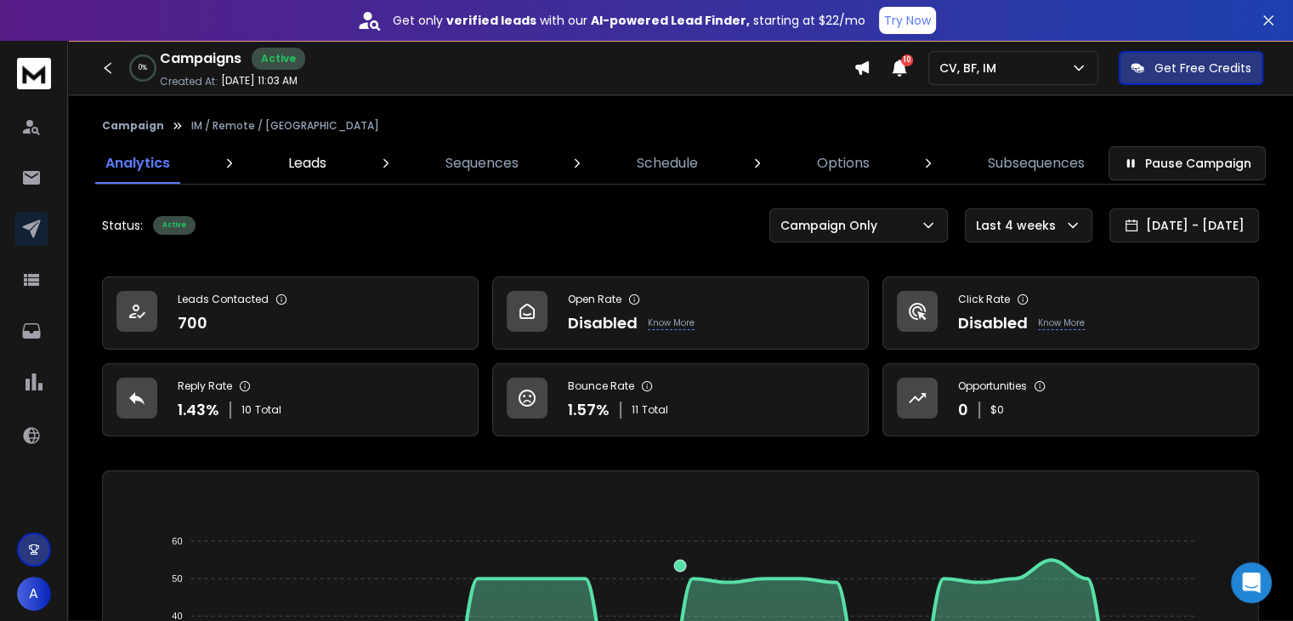
click at [334, 164] on link "Leads" at bounding box center [307, 163] width 59 height 41
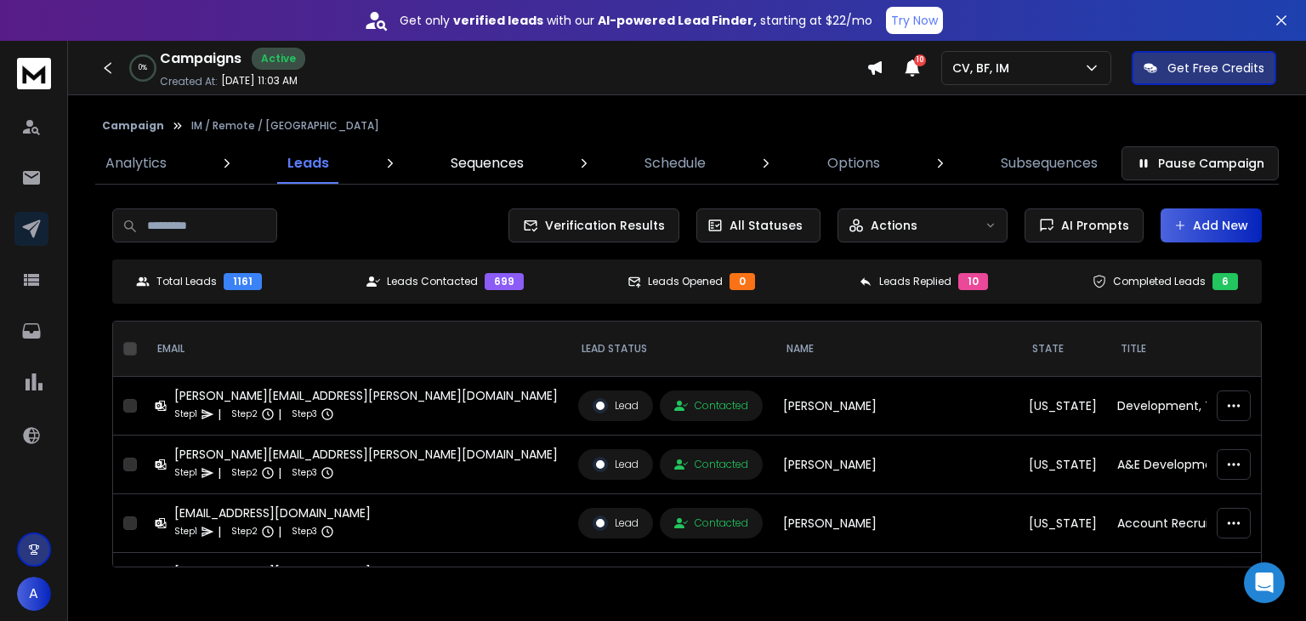
click at [466, 165] on p "Sequences" at bounding box center [487, 163] width 73 height 20
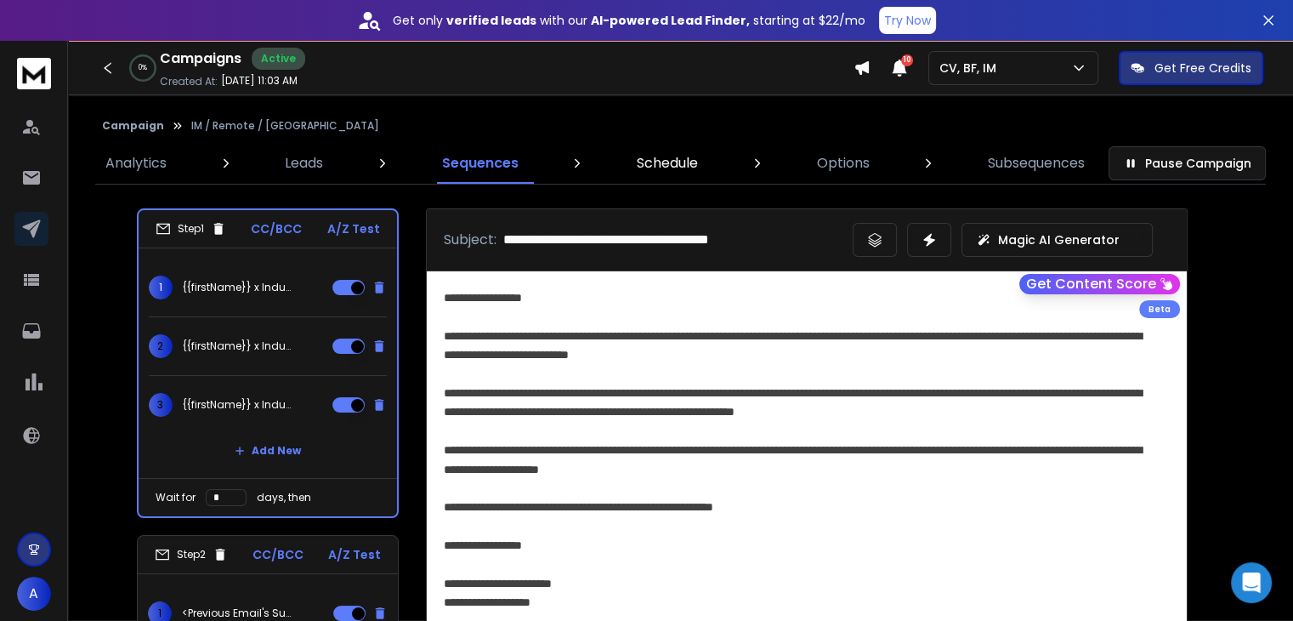
click at [678, 156] on p "Schedule" at bounding box center [667, 163] width 61 height 20
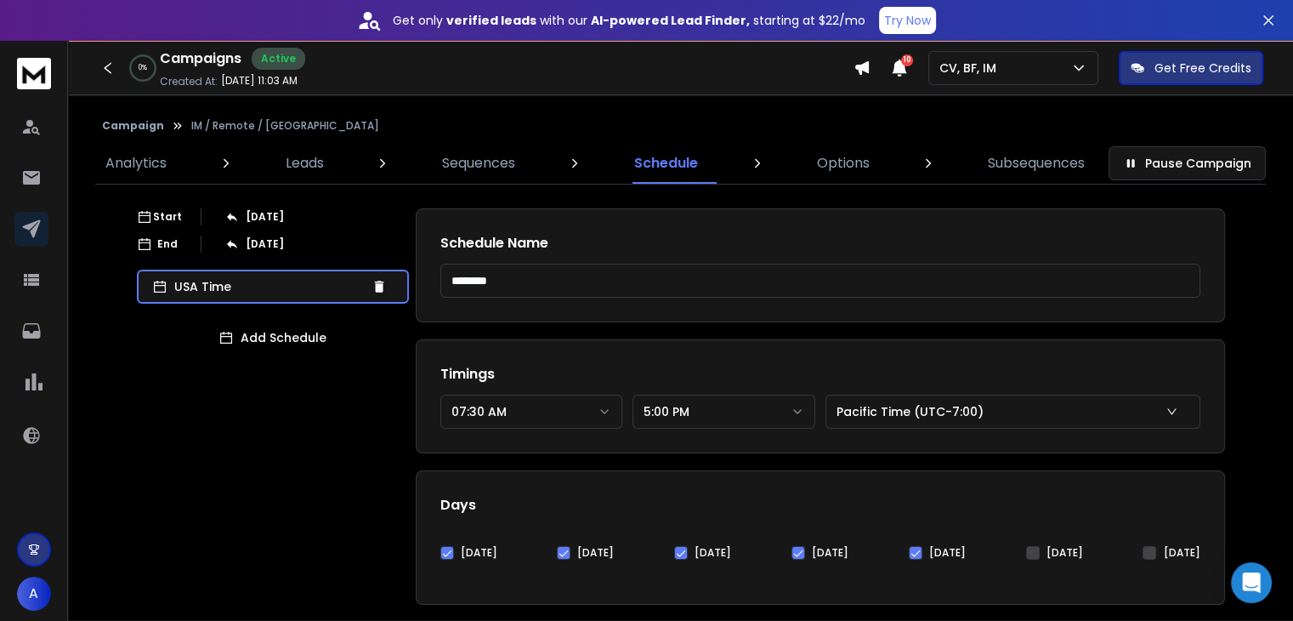
click at [552, 167] on div "Analytics Leads Sequences Schedule Options Subsequences" at bounding box center [595, 163] width 1000 height 41
click at [521, 162] on link "Sequences" at bounding box center [479, 163] width 94 height 41
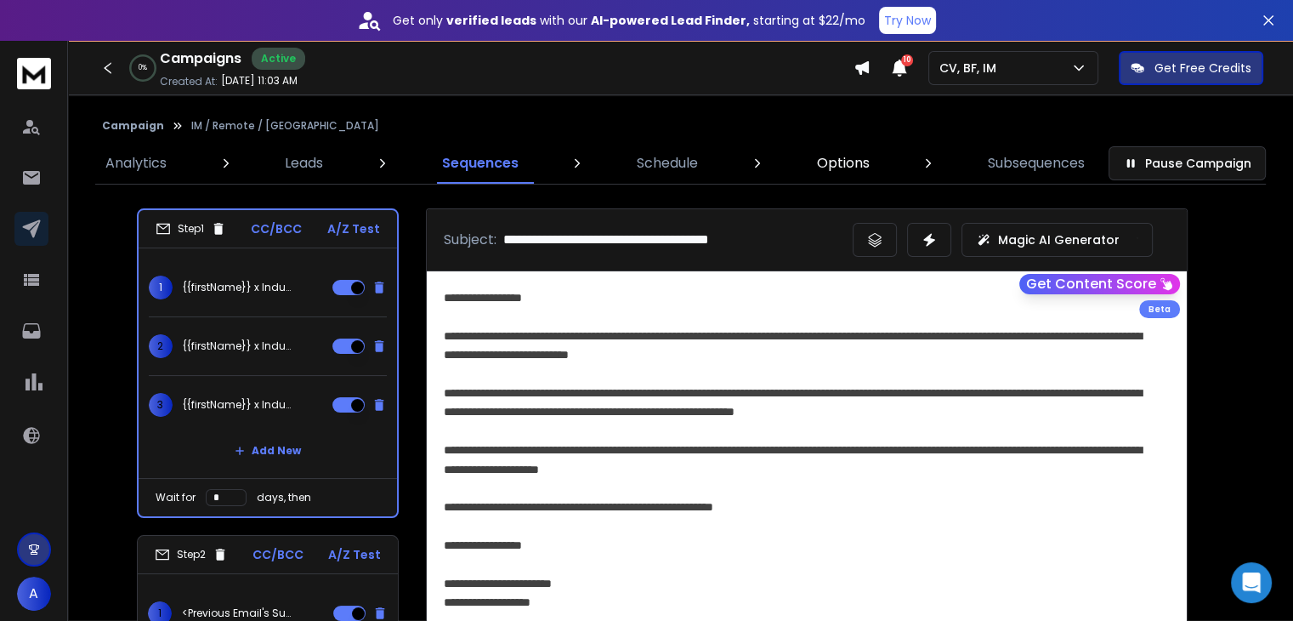
click at [837, 154] on p "Options" at bounding box center [843, 163] width 53 height 20
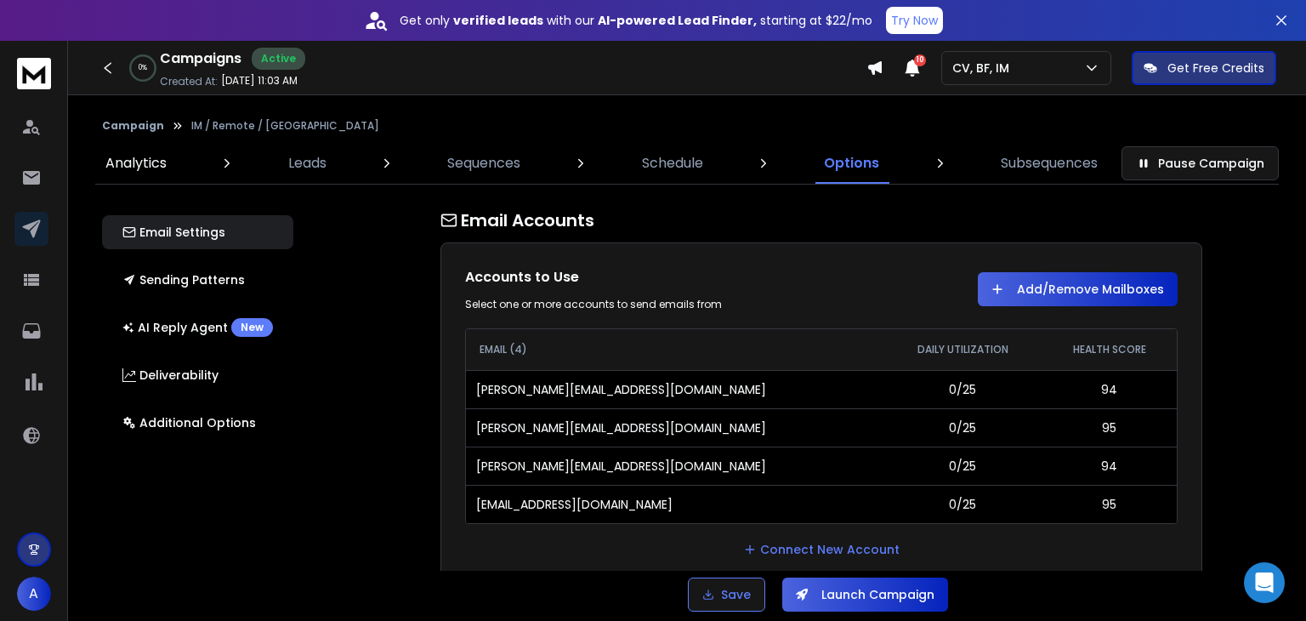
click at [146, 173] on p "Analytics" at bounding box center [135, 163] width 61 height 20
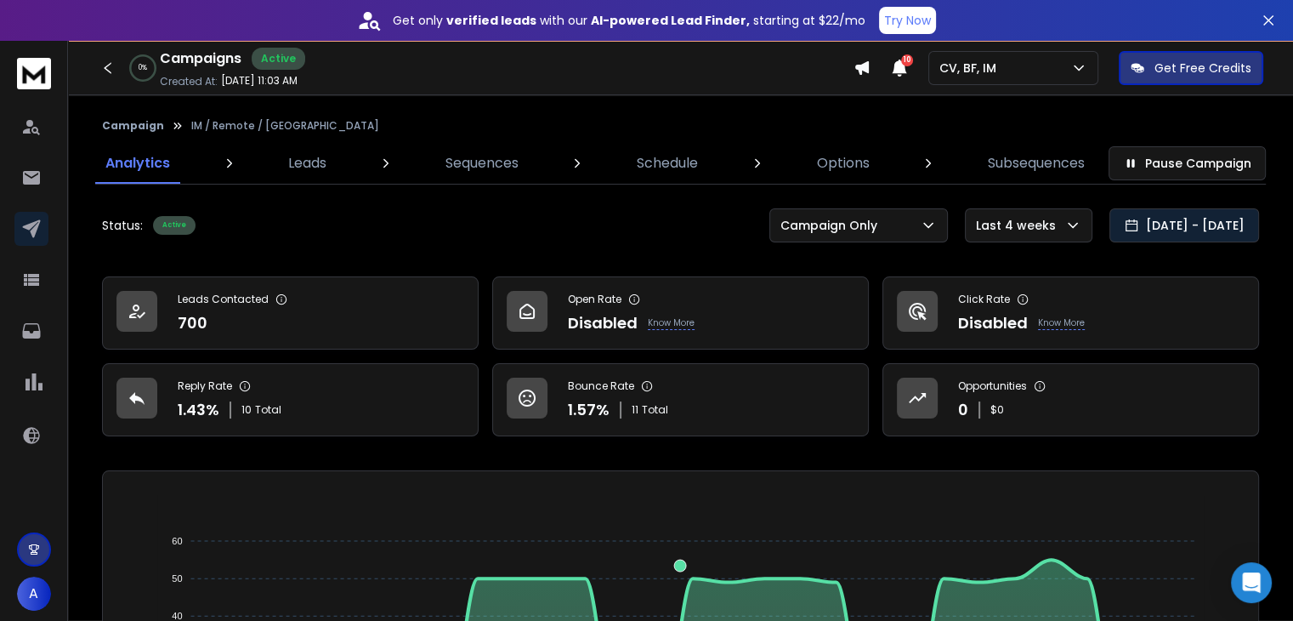
click at [1159, 210] on button "[DATE] - [DATE]" at bounding box center [1185, 225] width 150 height 34
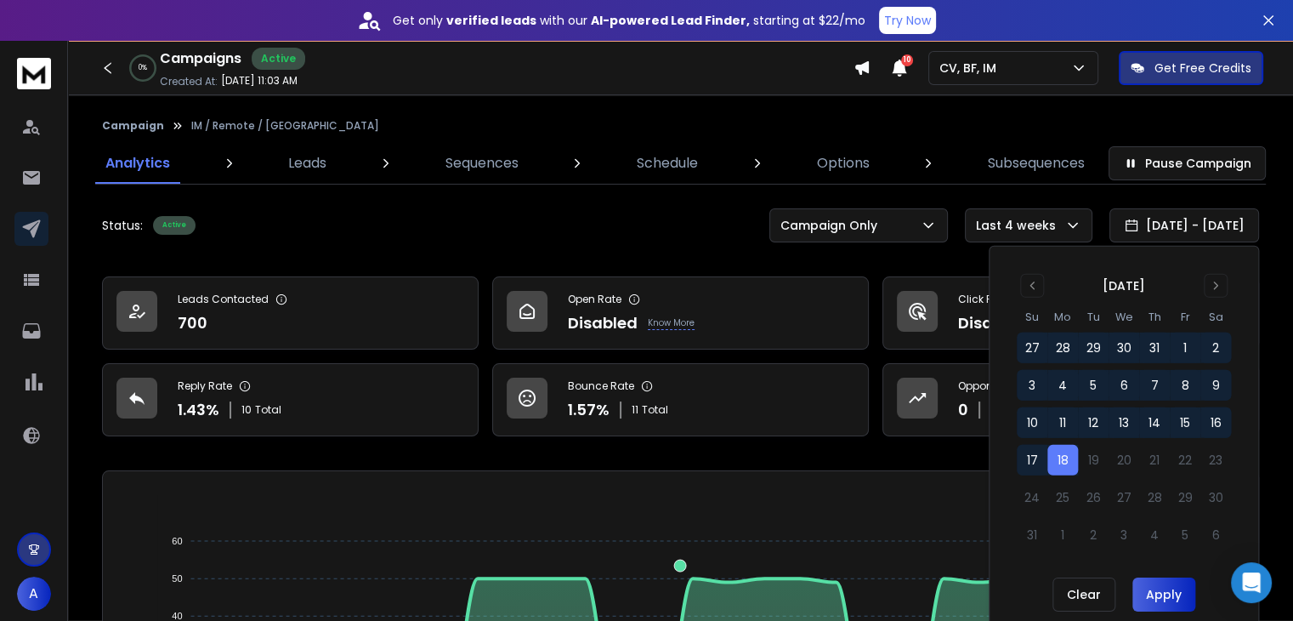
click at [1066, 417] on button "11" at bounding box center [1063, 422] width 31 height 31
click at [1031, 457] on button "17" at bounding box center [1032, 460] width 31 height 31
click at [1062, 423] on button "11" at bounding box center [1063, 422] width 31 height 31
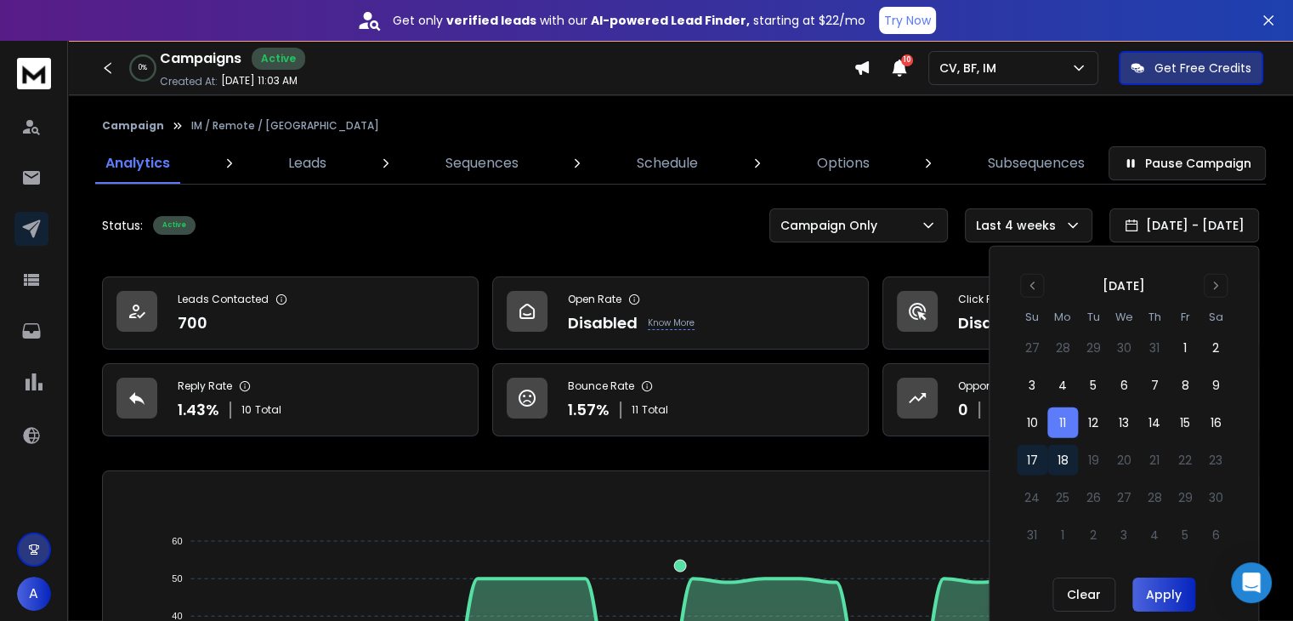
click at [1034, 456] on button "17" at bounding box center [1032, 460] width 31 height 31
click at [1162, 582] on button "Apply" at bounding box center [1164, 594] width 63 height 34
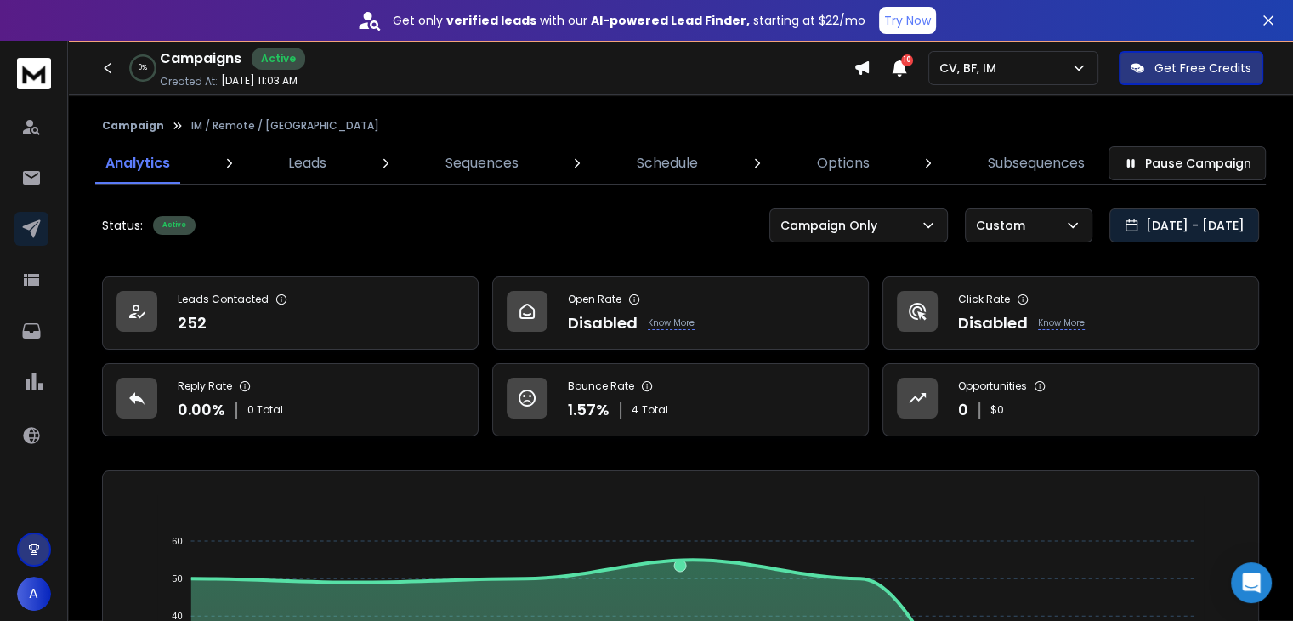
click at [1112, 219] on button "[DATE] - [DATE]" at bounding box center [1185, 225] width 150 height 34
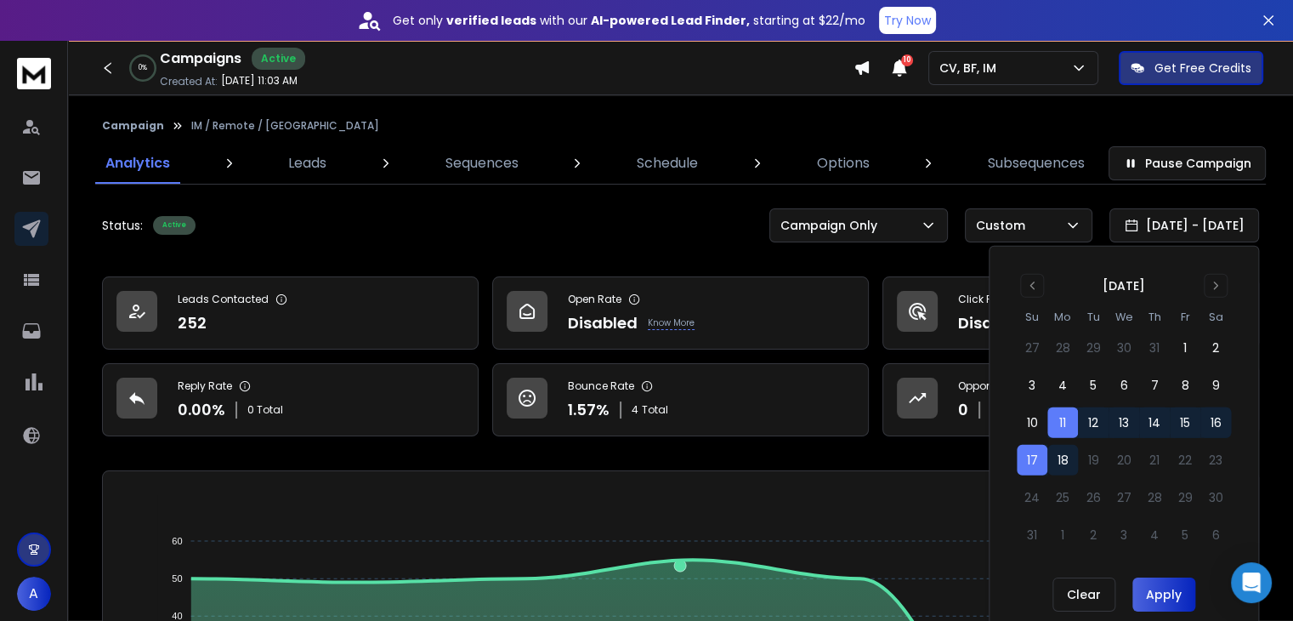
click at [1065, 416] on button "11" at bounding box center [1063, 422] width 31 height 31
click at [1060, 418] on button "11" at bounding box center [1063, 422] width 31 height 31
click at [1059, 459] on button "18" at bounding box center [1063, 460] width 31 height 31
click at [1173, 589] on button "Apply" at bounding box center [1164, 594] width 63 height 34
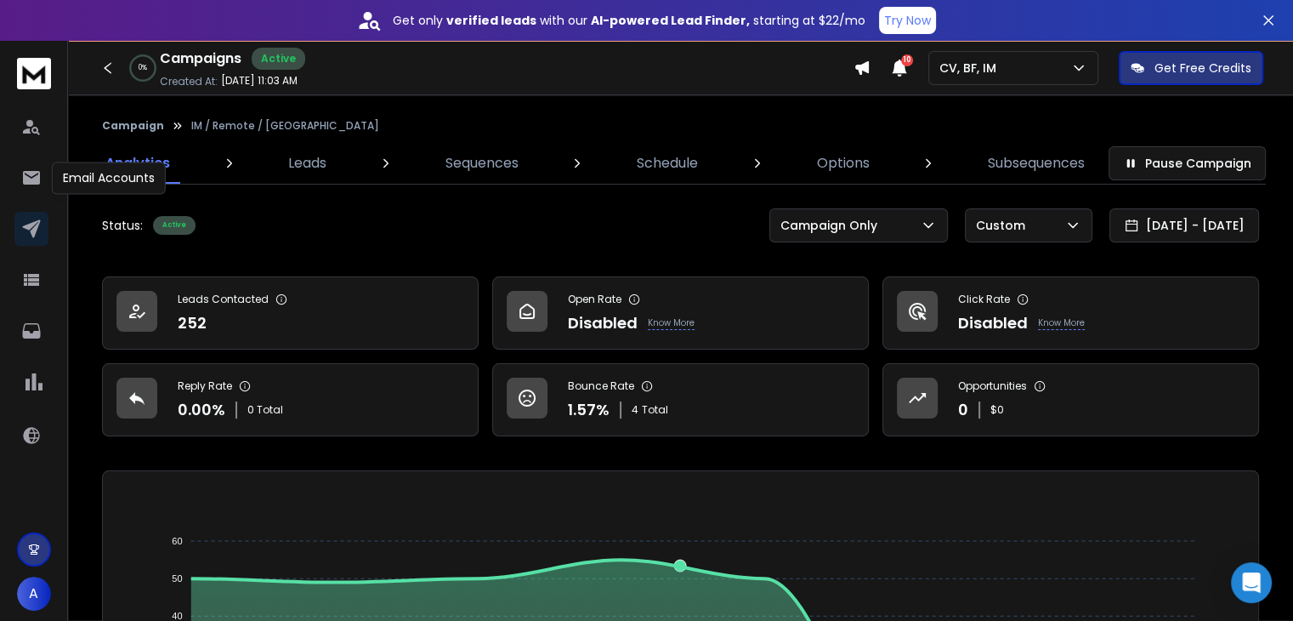
click at [21, 222] on icon at bounding box center [31, 229] width 20 height 20
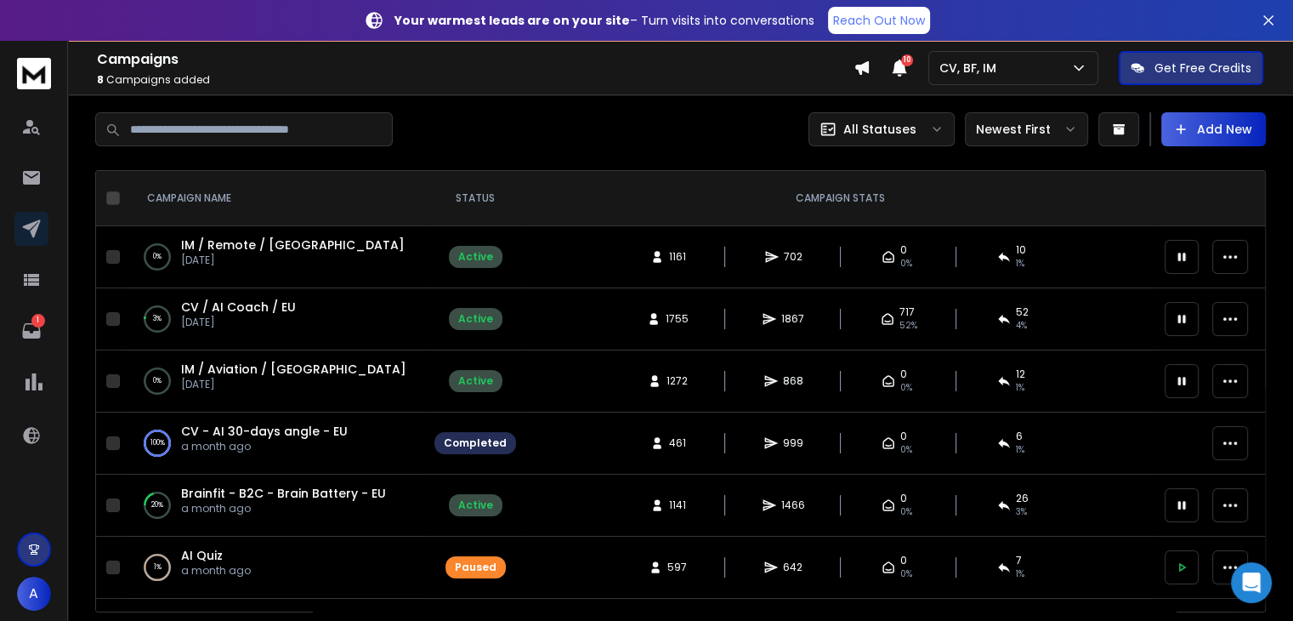
click at [275, 317] on p "[DATE]" at bounding box center [238, 322] width 115 height 14
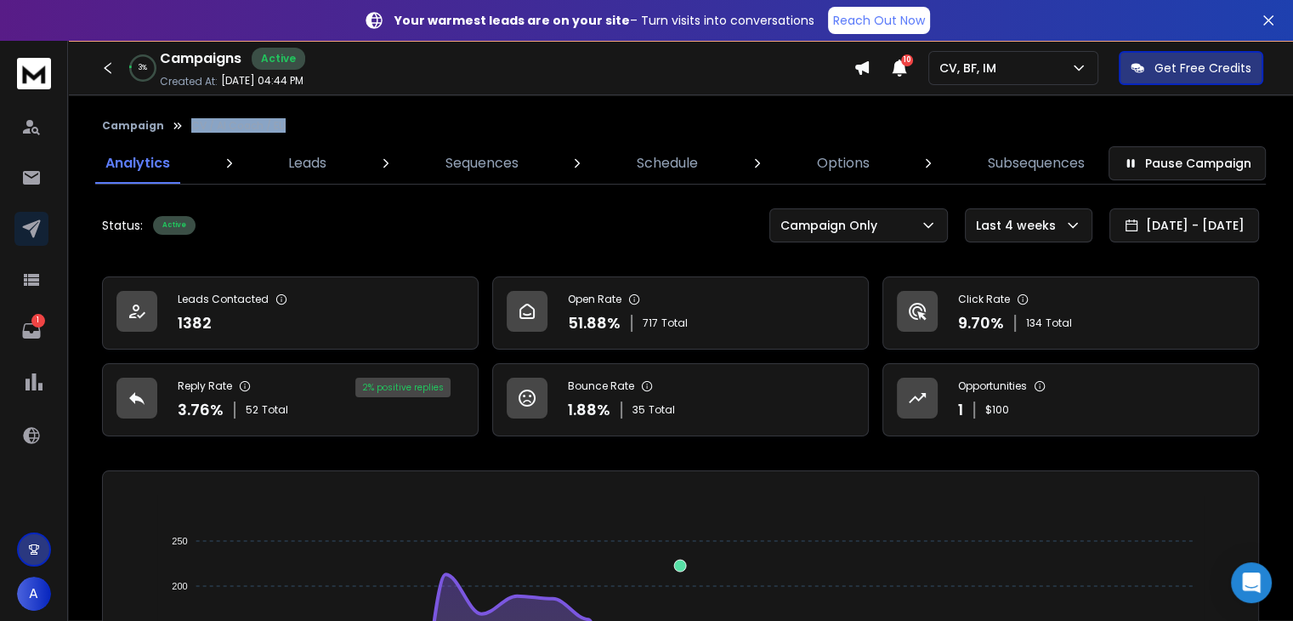
drag, startPoint x: 185, startPoint y: 123, endPoint x: 293, endPoint y: 120, distance: 107.2
click at [293, 121] on div "Campaign CV / AI Coach / [GEOGRAPHIC_DATA]" at bounding box center [680, 125] width 1171 height 27
copy p "CV / AI Coach / EU"
click at [107, 65] on icon at bounding box center [107, 67] width 7 height 11
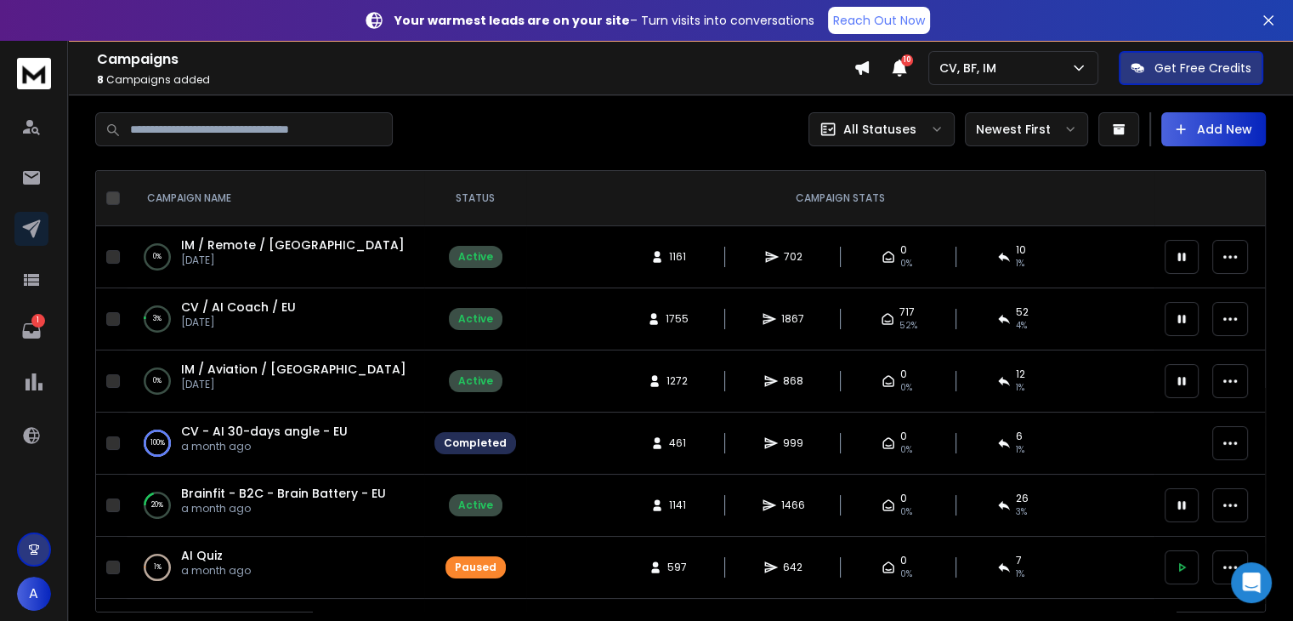
click at [303, 314] on div "3 % CV / AI Coach / EU [DATE]" at bounding box center [276, 318] width 264 height 41
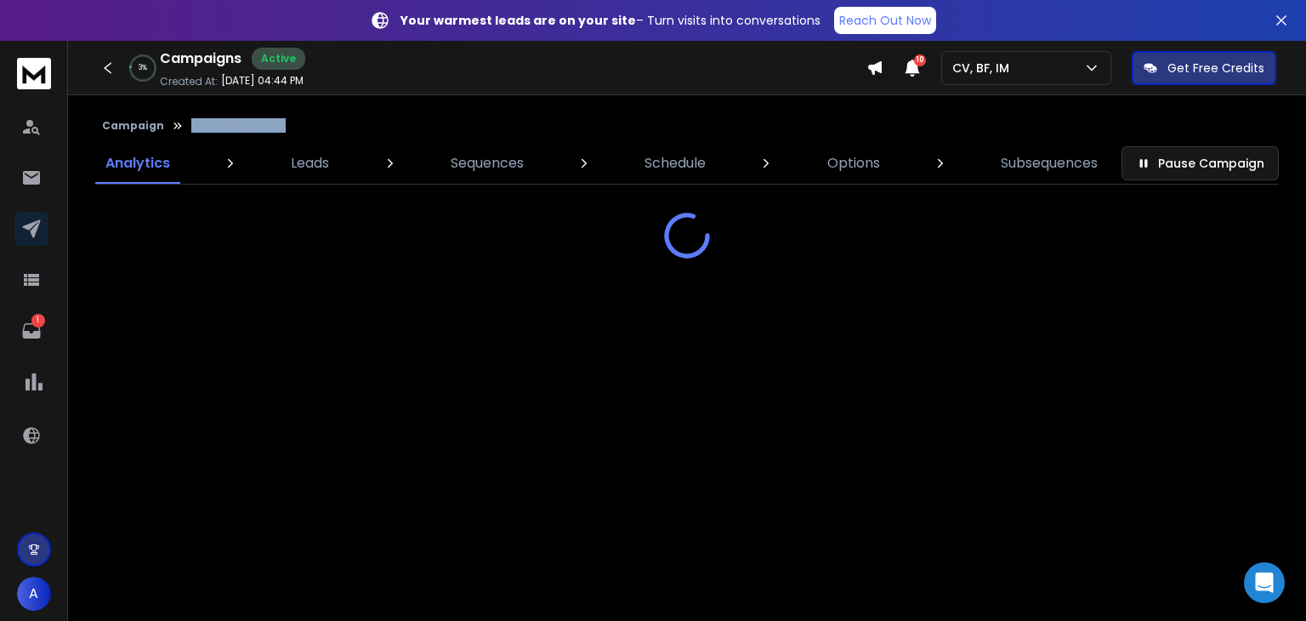
drag, startPoint x: 292, startPoint y: 128, endPoint x: 185, endPoint y: 120, distance: 107.4
click at [185, 120] on div "Campaign CV / AI Coach / [GEOGRAPHIC_DATA]" at bounding box center [687, 125] width 1184 height 27
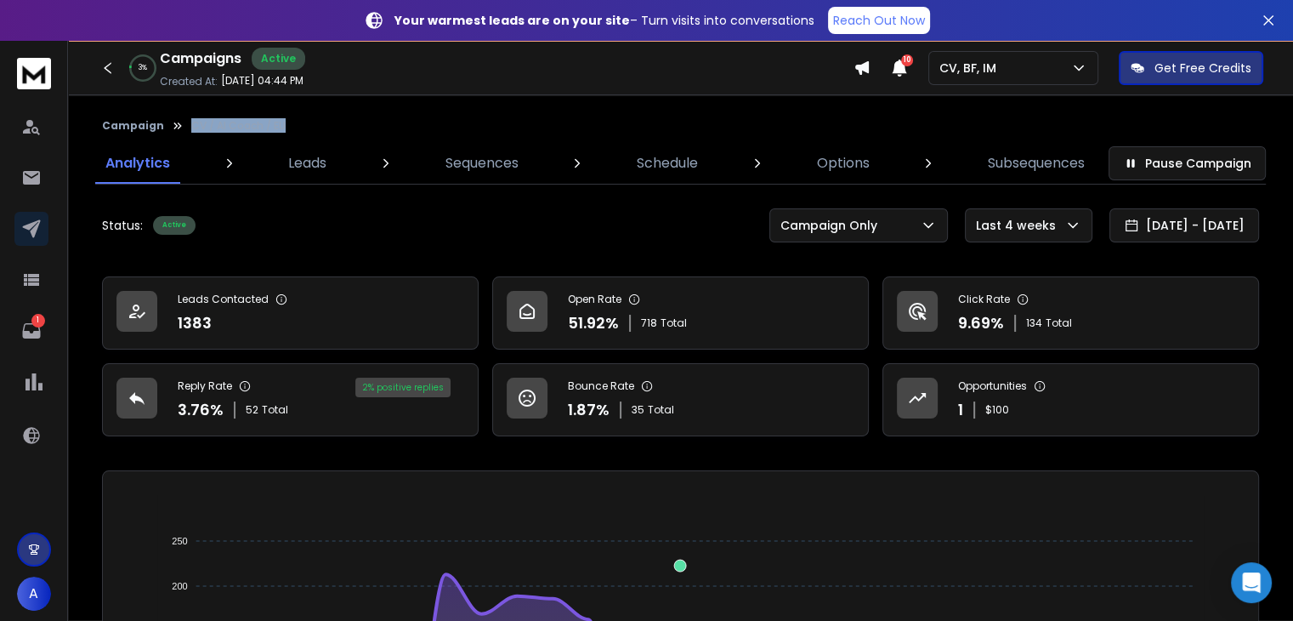
copy p "CV / AI Coach / EU"
click at [41, 219] on icon at bounding box center [31, 229] width 20 height 20
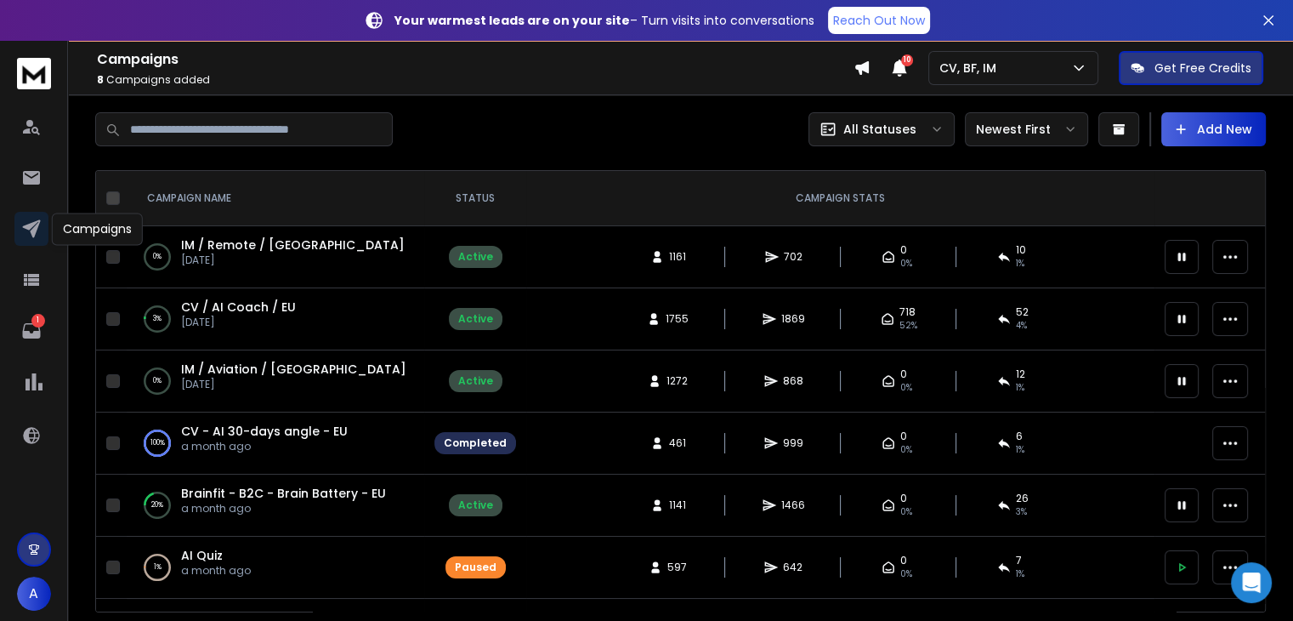
click at [310, 298] on div "3 % CV / AI Coach / EU [DATE]" at bounding box center [276, 318] width 264 height 41
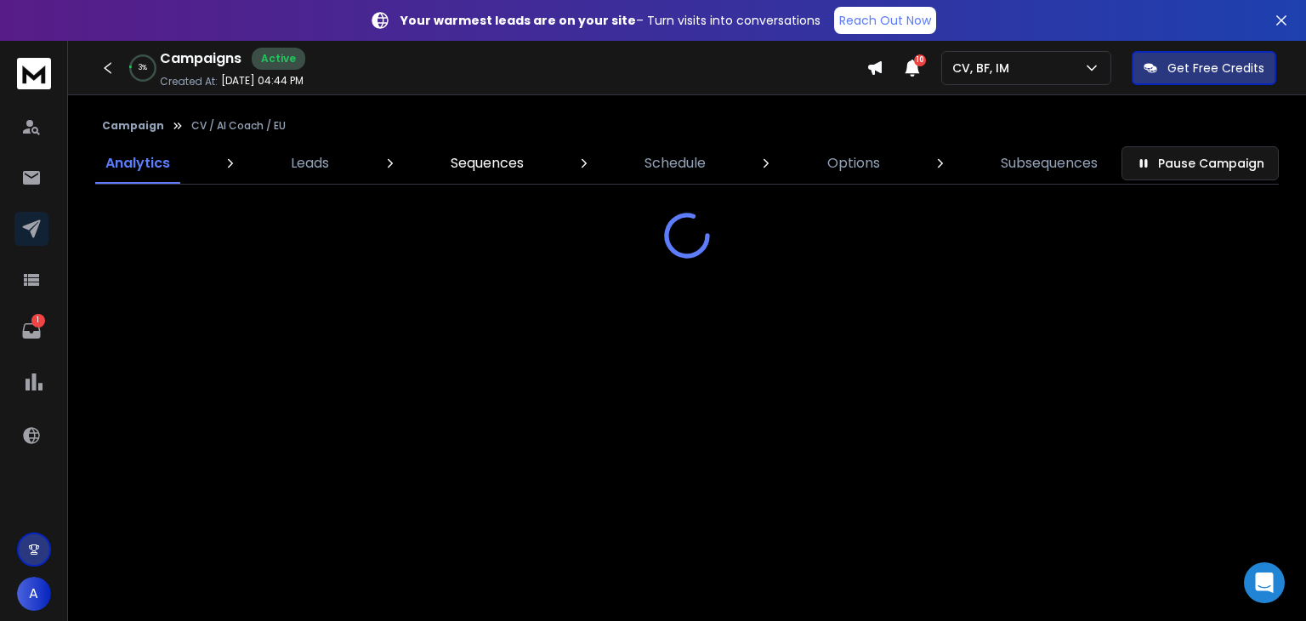
click at [497, 162] on p "Sequences" at bounding box center [487, 163] width 73 height 20
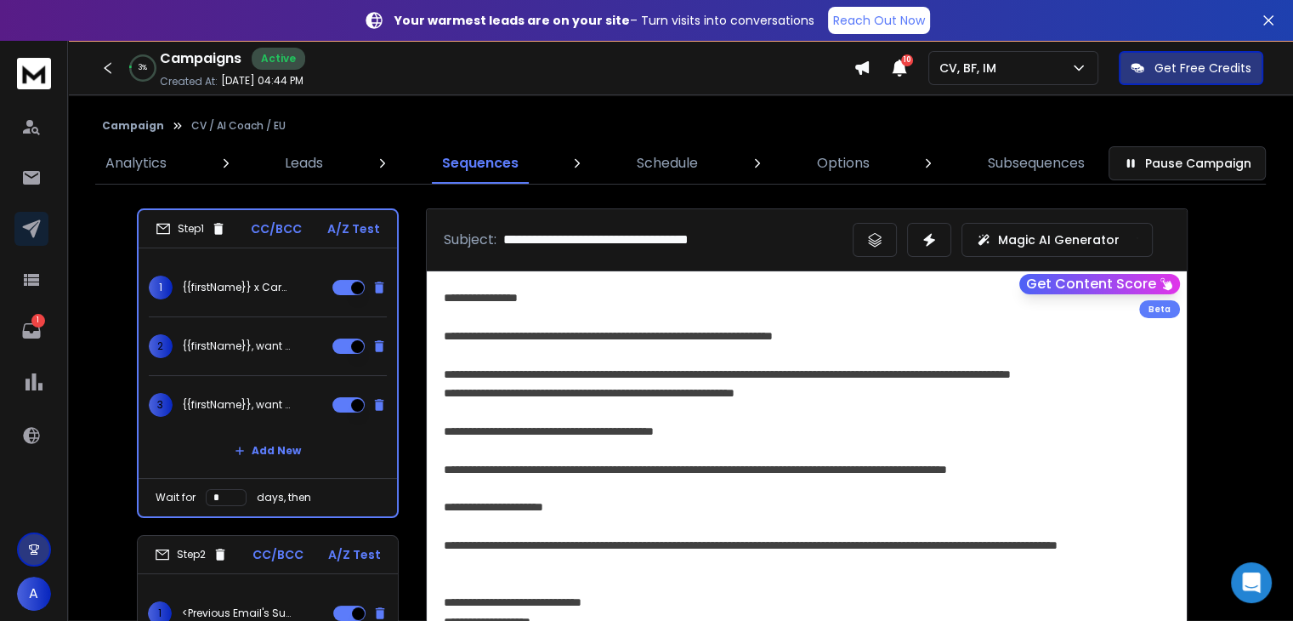
click at [254, 344] on p "{{firstName}}, want a costless trial?" at bounding box center [237, 346] width 109 height 14
type input "**********"
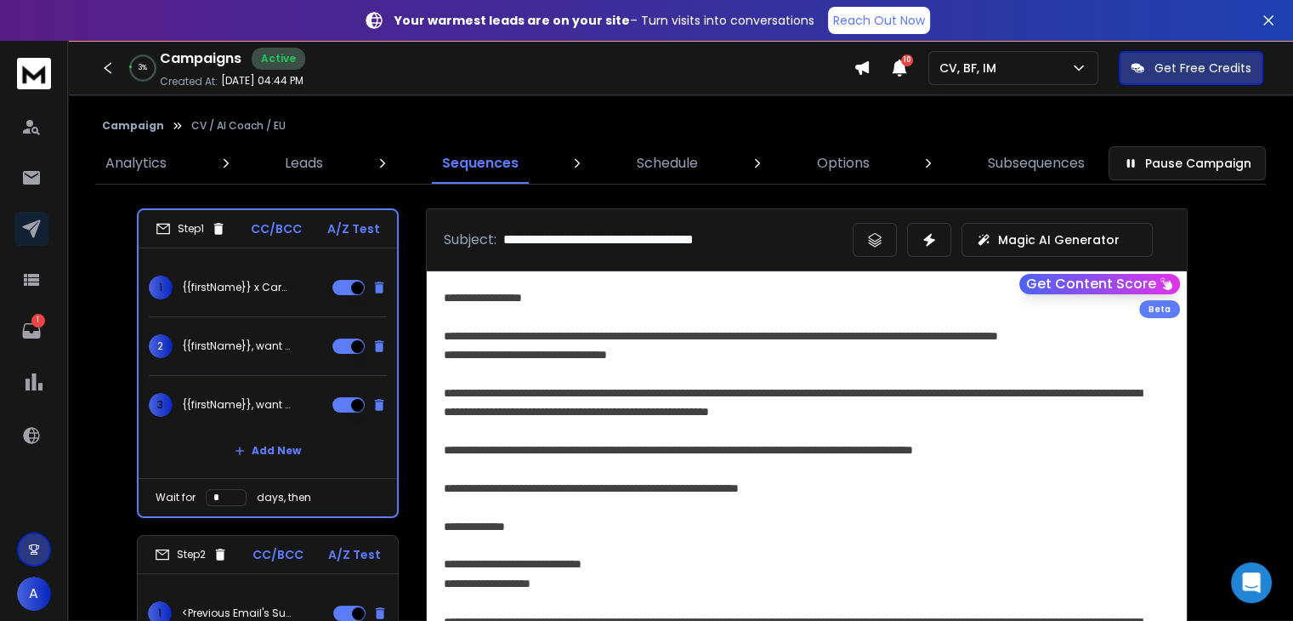
click at [256, 400] on p "{{firstName}}, want a costless trial?" at bounding box center [237, 405] width 109 height 14
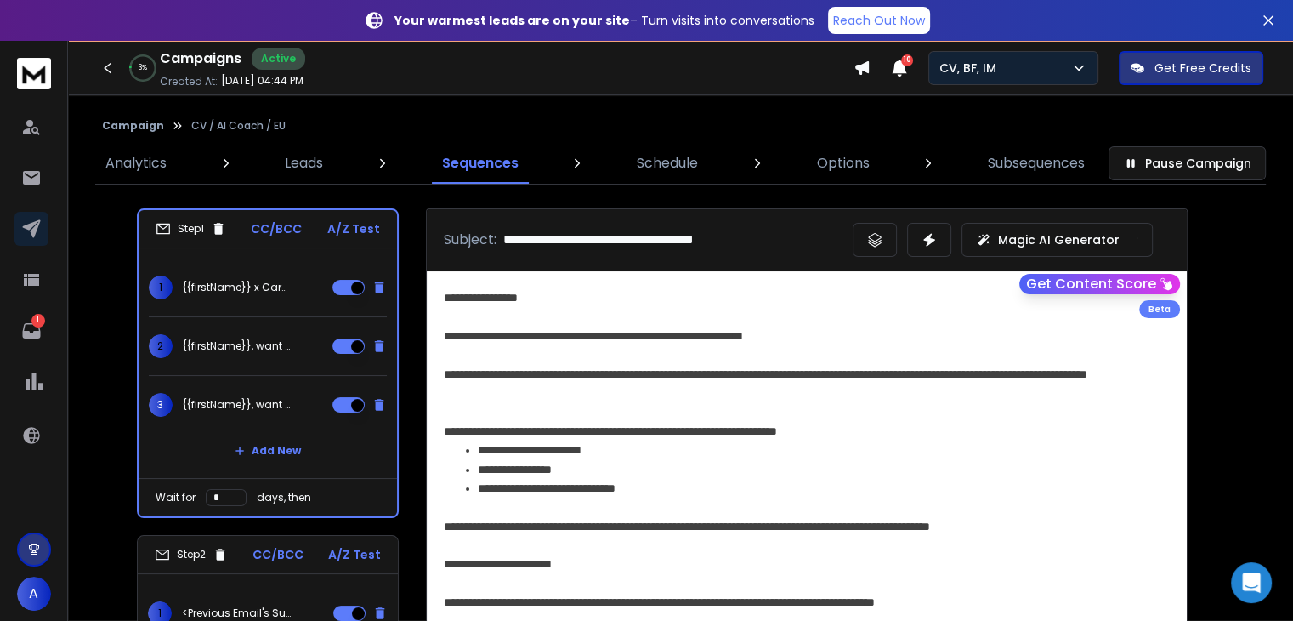
click at [977, 60] on p "CV, BF, IM" at bounding box center [972, 68] width 64 height 17
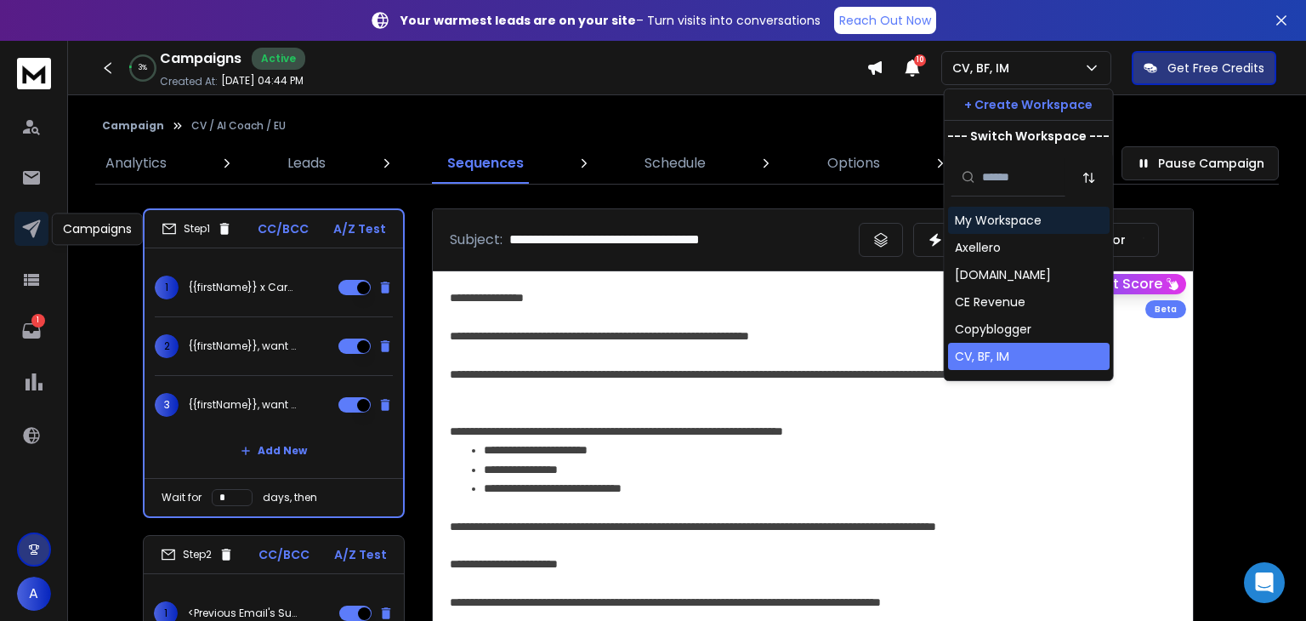
click at [40, 215] on link at bounding box center [31, 229] width 34 height 34
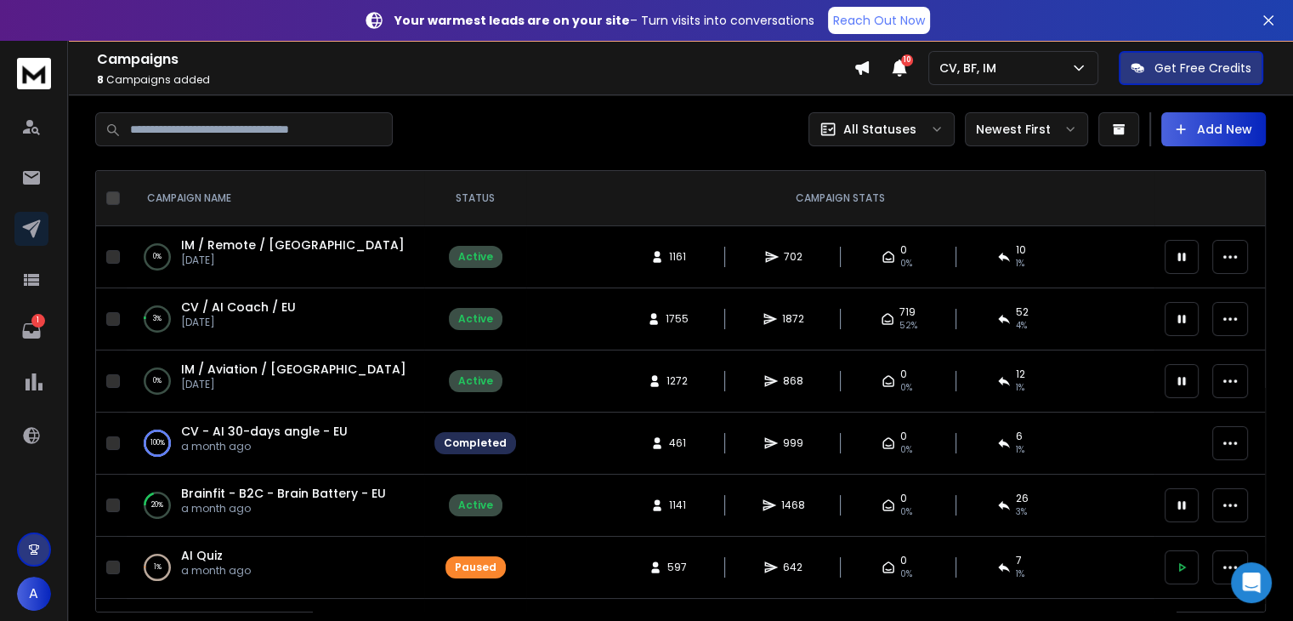
click at [316, 327] on div "3 % CV / AI Coach / EU [DATE]" at bounding box center [276, 318] width 264 height 41
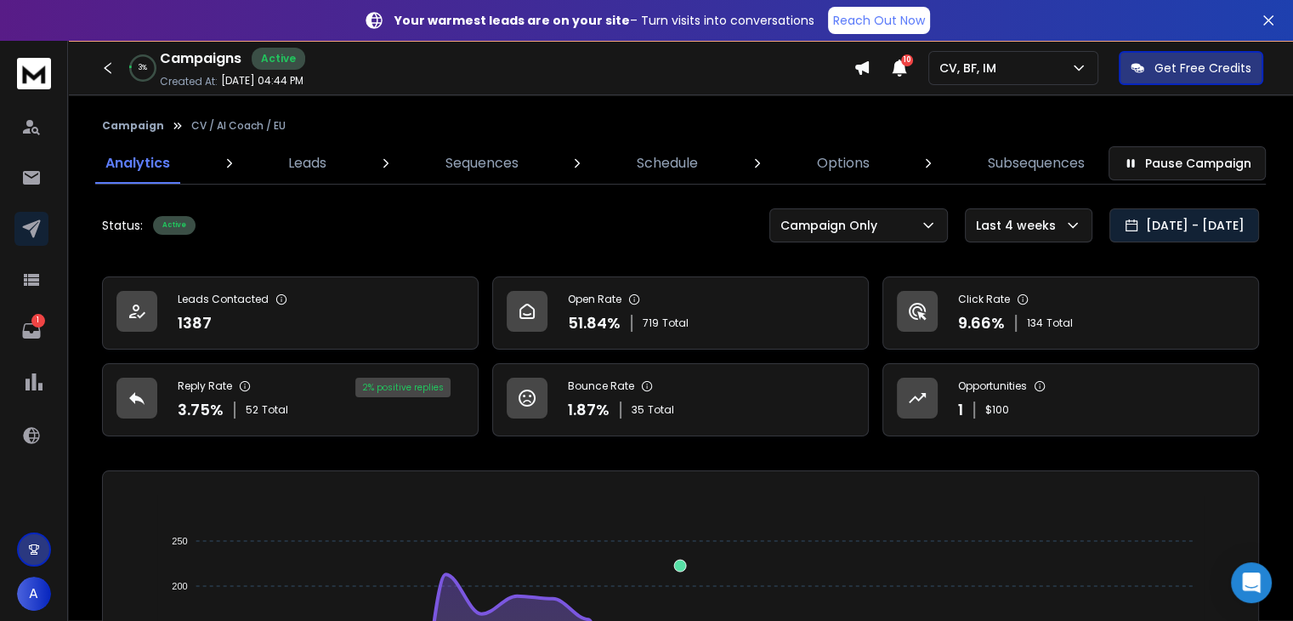
click at [1123, 230] on button "[DATE] - [DATE]" at bounding box center [1185, 225] width 150 height 34
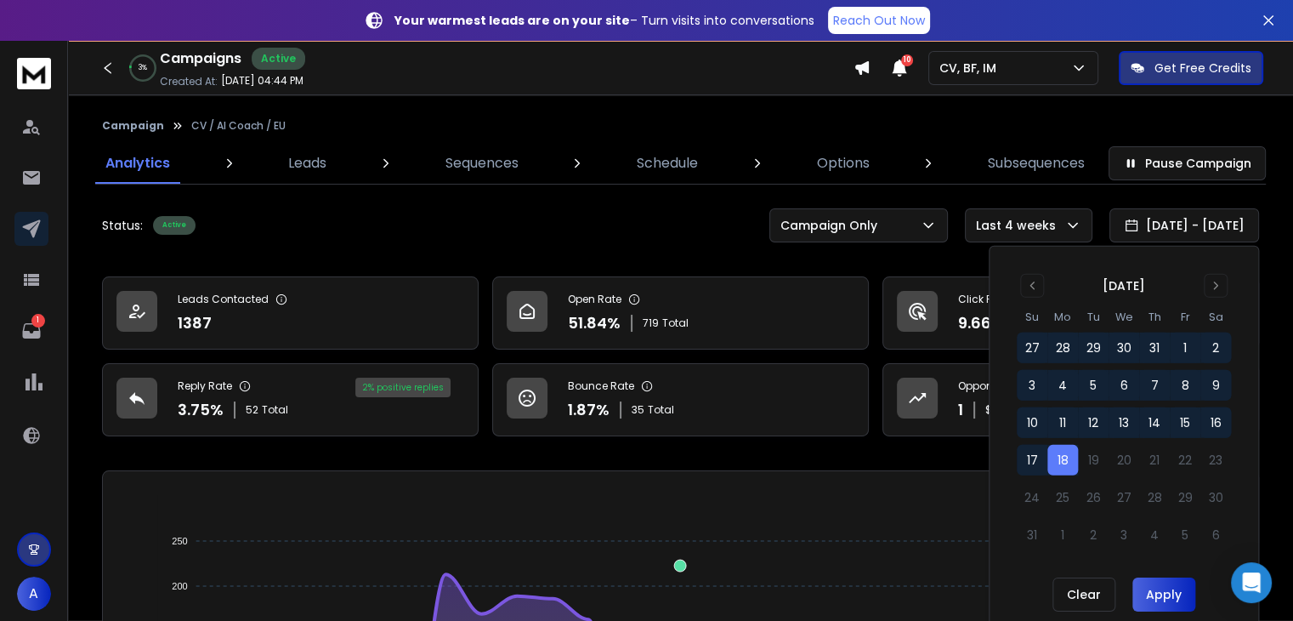
click at [1062, 421] on button "11" at bounding box center [1063, 422] width 31 height 31
click at [1055, 429] on button "11" at bounding box center [1063, 422] width 31 height 31
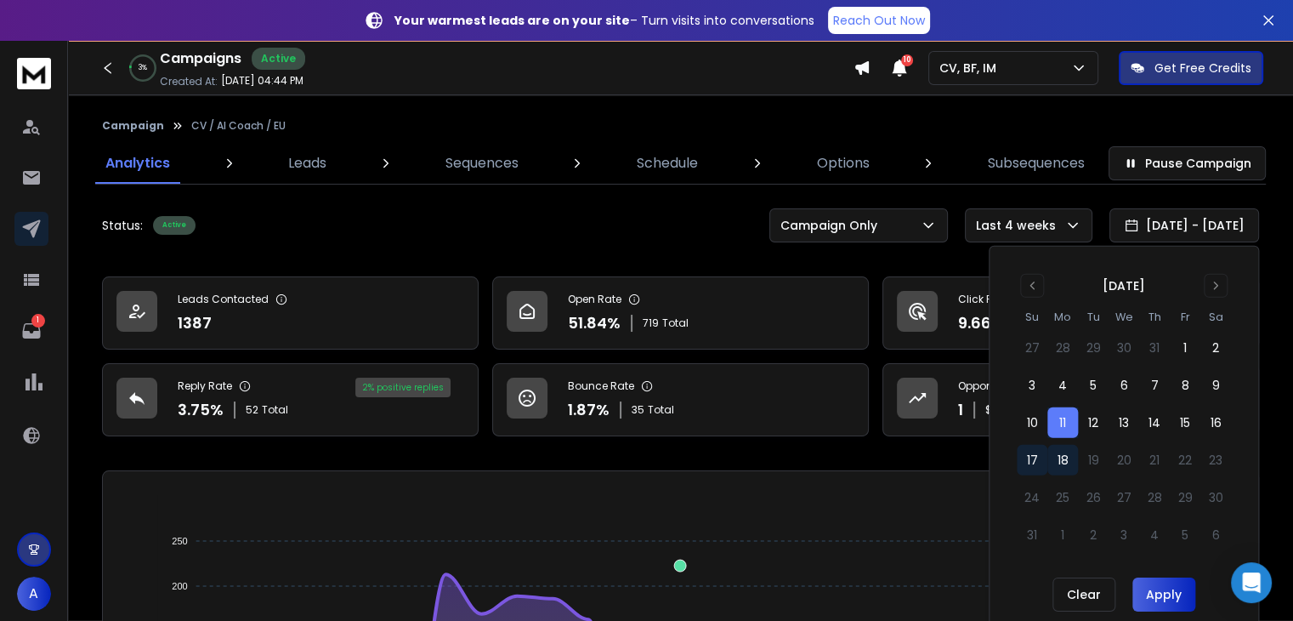
click at [1040, 452] on button "17" at bounding box center [1032, 460] width 31 height 31
click at [1153, 593] on button "Apply" at bounding box center [1164, 594] width 63 height 34
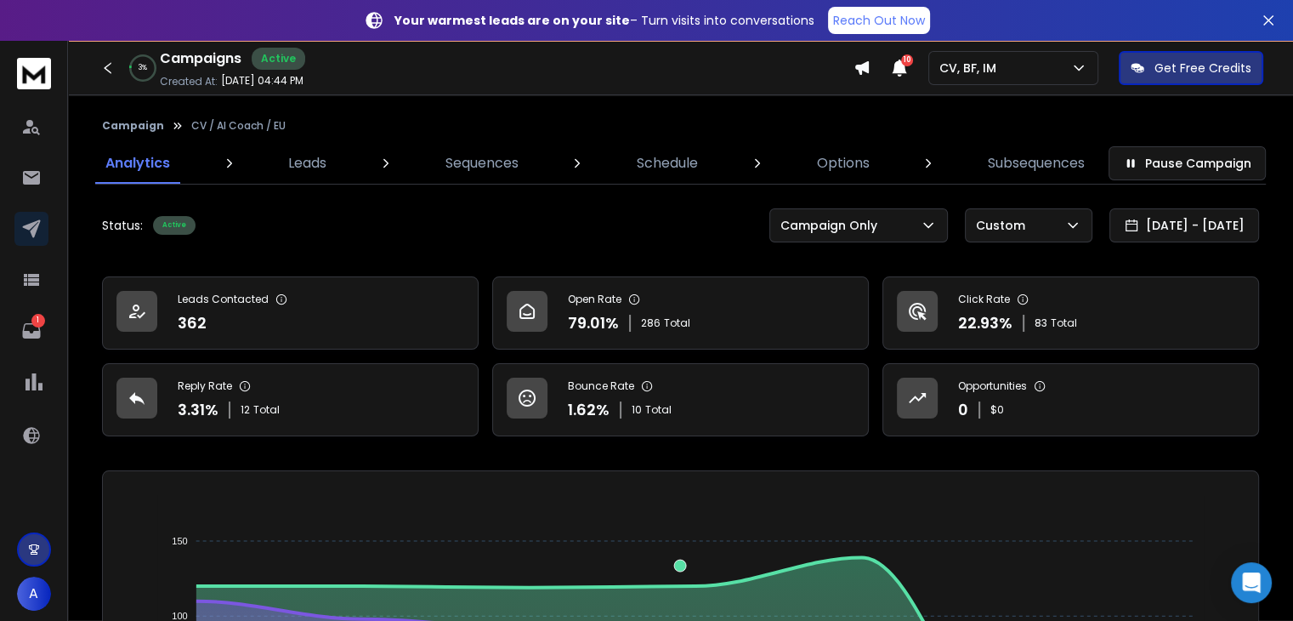
click at [22, 231] on icon at bounding box center [31, 229] width 20 height 20
